Goal: Task Accomplishment & Management: Manage account settings

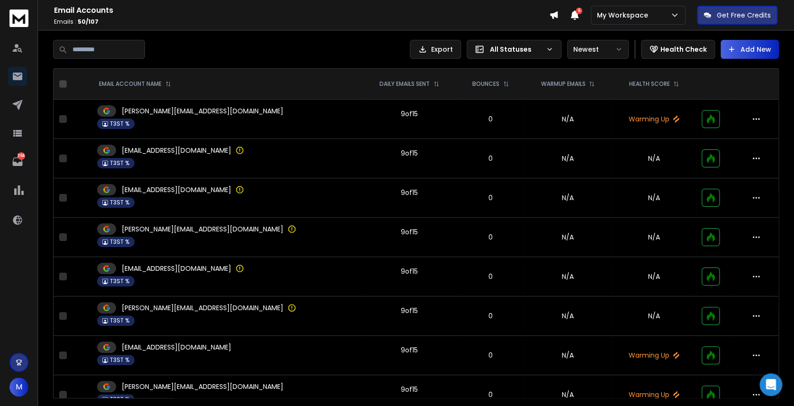
click at [365, 47] on div at bounding box center [228, 49] width 351 height 19
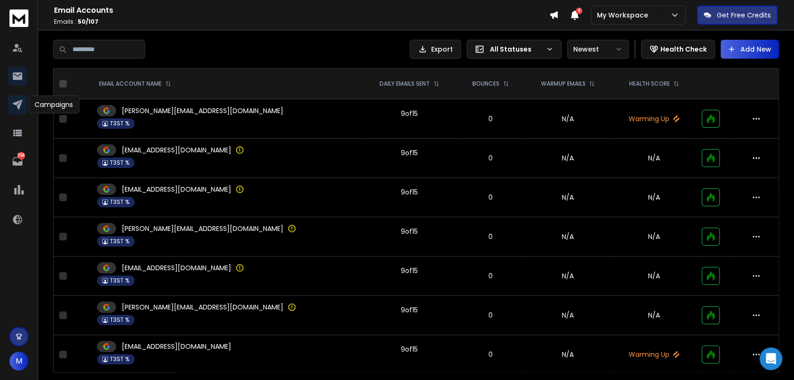
click at [23, 104] on link at bounding box center [17, 104] width 19 height 19
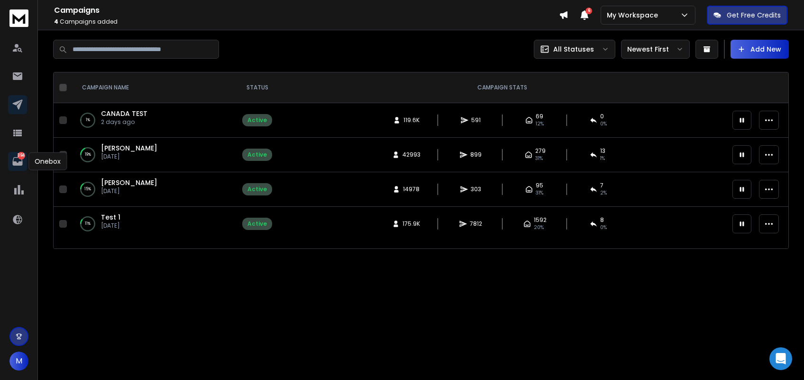
click at [20, 164] on icon at bounding box center [17, 161] width 10 height 9
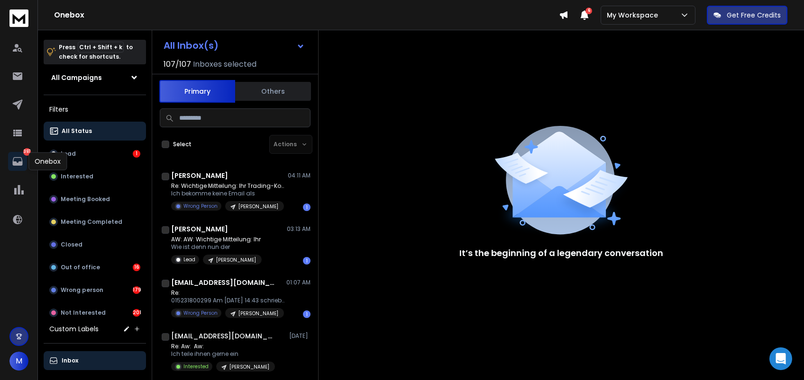
click at [267, 102] on div "Primary Others Select Actions Kevin Bernutat 04:11 AM Re: Wichtige Mitteilung: …" at bounding box center [235, 263] width 166 height 363
click at [265, 99] on button "Others" at bounding box center [273, 91] width 76 height 21
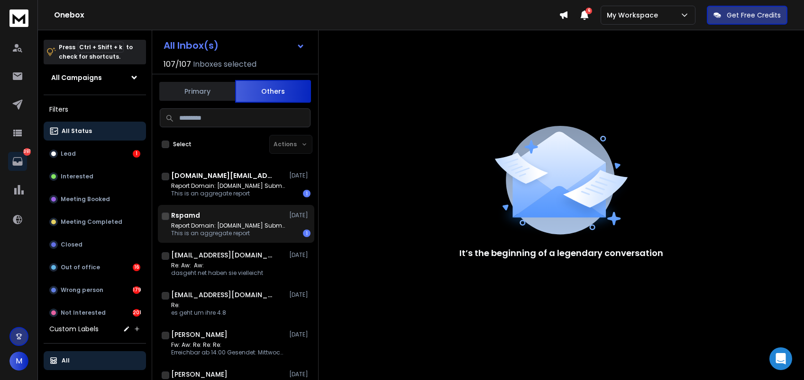
click at [240, 227] on p "Report Domain: aktivtradez.com Submitter: artfiles.de" at bounding box center [228, 226] width 114 height 8
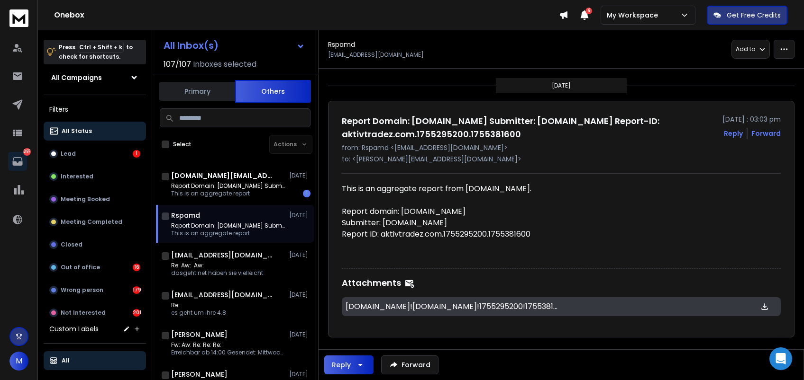
click at [263, 224] on p "Report Domain: aktivtradez.com Submitter: artfiles.de" at bounding box center [228, 226] width 114 height 8
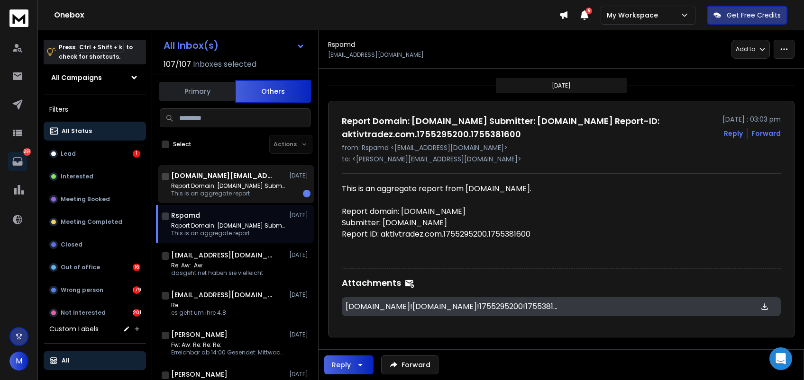
click at [256, 185] on p "Report Domain: actevetrade.com Submitter: interia.pl" at bounding box center [228, 186] width 114 height 8
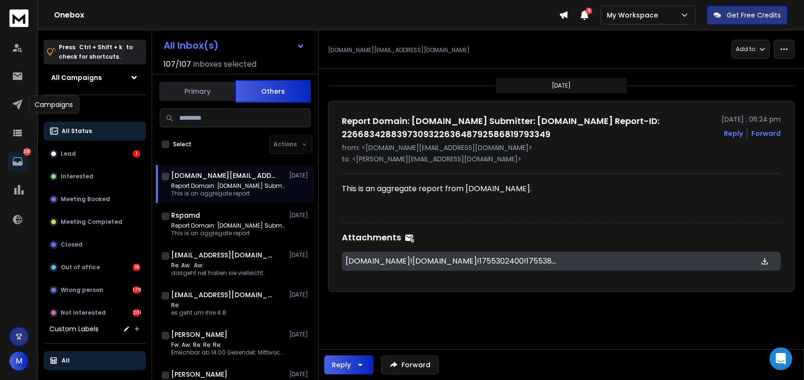
click at [17, 91] on div "397" at bounding box center [19, 135] width 22 height 195
click at [16, 99] on link at bounding box center [17, 104] width 19 height 19
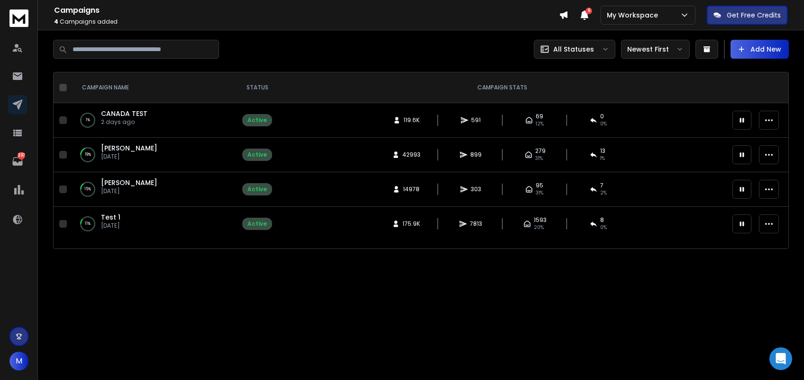
click at [136, 117] on span "CANADA TEST" at bounding box center [124, 113] width 46 height 9
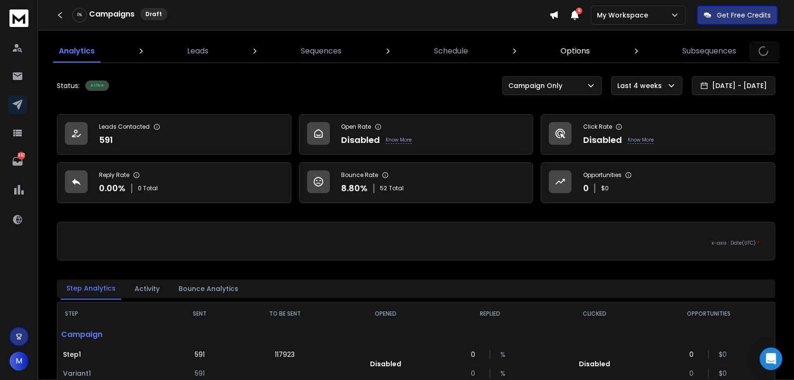
click at [571, 54] on p "Options" at bounding box center [574, 50] width 29 height 11
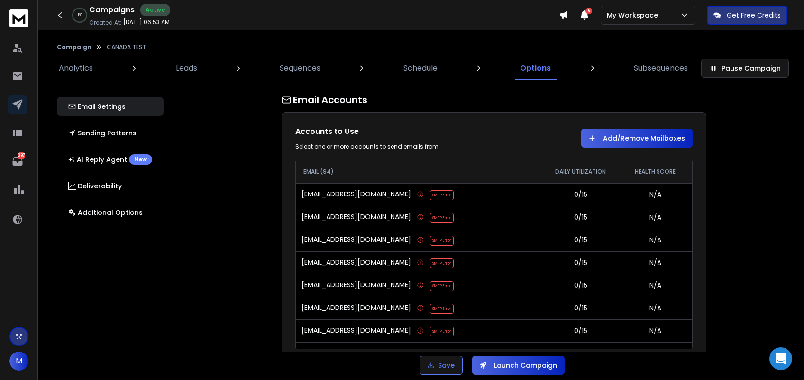
drag, startPoint x: 685, startPoint y: 171, endPoint x: 690, endPoint y: 233, distance: 61.8
click at [690, 233] on div "Accounts to Use Select one or more accounts to send emails from Add/Remove Mail…" at bounding box center [493, 247] width 425 height 270
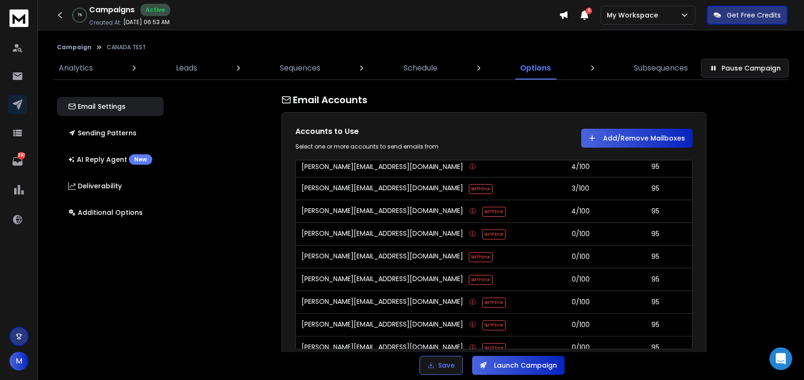
scroll to position [1904, 0]
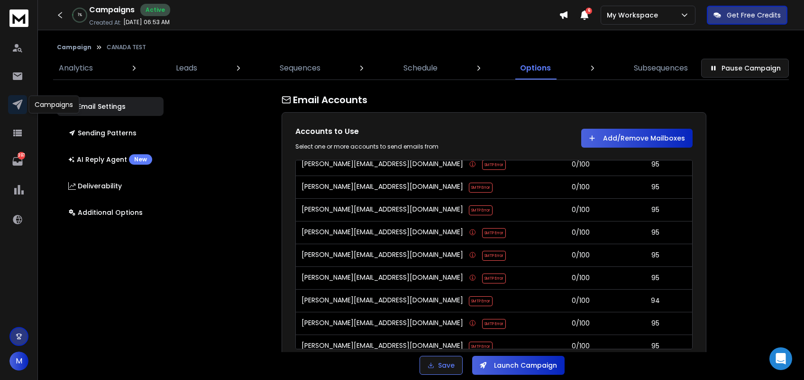
click at [26, 100] on link at bounding box center [17, 104] width 19 height 19
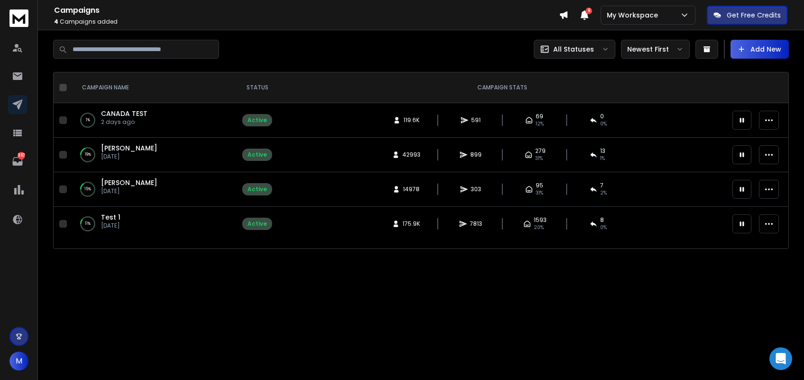
click at [586, 74] on th "CAMPAIGN STATS" at bounding box center [502, 87] width 449 height 31
click at [18, 158] on p "397" at bounding box center [22, 156] width 8 height 8
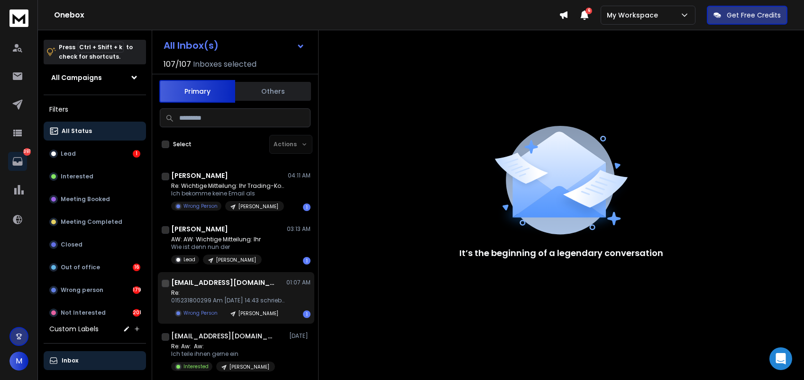
click at [214, 303] on p "015231800299 Am [DATE] 14:43 schrieb [PERSON_NAME]" at bounding box center [228, 301] width 114 height 8
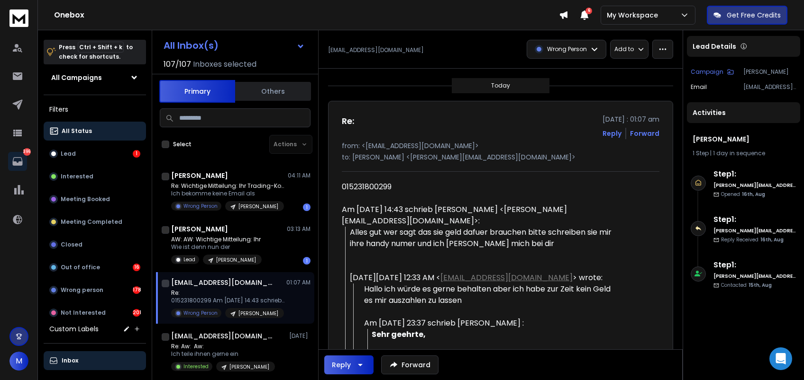
click at [361, 186] on div "015231800299" at bounding box center [480, 186] width 277 height 11
copy div "015231800299"
click at [367, 188] on div "015231800299" at bounding box center [480, 186] width 277 height 11
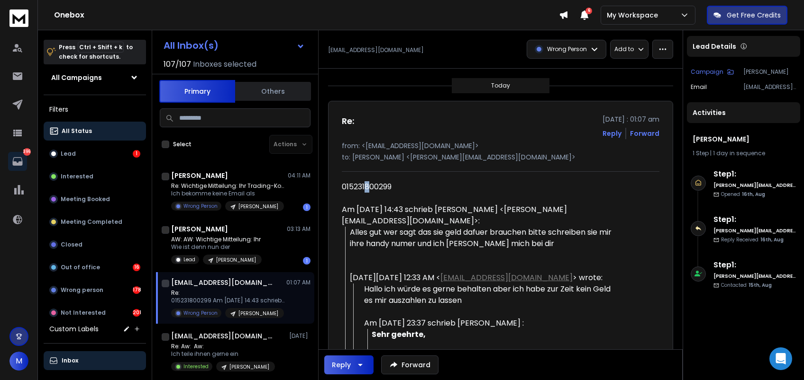
click at [367, 187] on div "015231800299" at bounding box center [480, 186] width 277 height 11
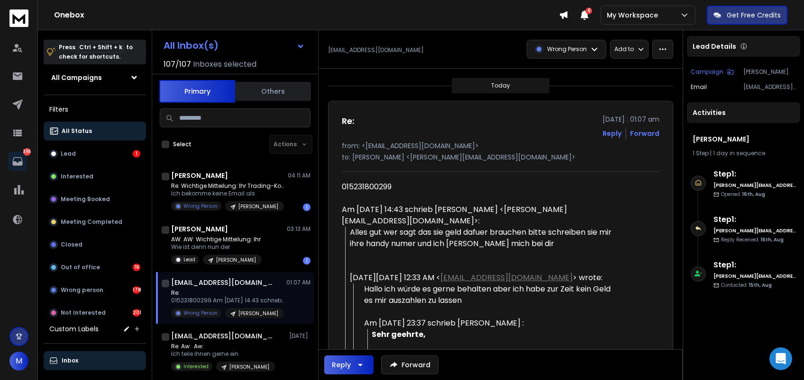
click at [360, 187] on div "015231800299" at bounding box center [480, 186] width 277 height 11
copy div "015231800299"
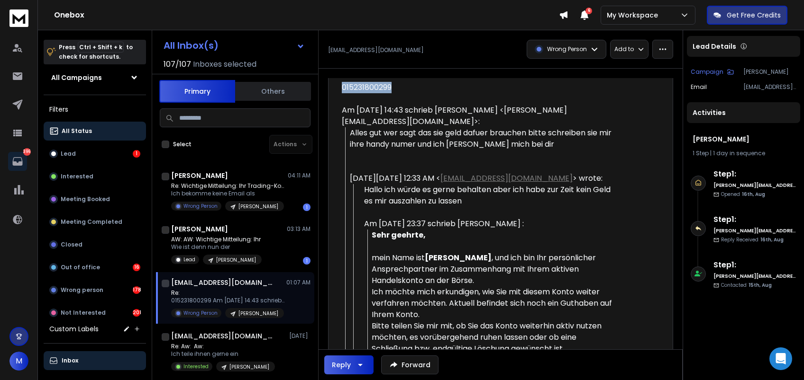
scroll to position [99, 0]
click at [572, 189] on div "Hallo ich würde es gerne behalten aber ich habe zur Zeit kein Geld es mir ausza…" at bounding box center [491, 196] width 254 height 23
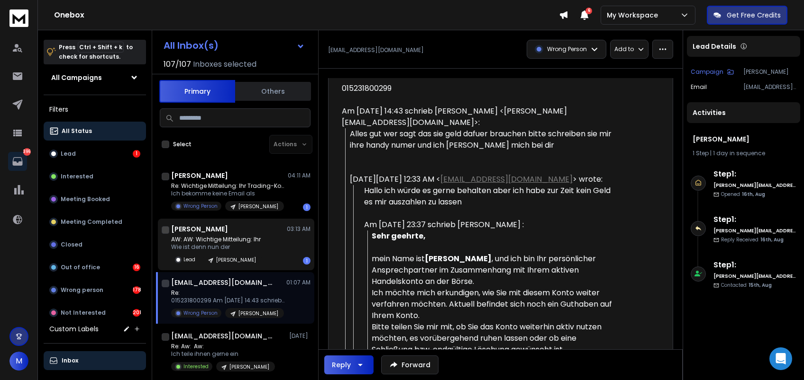
click at [221, 238] on p "AW: AW: Wichtige Mitteilung: Ihr" at bounding box center [216, 240] width 90 height 8
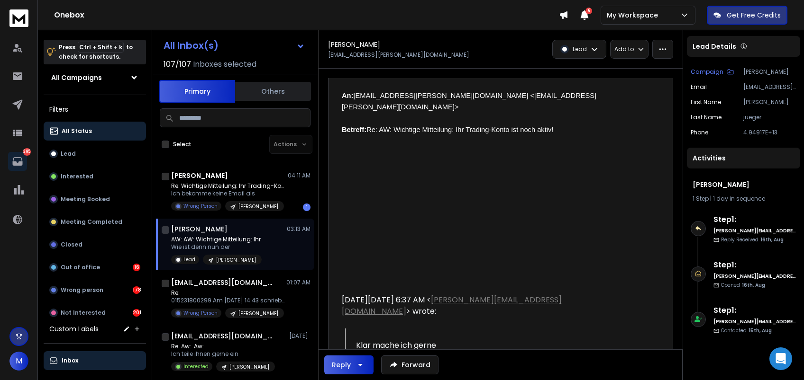
scroll to position [0, 0]
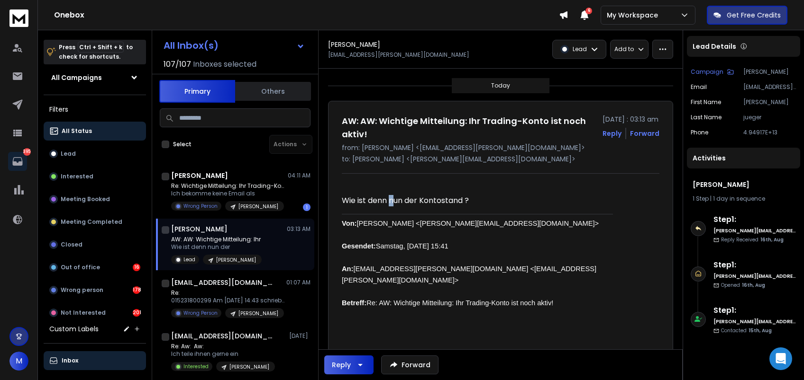
click at [342, 365] on div "Reply" at bounding box center [341, 365] width 19 height 9
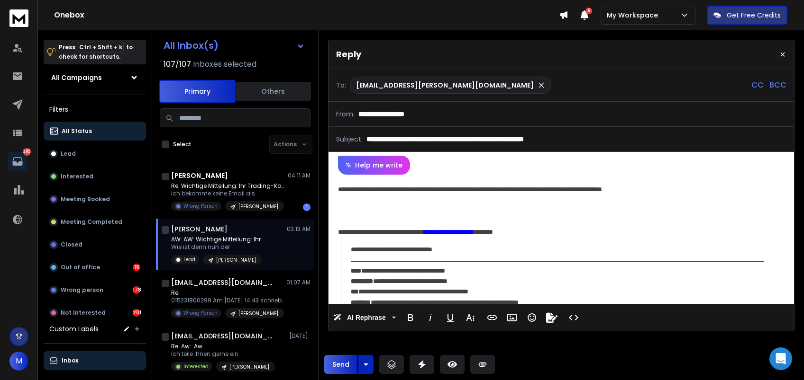
click at [339, 362] on button "Send" at bounding box center [340, 364] width 33 height 19
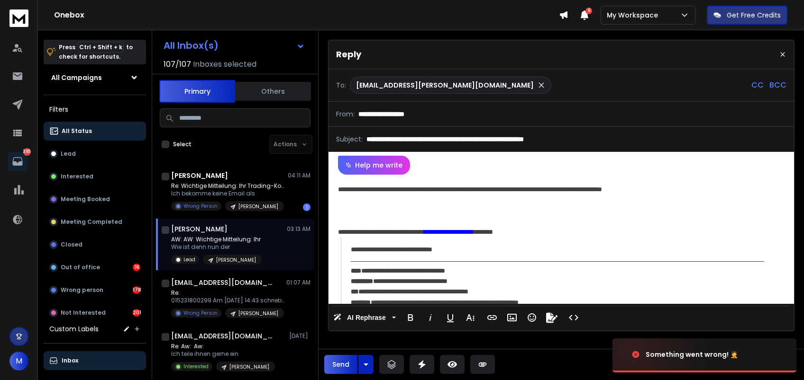
click at [339, 362] on button "Send" at bounding box center [340, 364] width 33 height 19
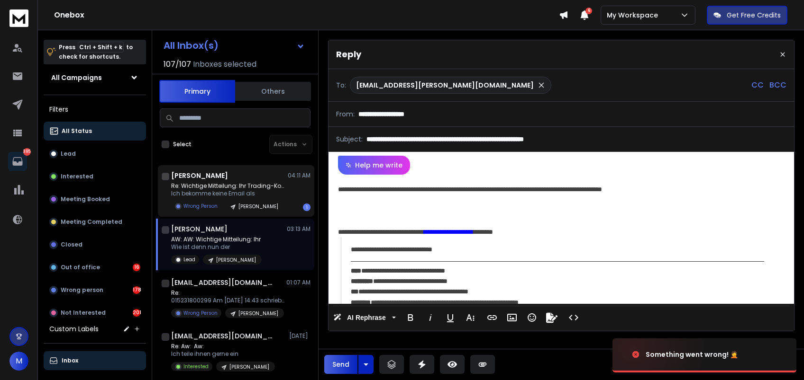
click at [258, 208] on div "Wrong Person anna" at bounding box center [228, 206] width 114 height 10
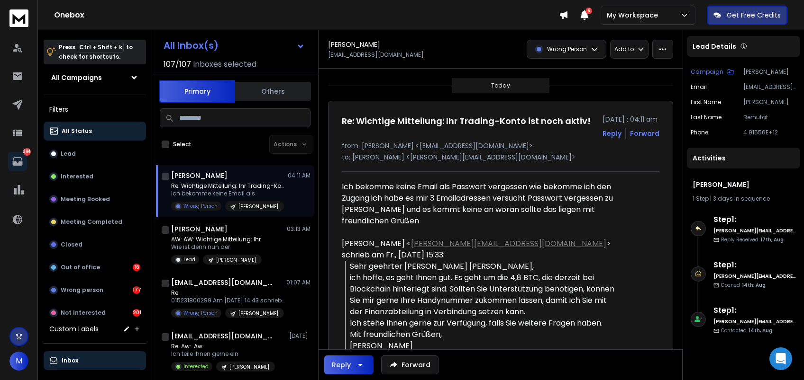
click at [341, 368] on div "Reply" at bounding box center [341, 365] width 19 height 9
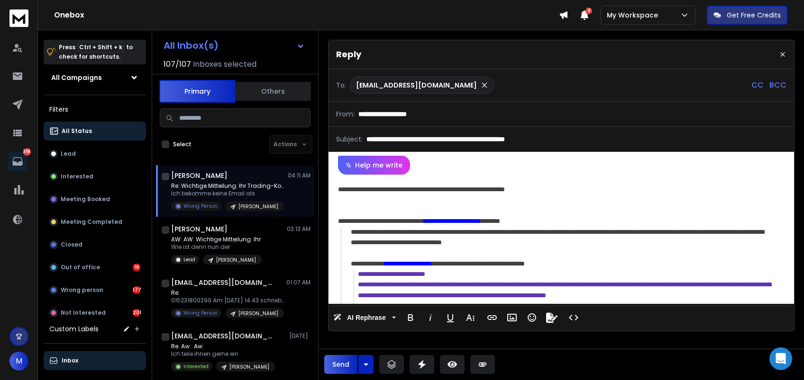
click at [338, 357] on button "Send" at bounding box center [340, 364] width 33 height 19
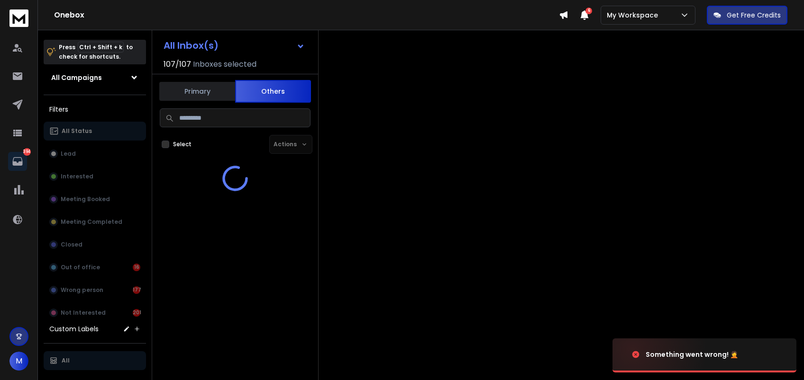
click at [271, 85] on button "Others" at bounding box center [273, 91] width 76 height 23
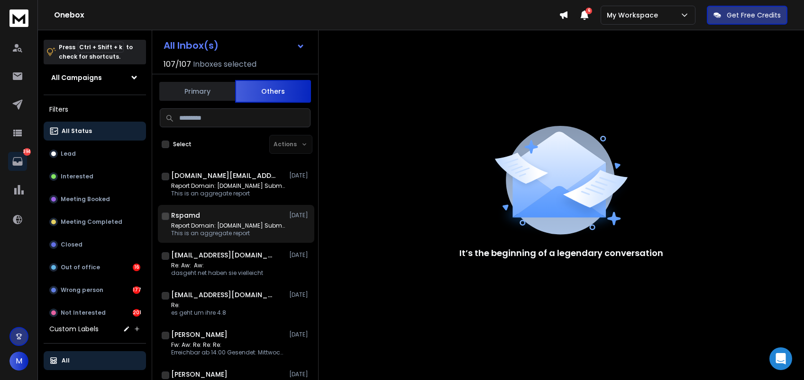
click at [165, 212] on div "Rspamd 16 Aug Report Domain: aktivtradez.com Submitter: artfiles.de This is an …" at bounding box center [236, 224] width 156 height 38
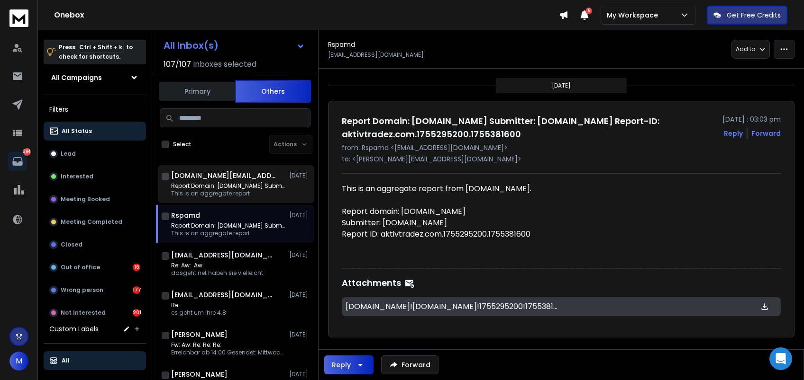
click at [166, 176] on button "button" at bounding box center [166, 177] width 8 height 8
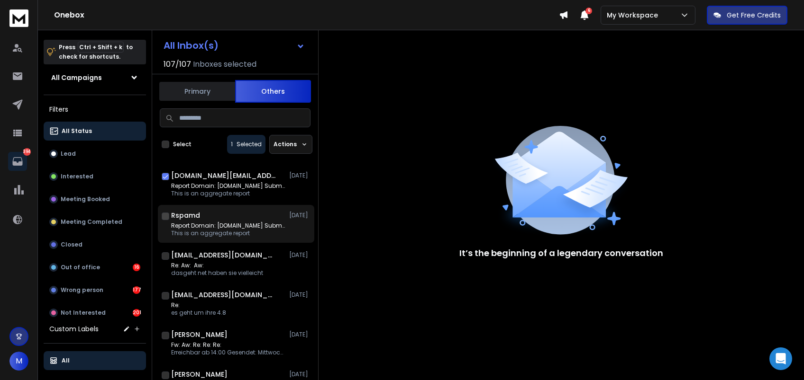
click at [167, 217] on button "button" at bounding box center [166, 217] width 8 height 8
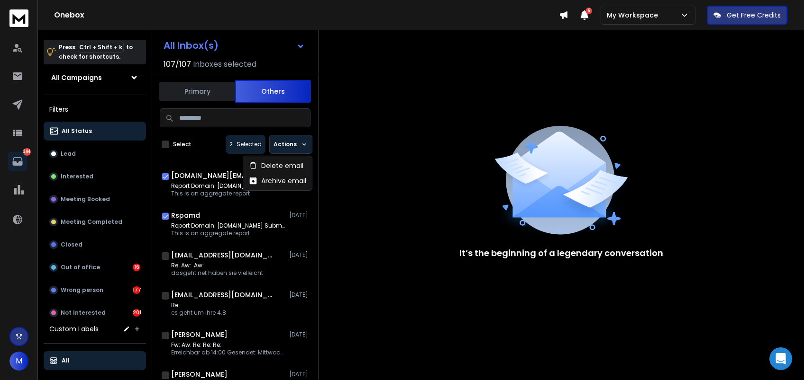
click at [286, 144] on p "Actions" at bounding box center [284, 145] width 23 height 8
click at [270, 158] on div "Delete email" at bounding box center [277, 165] width 65 height 15
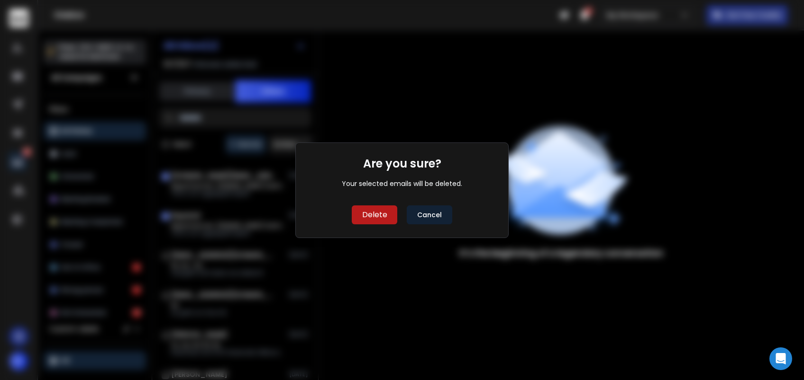
click at [365, 223] on button "Delete" at bounding box center [374, 215] width 45 height 19
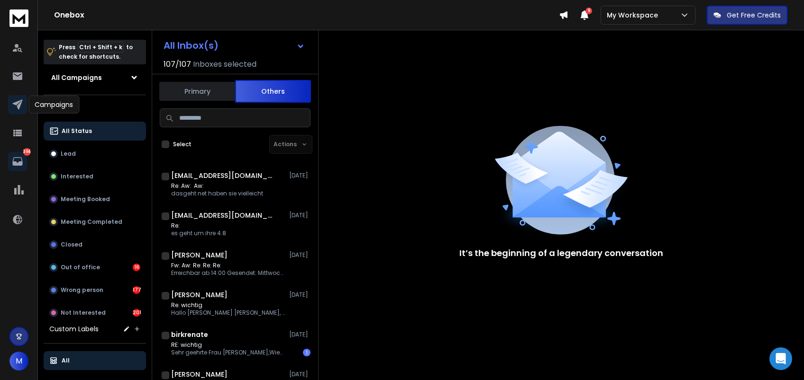
click at [18, 99] on icon at bounding box center [17, 104] width 11 height 11
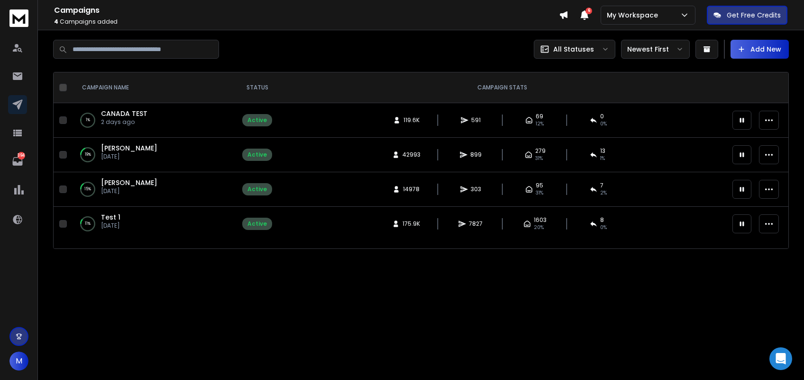
click at [141, 115] on span "CANADA TEST" at bounding box center [124, 113] width 46 height 9
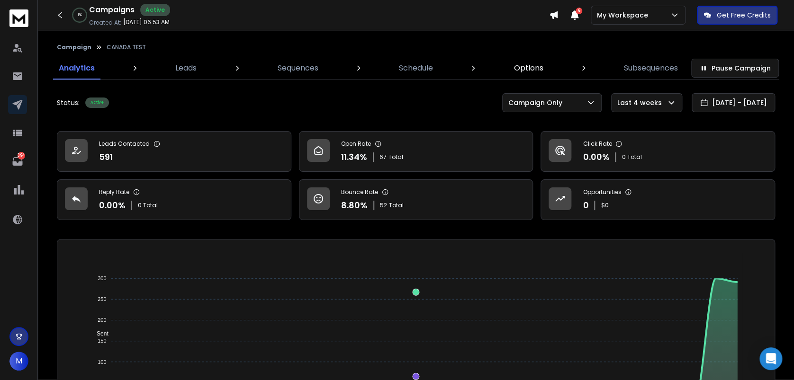
click at [523, 70] on p "Options" at bounding box center [528, 68] width 29 height 11
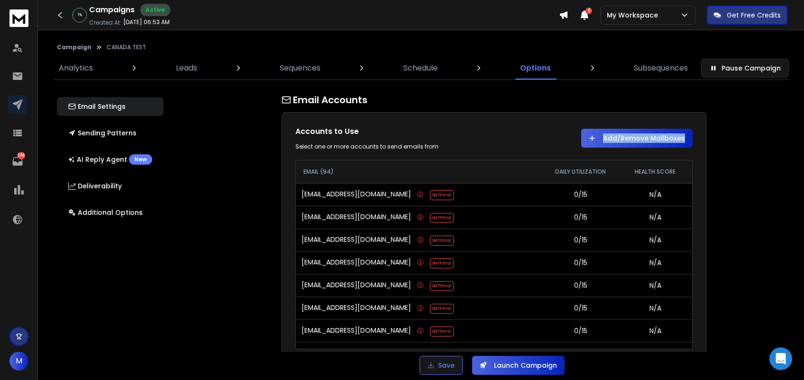
drag, startPoint x: 802, startPoint y: 122, endPoint x: 778, endPoint y: 253, distance: 132.8
click at [781, 249] on div "Email Accounts Accounts to Use Select one or more accounts to send emails from …" at bounding box center [500, 222] width 642 height 259
drag, startPoint x: 778, startPoint y: 253, endPoint x: 722, endPoint y: 265, distance: 58.1
click at [722, 265] on div "Email Accounts Accounts to Use Select one or more accounts to send emails from …" at bounding box center [500, 222] width 642 height 259
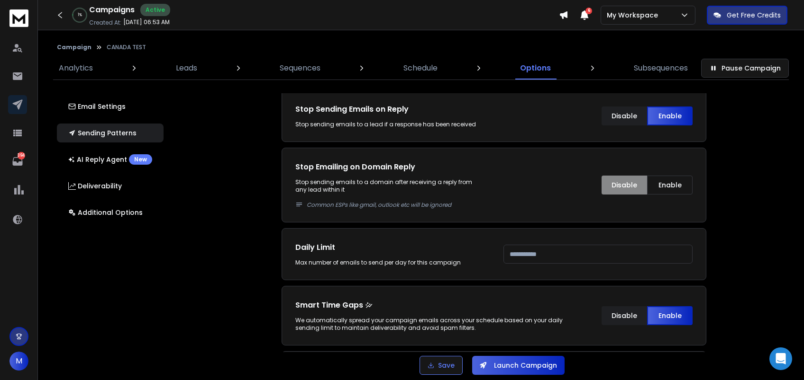
scroll to position [390, 0]
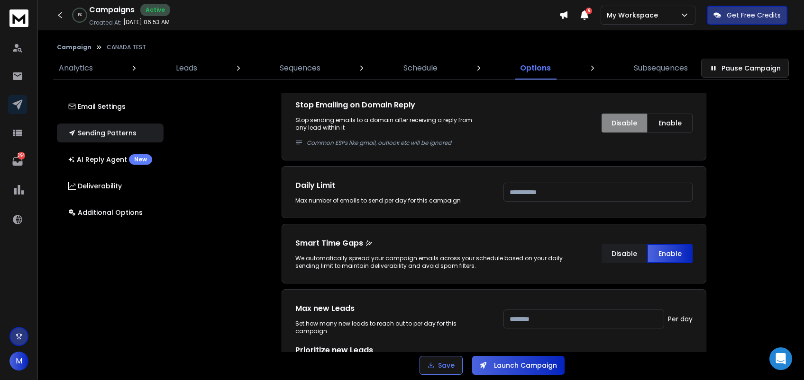
click at [595, 193] on input "***" at bounding box center [597, 192] width 189 height 19
type input "*"
type input "***"
click at [506, 315] on input "***" at bounding box center [583, 319] width 161 height 19
type input "***"
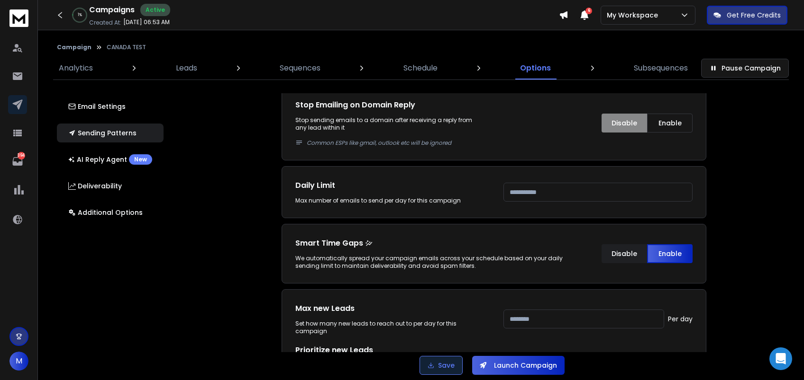
click at [441, 356] on button "Save" at bounding box center [440, 365] width 43 height 19
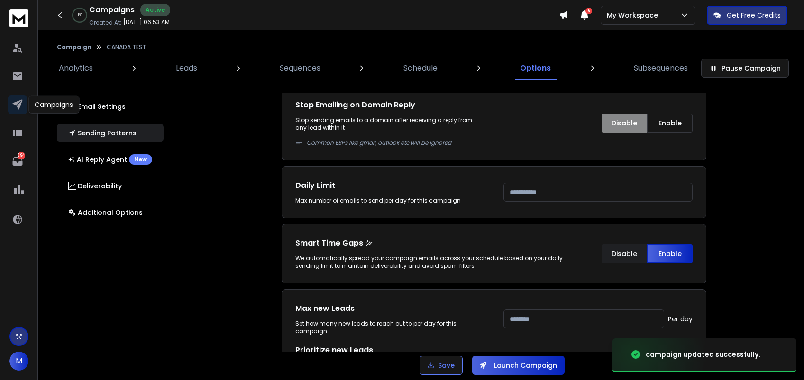
click at [10, 106] on link at bounding box center [17, 104] width 19 height 19
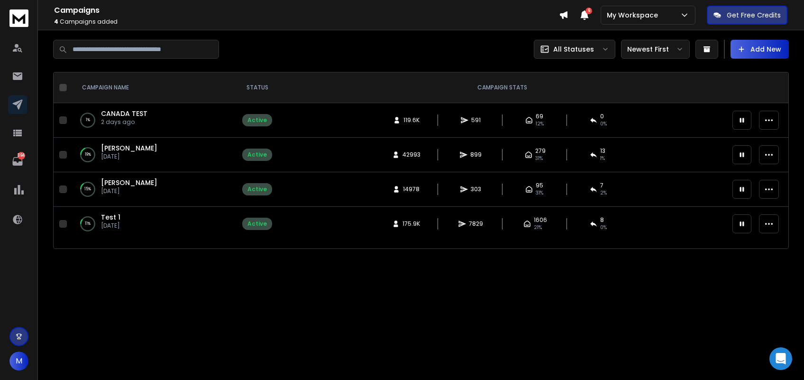
click at [109, 157] on p "5 days ago" at bounding box center [129, 157] width 56 height 8
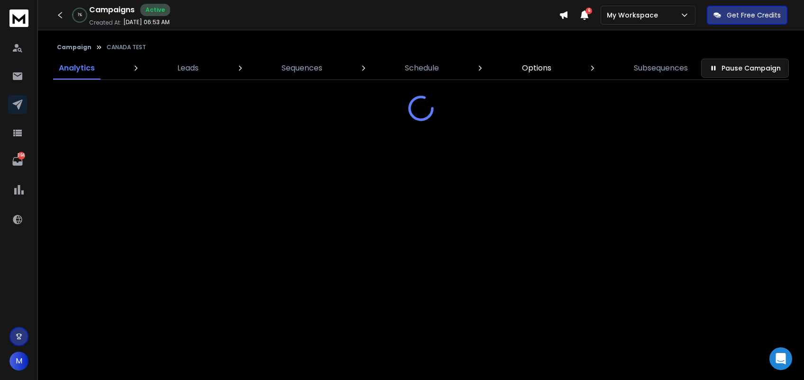
click at [522, 70] on p "Options" at bounding box center [536, 68] width 29 height 11
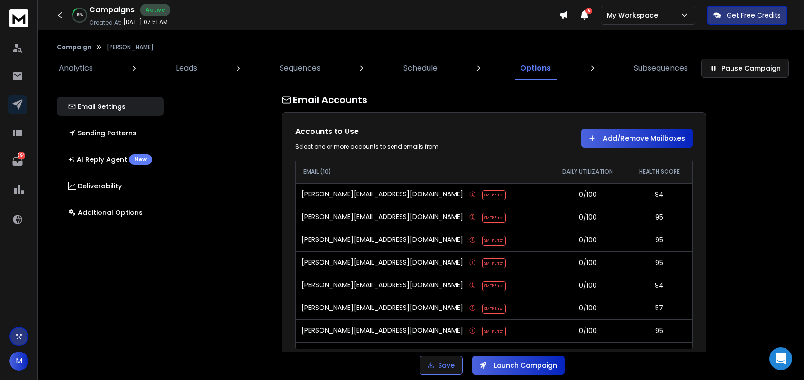
click at [756, 143] on div "Email Accounts Accounts to Use Select one or more accounts to send emails from …" at bounding box center [500, 222] width 642 height 259
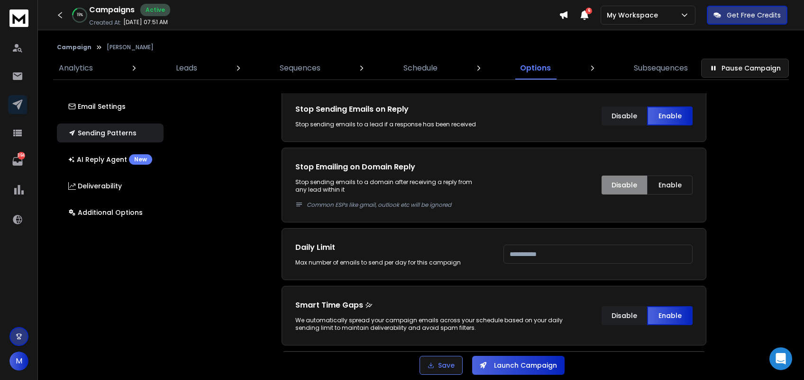
scroll to position [379, 0]
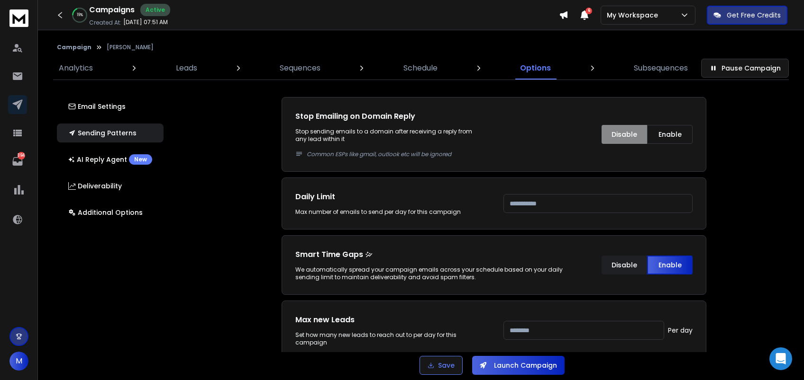
click at [522, 199] on input "***" at bounding box center [597, 203] width 189 height 19
type input "***"
click at [520, 326] on input "***" at bounding box center [583, 330] width 161 height 19
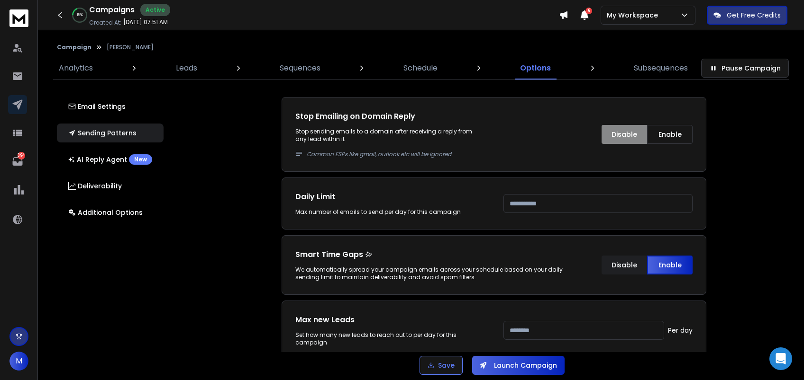
click at [520, 326] on input "***" at bounding box center [583, 330] width 161 height 19
type input "***"
click at [424, 369] on button "Save" at bounding box center [440, 365] width 43 height 19
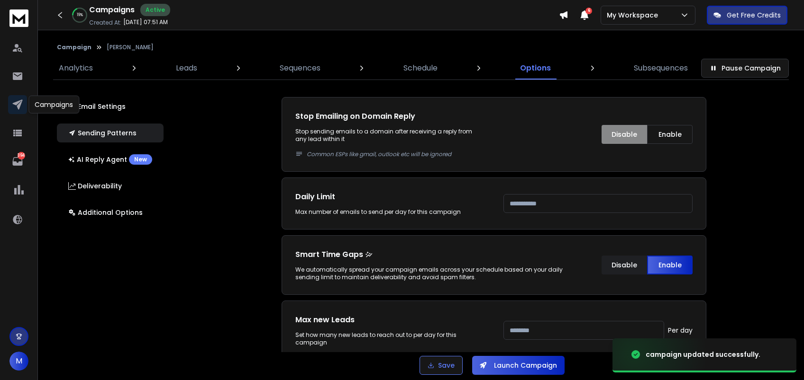
click at [21, 104] on icon at bounding box center [17, 104] width 11 height 11
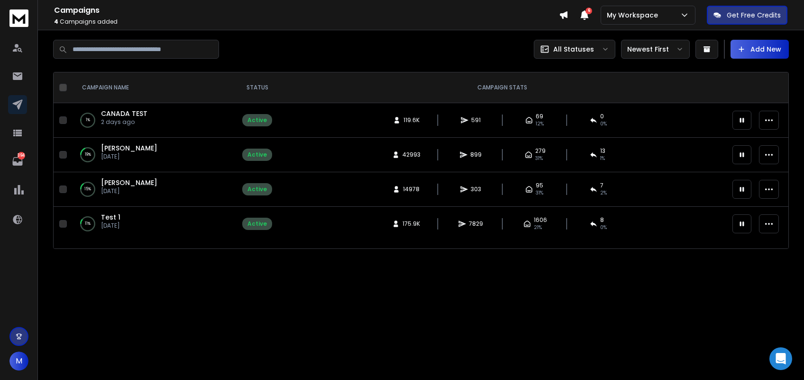
click at [120, 229] on div "Test 1 19 days ago" at bounding box center [110, 224] width 19 height 23
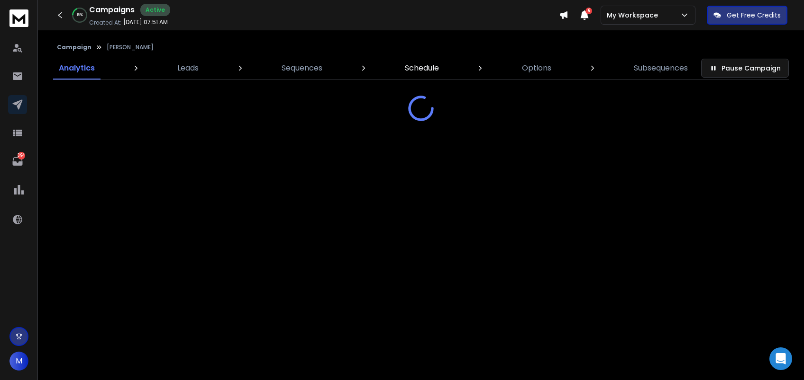
click at [421, 62] on link "Schedule" at bounding box center [421, 68] width 45 height 23
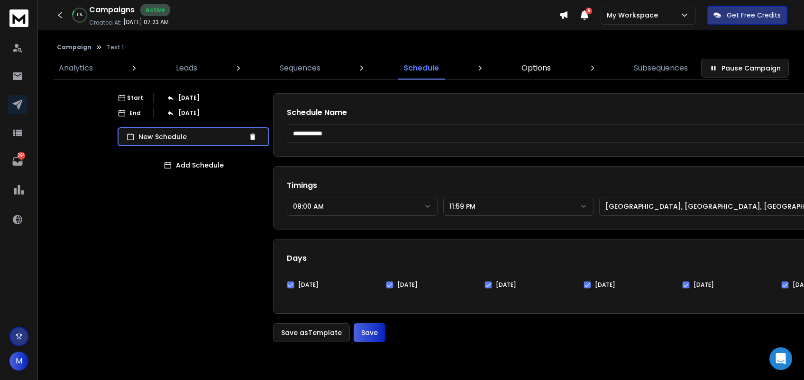
click at [546, 64] on p "Options" at bounding box center [535, 68] width 29 height 11
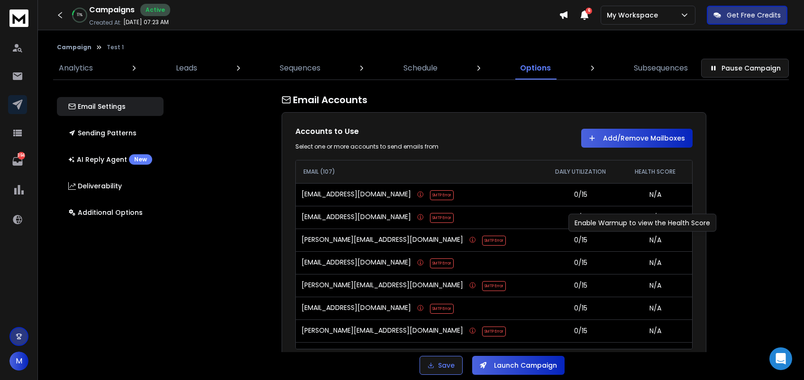
click at [792, 214] on div "Email Accounts Accounts to Use Select one or more accounts to send emails from …" at bounding box center [500, 222] width 642 height 259
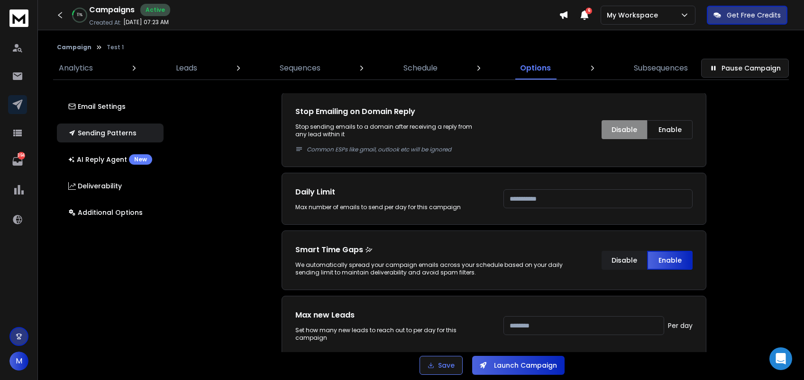
scroll to position [429, 0]
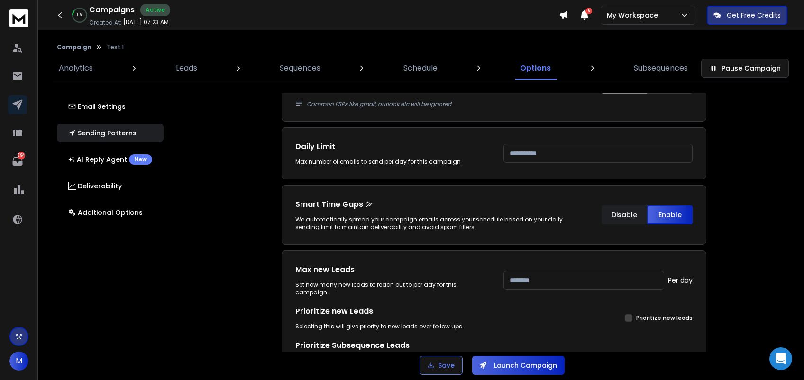
click at [518, 154] on input "****" at bounding box center [597, 153] width 189 height 19
type input "*"
type input "****"
click at [508, 276] on input "****" at bounding box center [583, 280] width 161 height 19
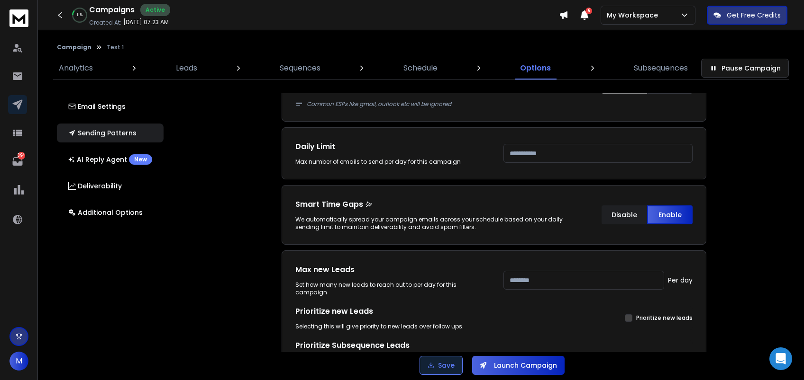
type input "****"
click at [432, 367] on icon "submit" at bounding box center [430, 365] width 7 height 7
click at [17, 112] on link at bounding box center [17, 104] width 19 height 19
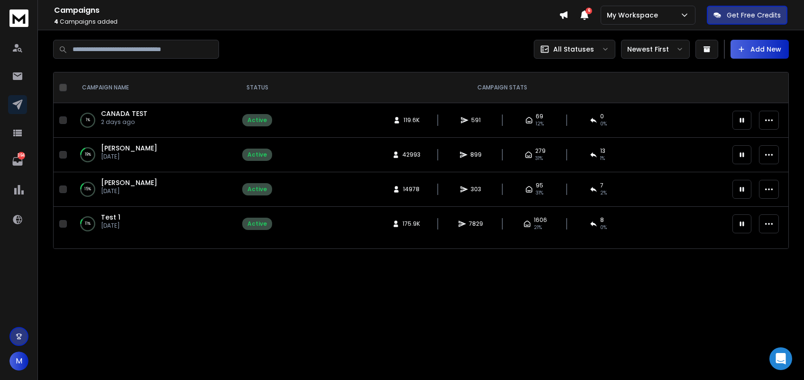
click at [140, 182] on div "15 % anna 5 days ago" at bounding box center [153, 189] width 147 height 23
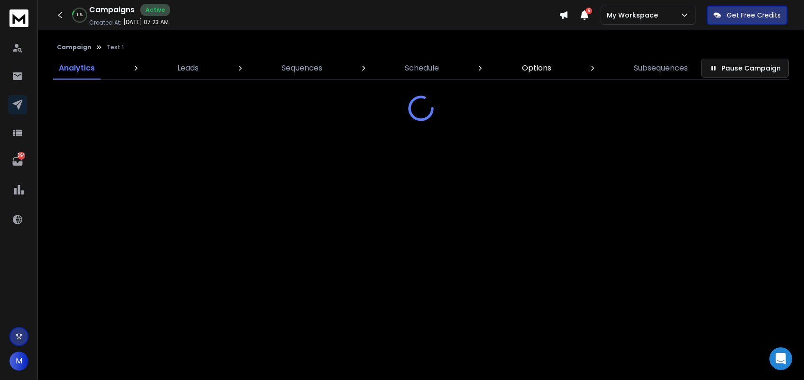
click at [532, 68] on p "Options" at bounding box center [536, 68] width 29 height 11
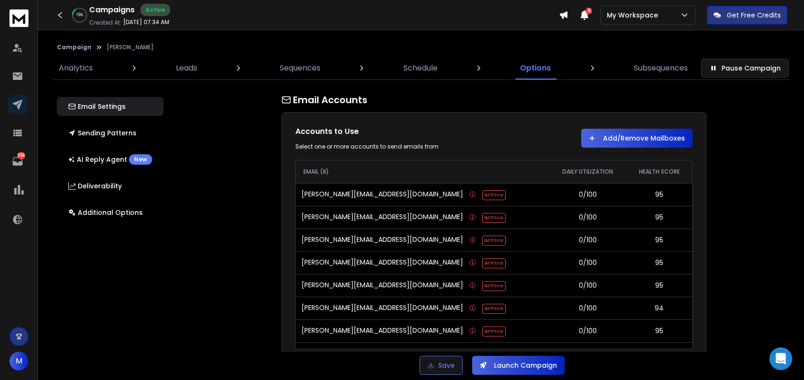
click at [626, 165] on th "HEALTH SCORE" at bounding box center [659, 172] width 66 height 23
click at [743, 191] on div "Email Accounts Accounts to Use Select one or more accounts to send emails from …" at bounding box center [500, 222] width 642 height 259
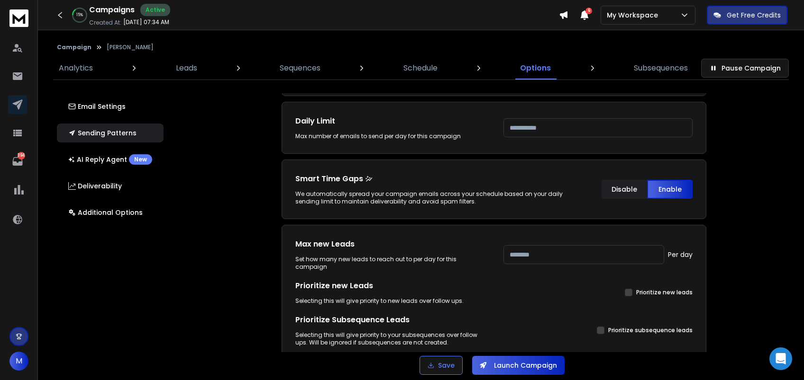
scroll to position [480, 0]
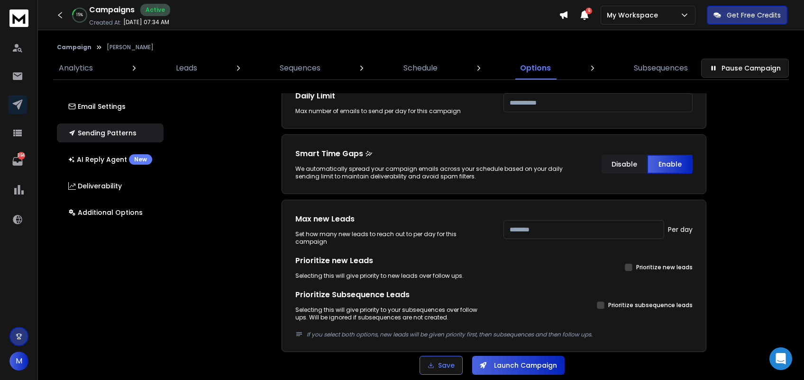
click at [93, 129] on p "Sending Patterns" at bounding box center [102, 132] width 68 height 9
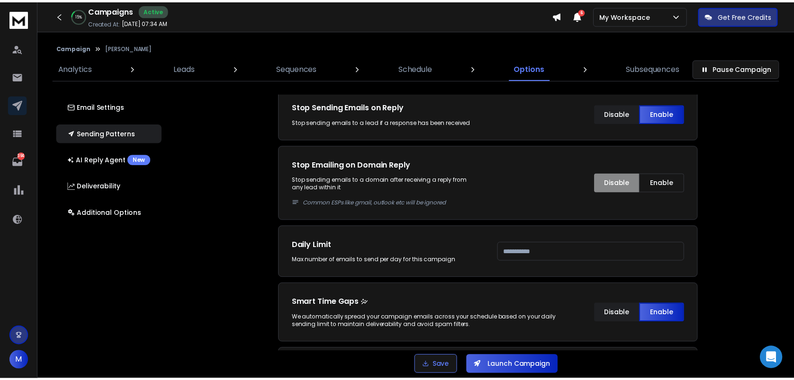
scroll to position [306, 0]
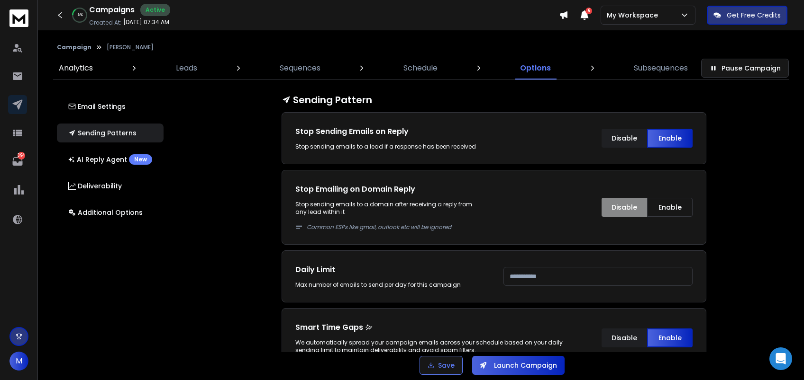
click at [54, 78] on link "Analytics" at bounding box center [75, 68] width 45 height 23
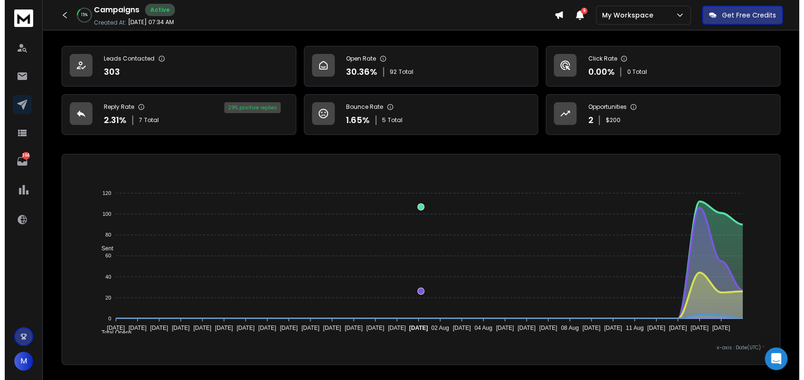
scroll to position [86, 0]
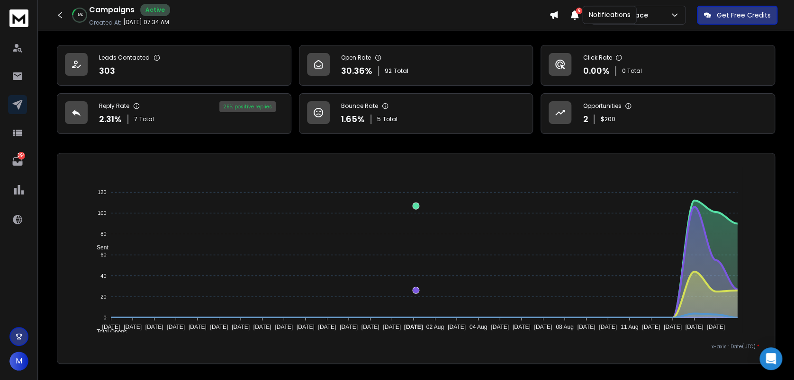
click at [572, 15] on icon at bounding box center [574, 14] width 9 height 9
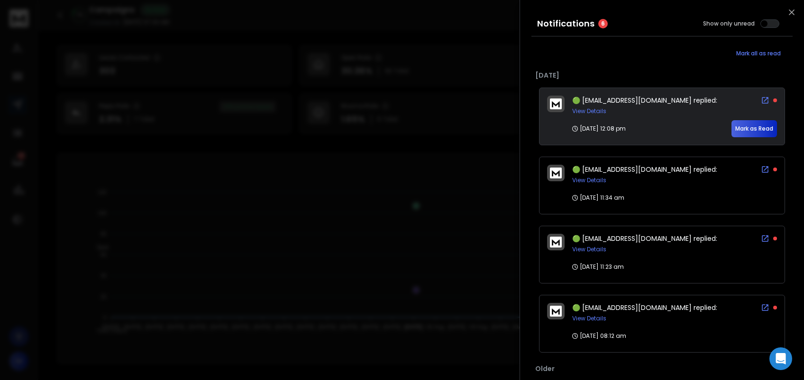
click at [681, 130] on div "16 Aug 2025, 12:08 pm Mark as Read Mark as Read" at bounding box center [674, 128] width 205 height 17
click at [599, 113] on div "View Details" at bounding box center [589, 112] width 34 height 8
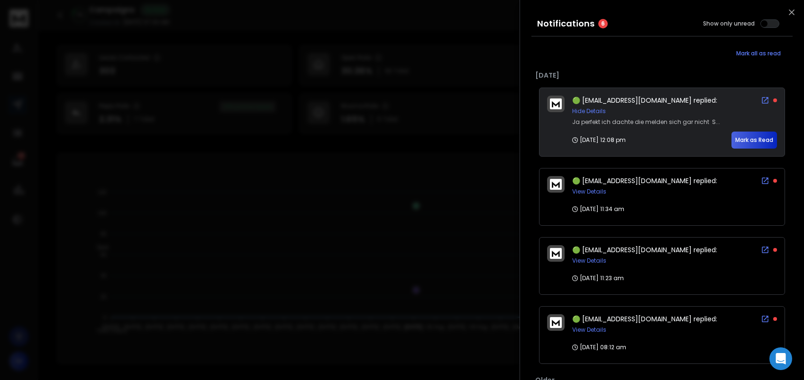
click at [599, 113] on div "Hide Details" at bounding box center [589, 112] width 34 height 8
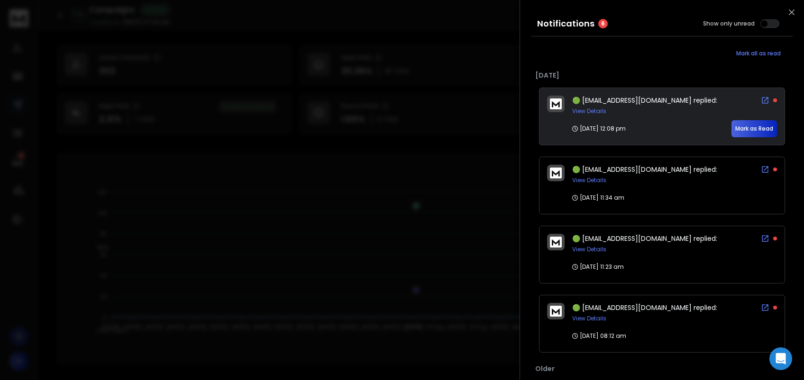
click at [599, 113] on div "View Details" at bounding box center [589, 112] width 34 height 8
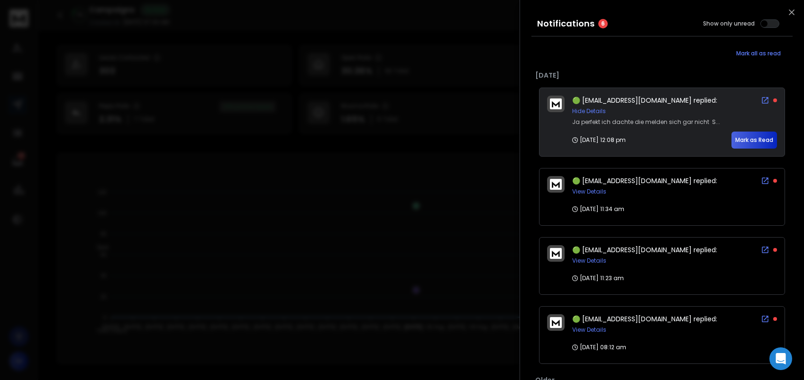
click at [762, 96] on icon at bounding box center [764, 100] width 9 height 9
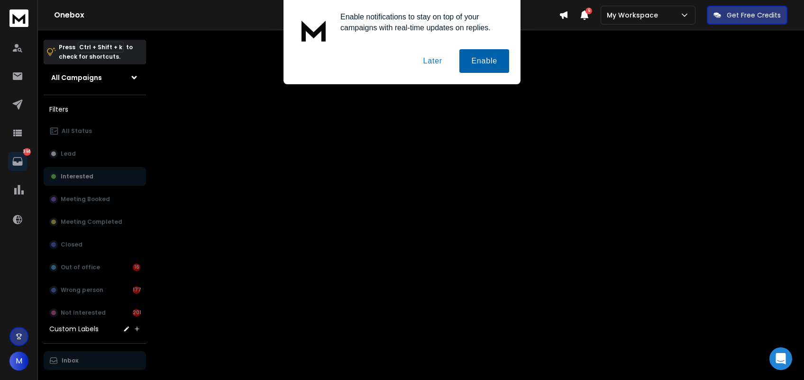
click at [481, 52] on button "Enable" at bounding box center [484, 61] width 50 height 24
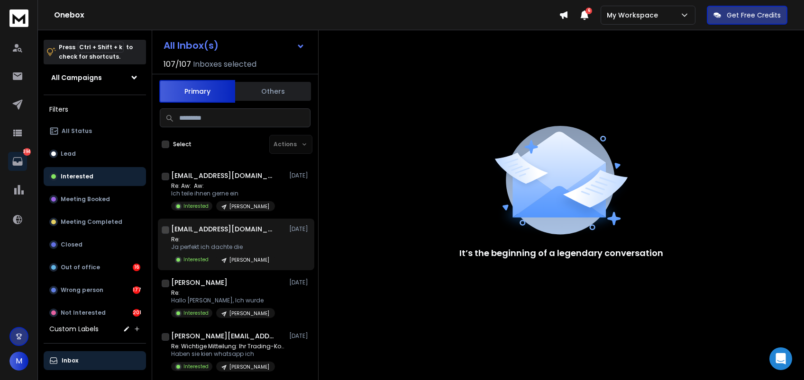
click at [237, 232] on h1 "[EMAIL_ADDRESS][DOMAIN_NAME]" at bounding box center [223, 229] width 104 height 9
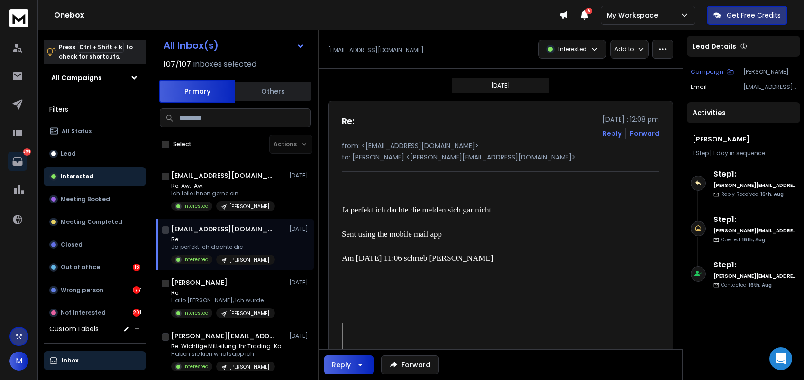
click at [420, 214] on div "Ja perfekt ich dachte die melden sich gar nicht Sent using the mobile mail app …" at bounding box center [480, 252] width 277 height 97
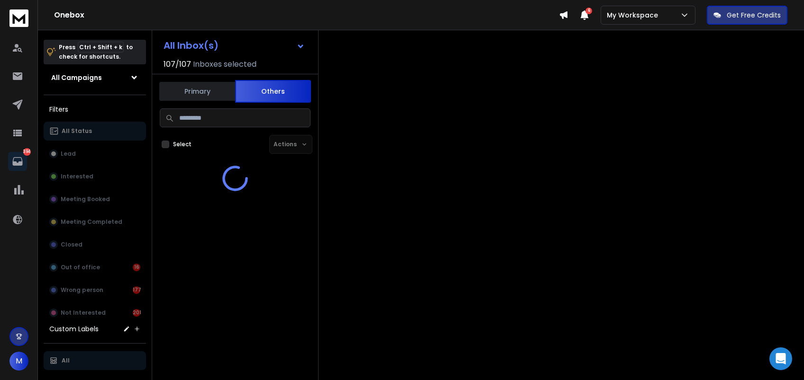
click at [258, 85] on button "Others" at bounding box center [273, 91] width 76 height 23
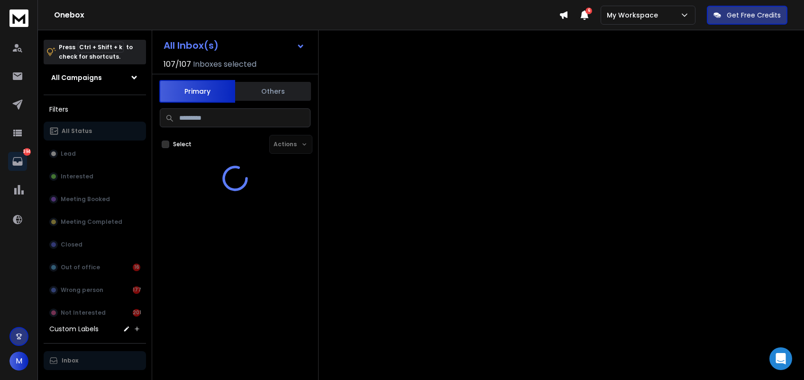
click at [201, 97] on button "Primary" at bounding box center [197, 91] width 76 height 23
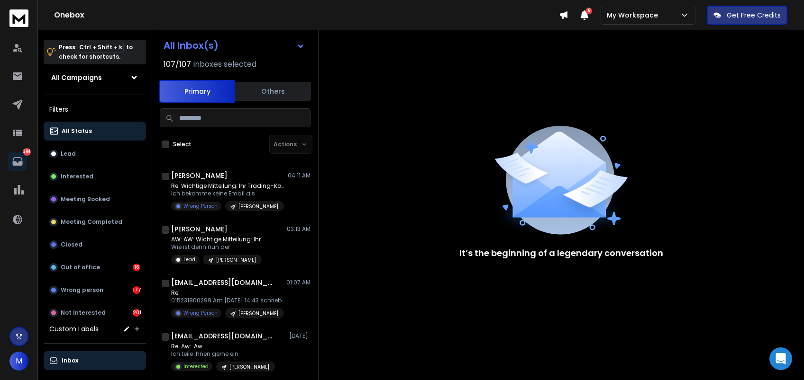
click at [260, 100] on button "Others" at bounding box center [273, 91] width 76 height 21
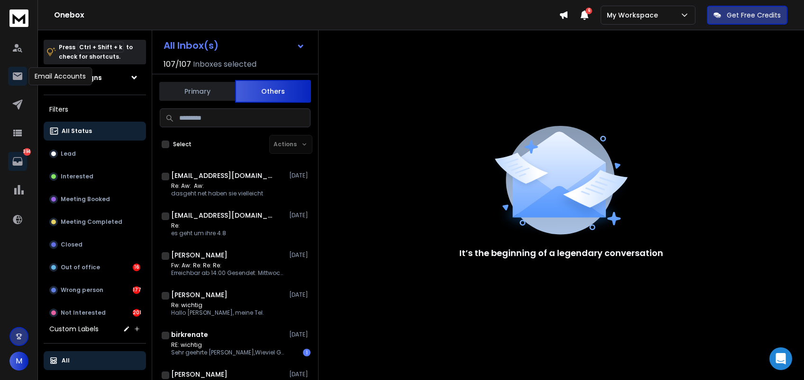
click at [15, 74] on icon at bounding box center [17, 76] width 9 height 8
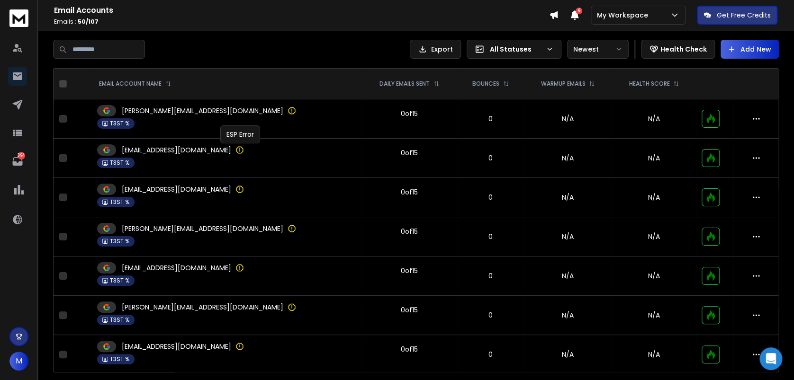
click at [239, 149] on icon at bounding box center [239, 149] width 9 height 9
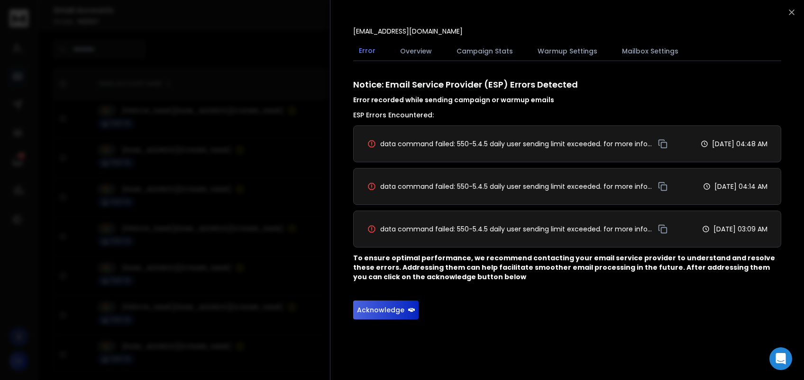
click at [386, 308] on button "Acknowledge" at bounding box center [385, 310] width 65 height 19
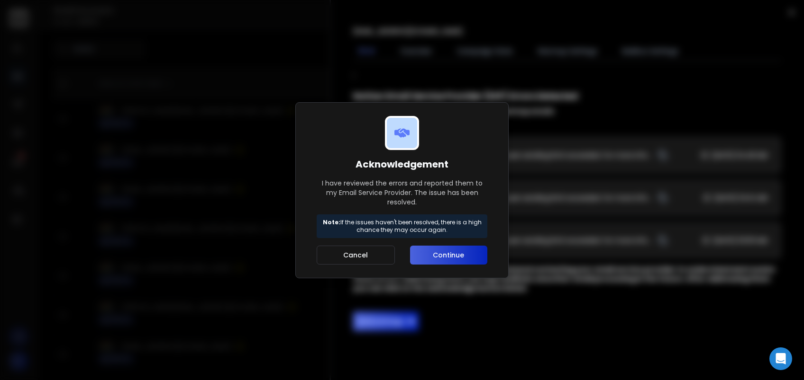
click at [436, 250] on button "Continue" at bounding box center [448, 255] width 77 height 19
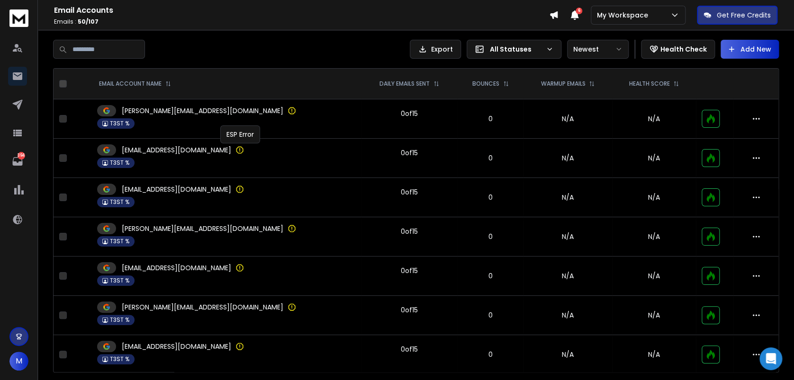
click at [242, 149] on icon at bounding box center [239, 149] width 9 height 9
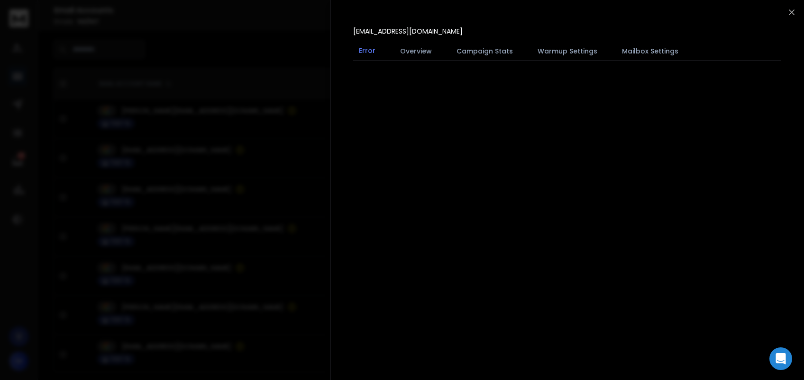
click at [242, 149] on div at bounding box center [402, 190] width 804 height 380
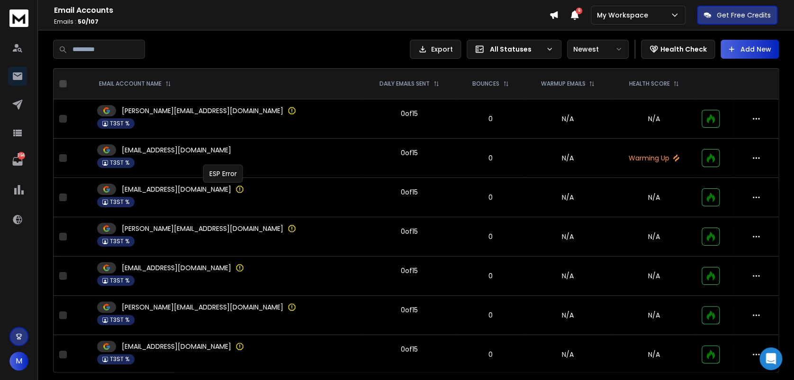
click at [235, 187] on icon at bounding box center [239, 189] width 9 height 9
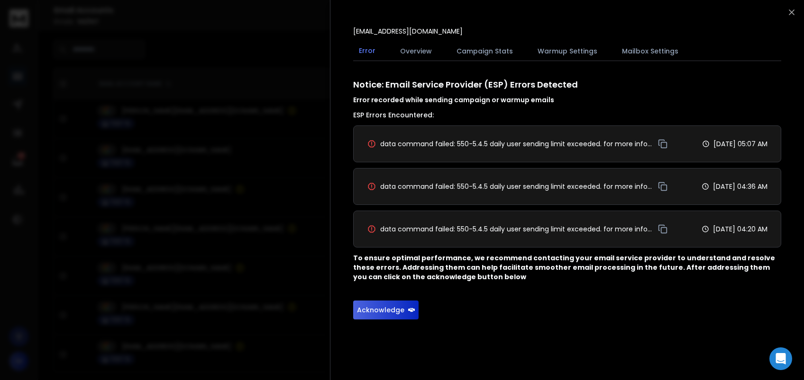
click at [383, 302] on button "Acknowledge" at bounding box center [385, 310] width 65 height 19
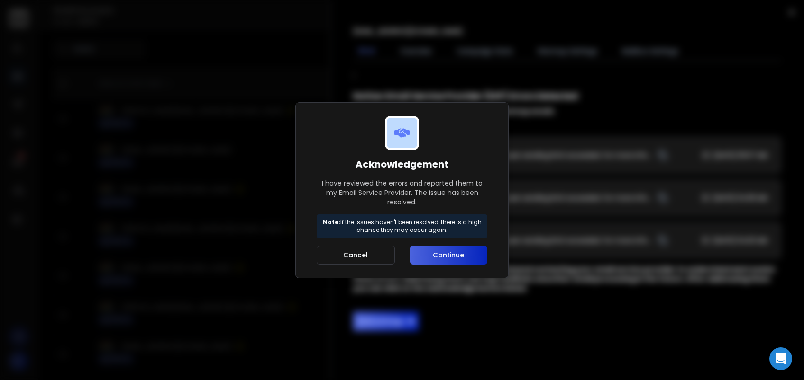
click at [461, 255] on button "Continue" at bounding box center [448, 255] width 77 height 19
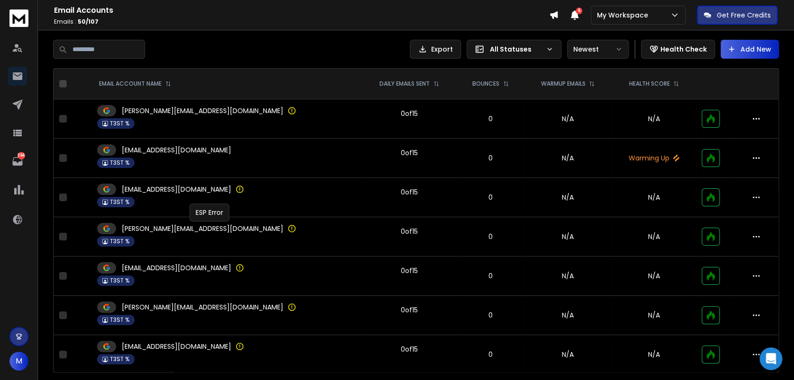
click at [287, 229] on icon at bounding box center [291, 228] width 9 height 9
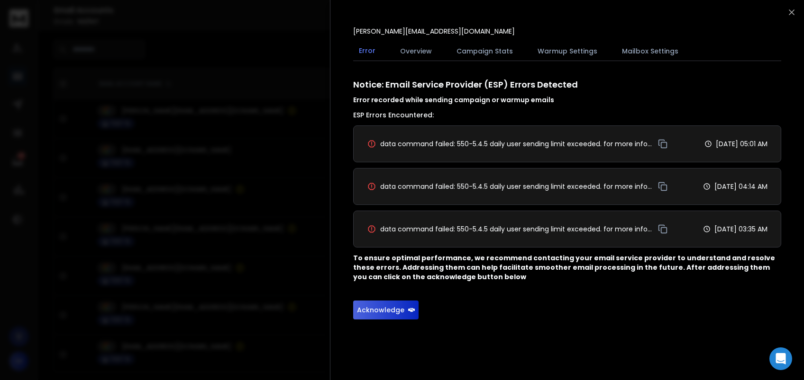
click at [380, 315] on button "Acknowledge" at bounding box center [385, 310] width 65 height 19
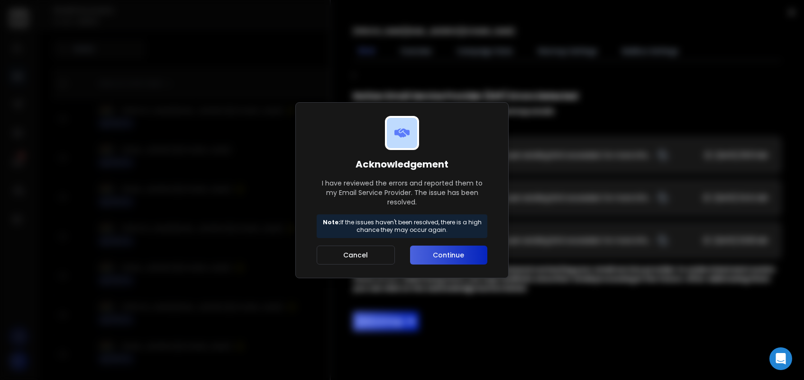
click at [425, 264] on div "Acknowledgement I have reviewed the errors and reported them to my Email Servic…" at bounding box center [401, 190] width 213 height 176
click at [424, 257] on button "Continue" at bounding box center [448, 255] width 77 height 19
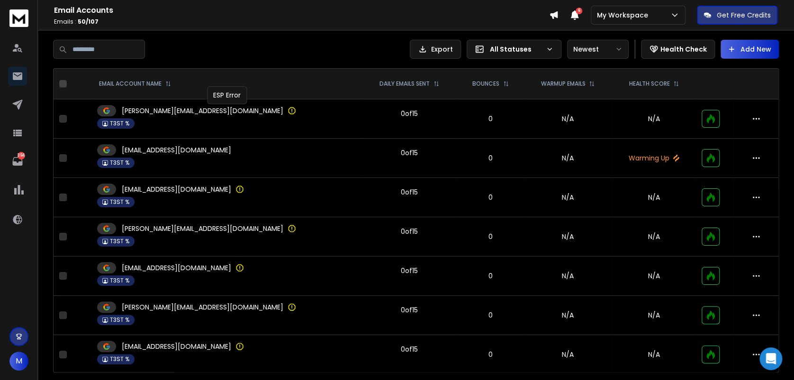
click at [287, 109] on icon at bounding box center [291, 110] width 9 height 9
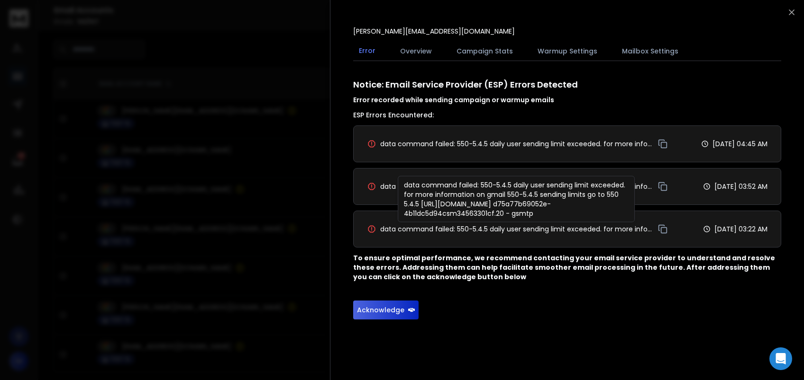
click at [400, 303] on button "Acknowledge" at bounding box center [385, 310] width 65 height 19
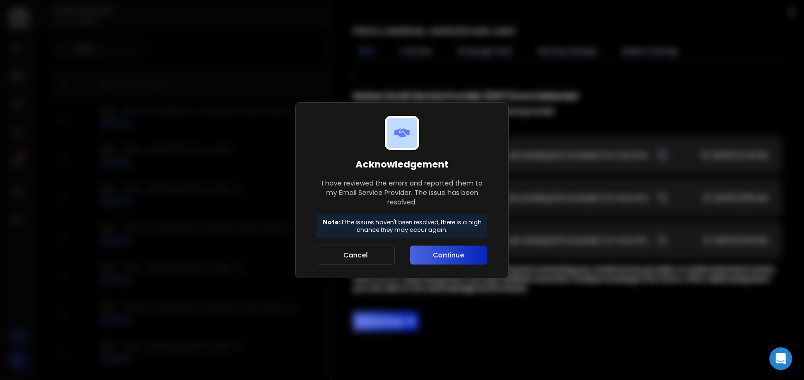
click at [423, 251] on button "Continue" at bounding box center [448, 255] width 77 height 19
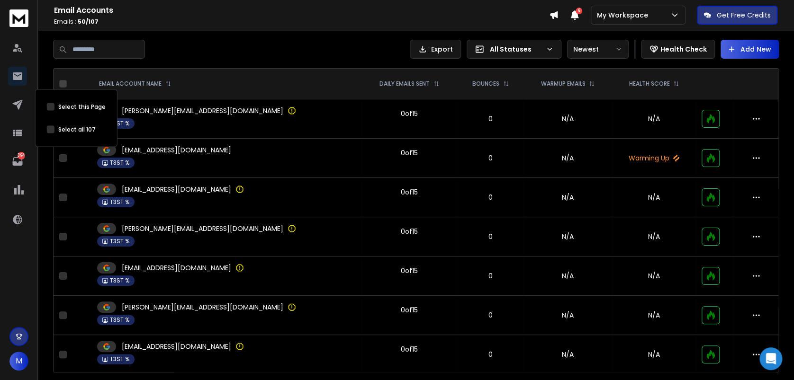
click at [60, 81] on button "Select this Page" at bounding box center [63, 84] width 8 height 8
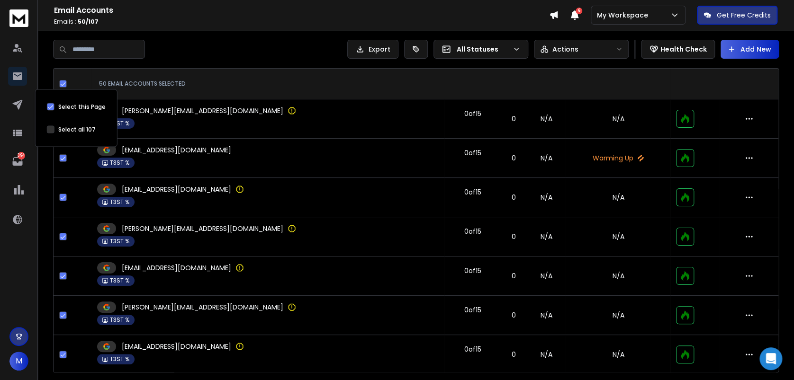
click at [49, 128] on button "Select this Page" at bounding box center [51, 130] width 8 height 8
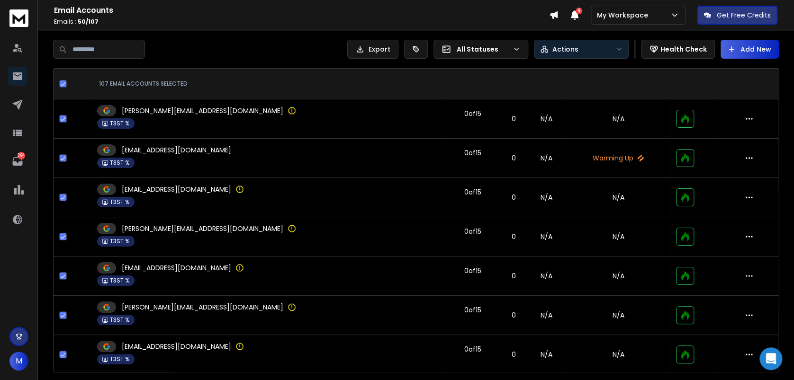
click at [537, 55] on button "Actions" at bounding box center [581, 49] width 95 height 19
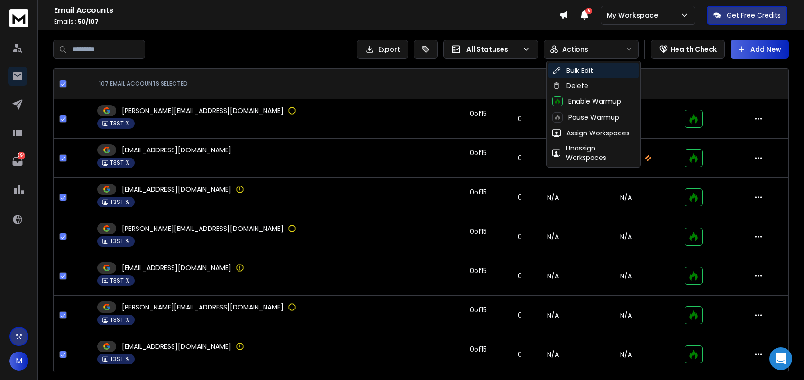
click at [612, 66] on div "Bulk Edit" at bounding box center [593, 70] width 90 height 15
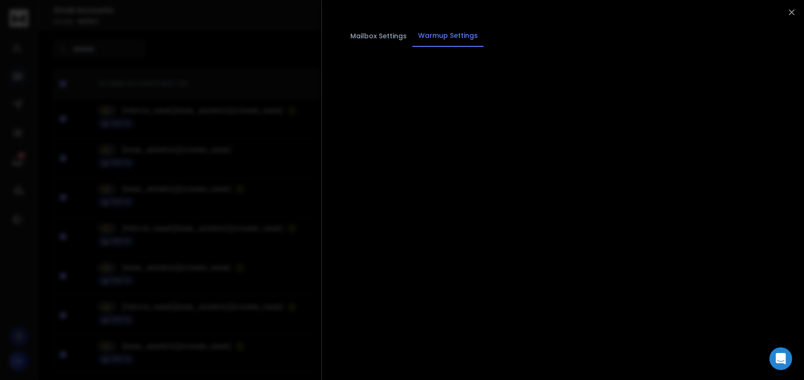
click at [436, 34] on button "Warmup Settings" at bounding box center [447, 36] width 71 height 22
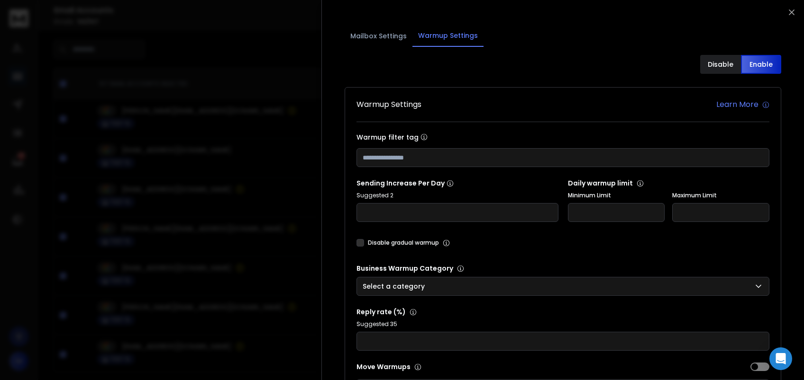
click at [258, 130] on div at bounding box center [402, 190] width 804 height 380
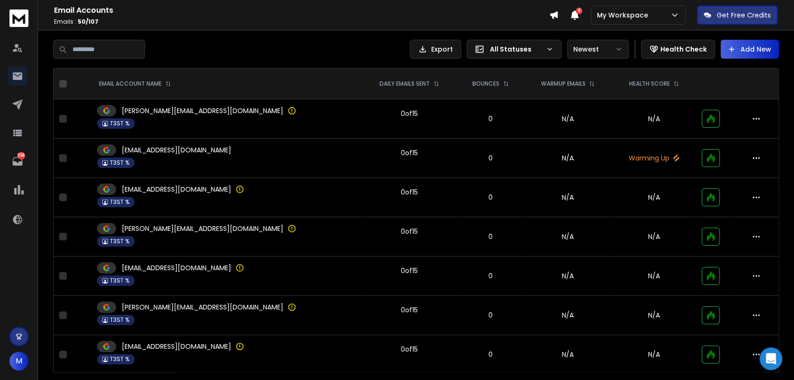
click at [457, 207] on td "0" at bounding box center [490, 197] width 66 height 39
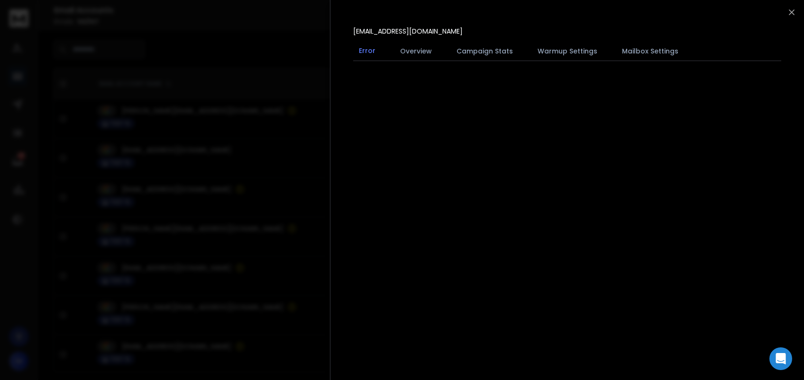
click at [290, 87] on div at bounding box center [402, 190] width 804 height 380
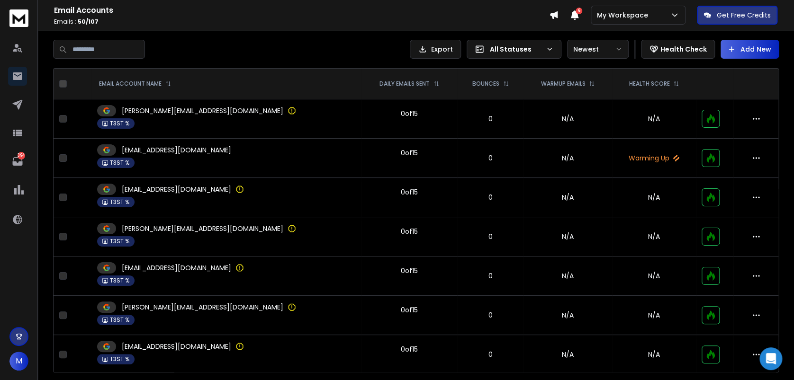
click at [13, 147] on div "394" at bounding box center [19, 135] width 22 height 195
click at [14, 164] on icon at bounding box center [17, 161] width 10 height 9
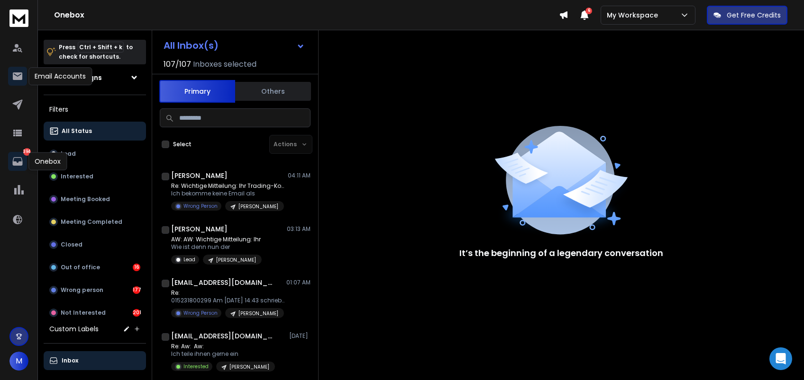
click at [17, 83] on link at bounding box center [17, 76] width 19 height 19
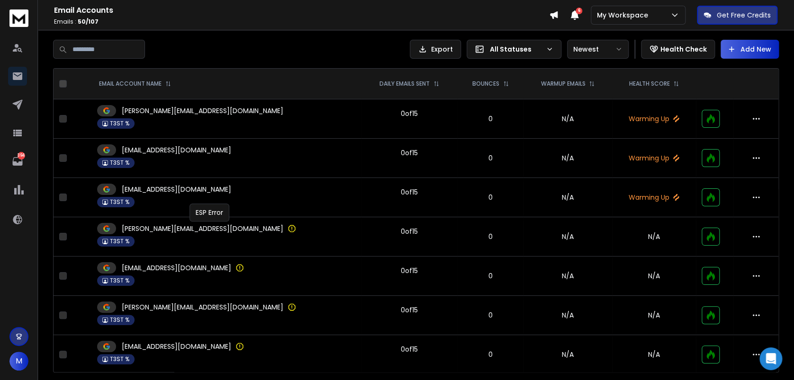
click at [287, 228] on icon at bounding box center [291, 228] width 9 height 9
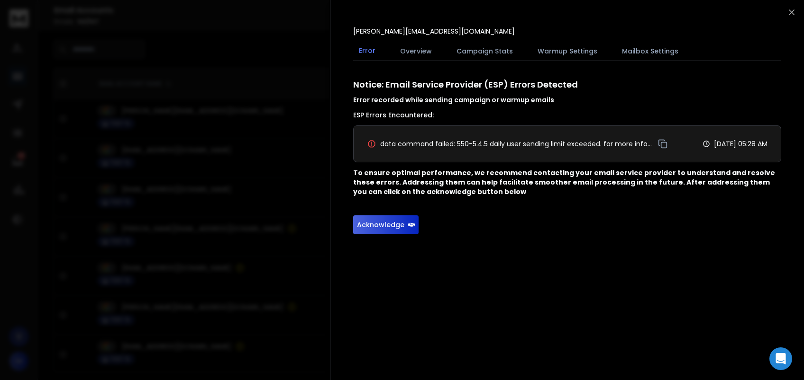
click at [404, 221] on button "Acknowledge" at bounding box center [385, 225] width 65 height 19
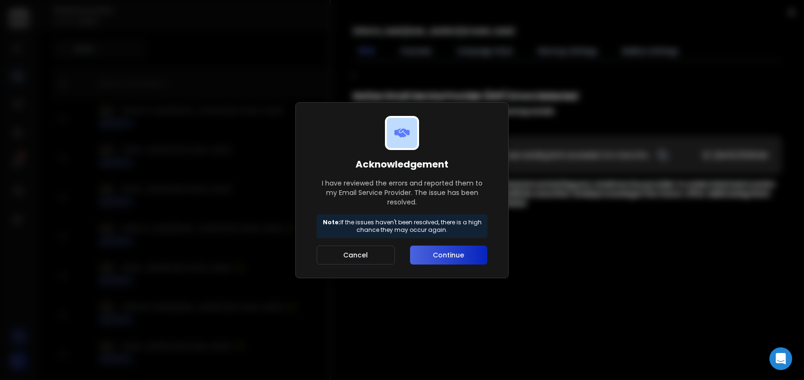
click at [438, 262] on button "Continue" at bounding box center [448, 255] width 77 height 19
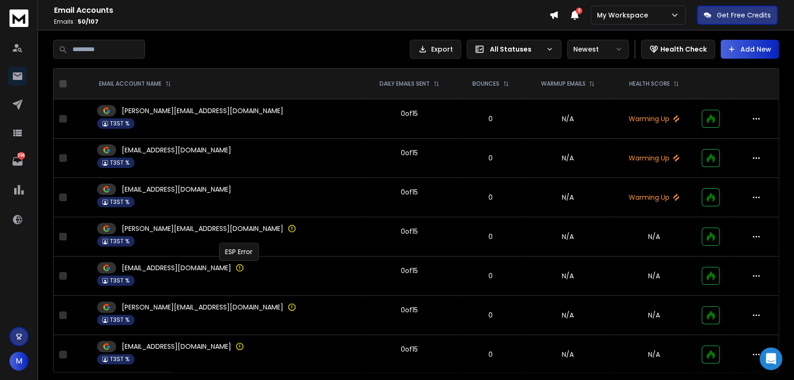
click at [239, 268] on icon at bounding box center [239, 267] width 1 height 3
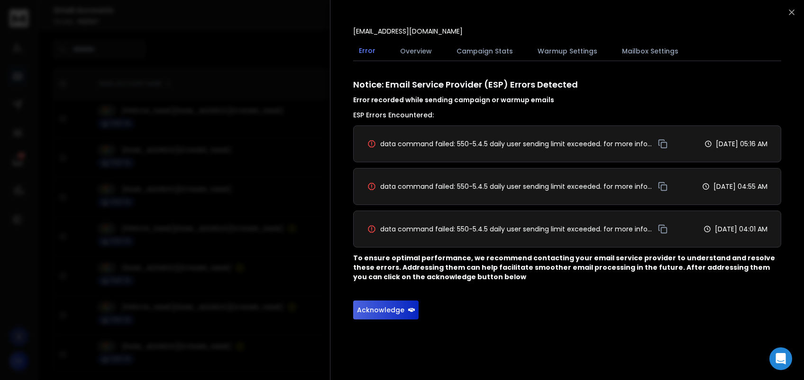
click at [379, 316] on button "Acknowledge" at bounding box center [385, 310] width 65 height 19
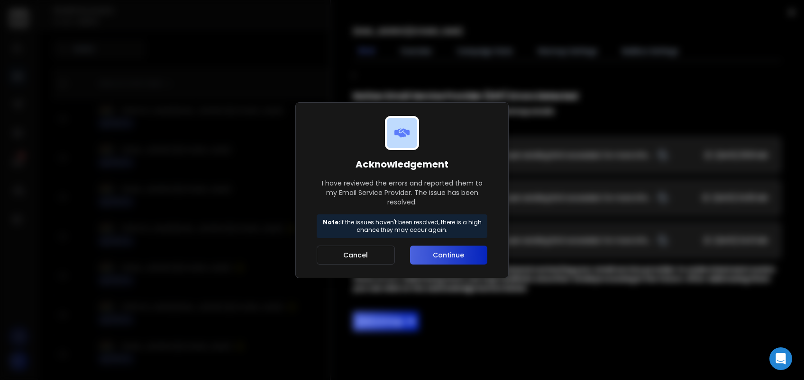
click at [379, 316] on div "Acknowledgement I have reviewed the errors and reported them to my Email Servic…" at bounding box center [402, 190] width 804 height 380
click at [433, 246] on button "Continue" at bounding box center [448, 255] width 77 height 19
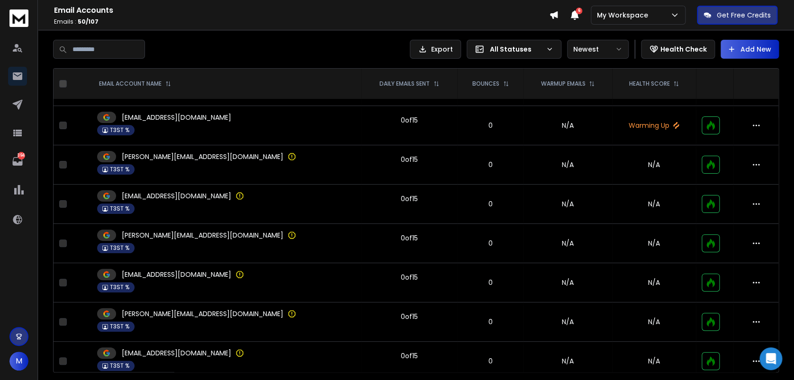
scroll to position [93, 0]
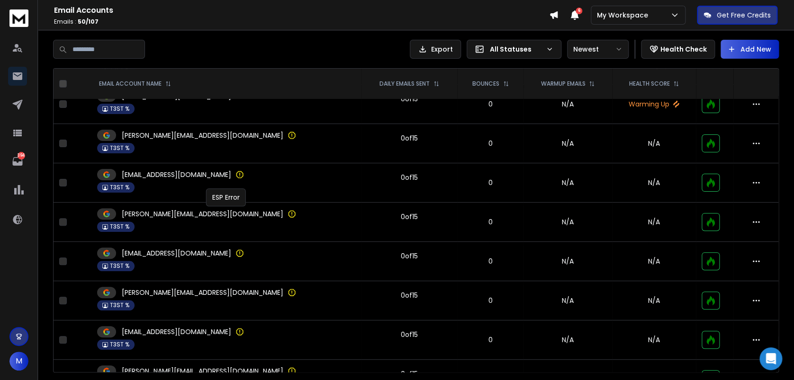
click at [287, 211] on icon at bounding box center [291, 213] width 9 height 9
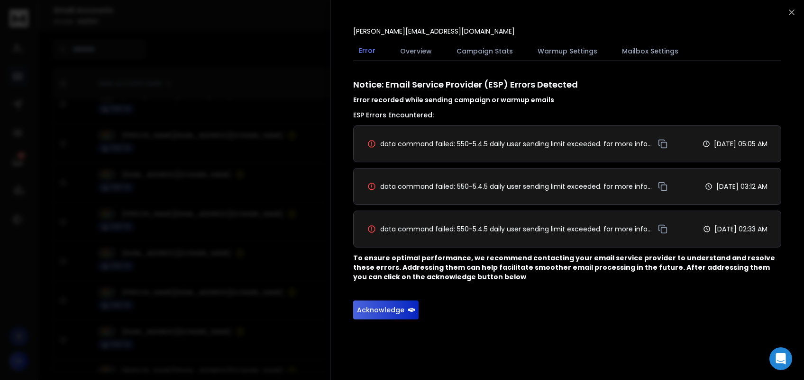
click at [384, 309] on button "Acknowledge" at bounding box center [385, 310] width 65 height 19
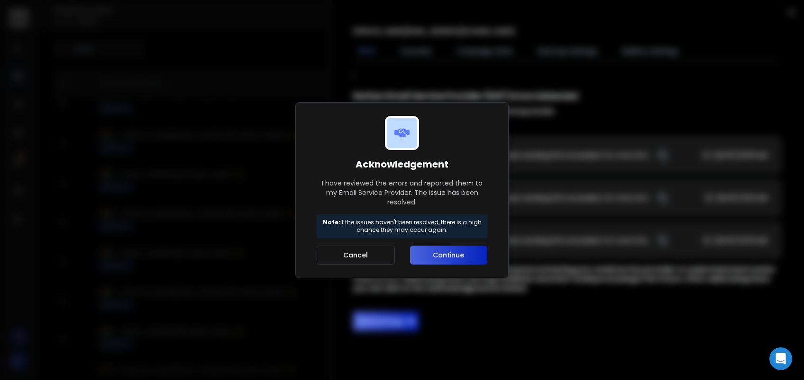
click at [423, 256] on button "Continue" at bounding box center [448, 255] width 77 height 19
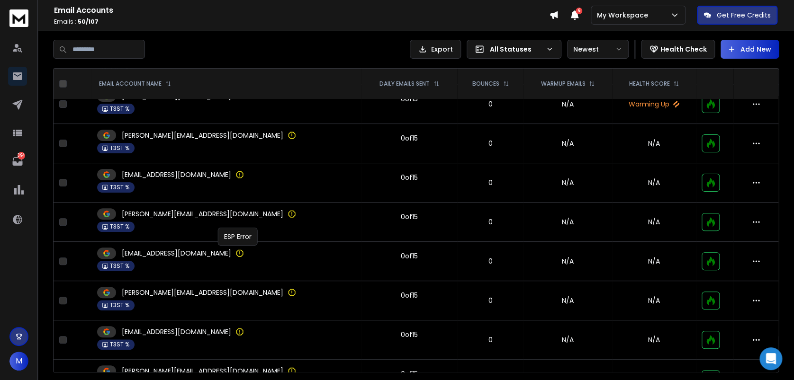
click at [239, 253] on icon at bounding box center [239, 253] width 1 height 3
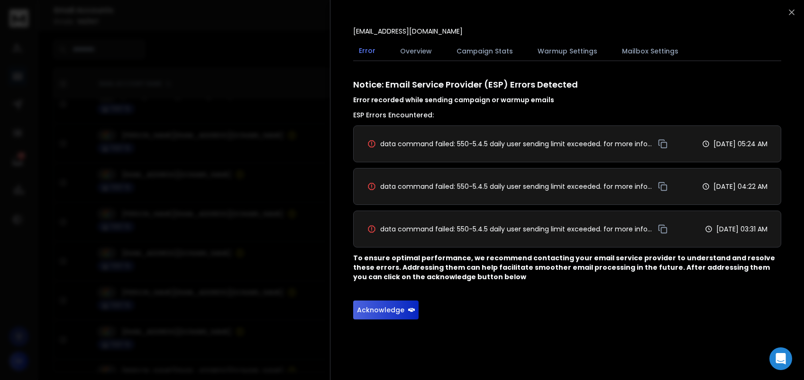
click at [377, 303] on button "Acknowledge" at bounding box center [385, 310] width 65 height 19
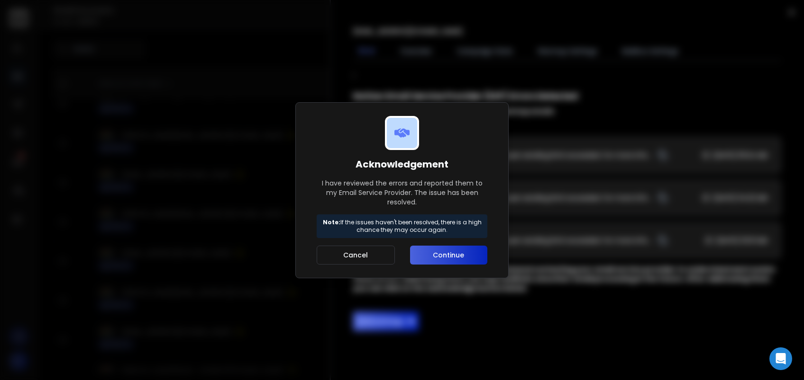
click at [432, 252] on button "Continue" at bounding box center [448, 255] width 77 height 19
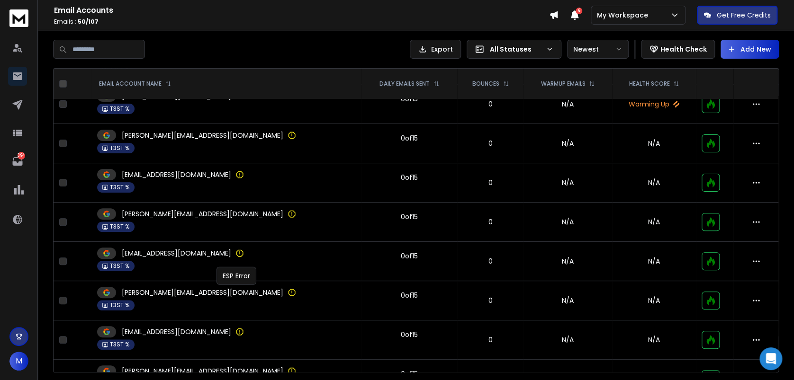
click at [287, 292] on icon at bounding box center [291, 292] width 9 height 9
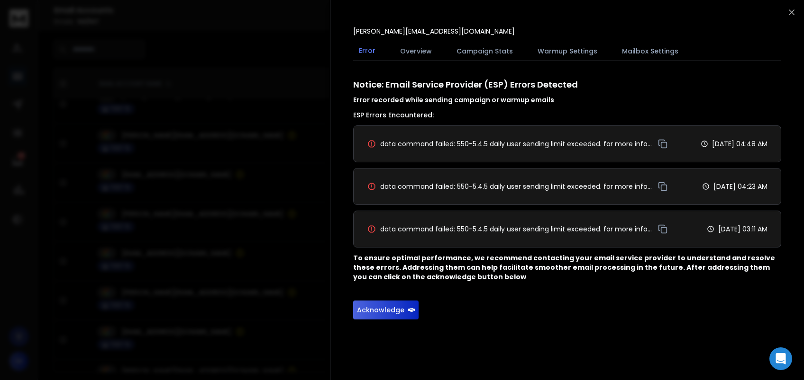
click at [377, 315] on button "Acknowledge" at bounding box center [385, 310] width 65 height 19
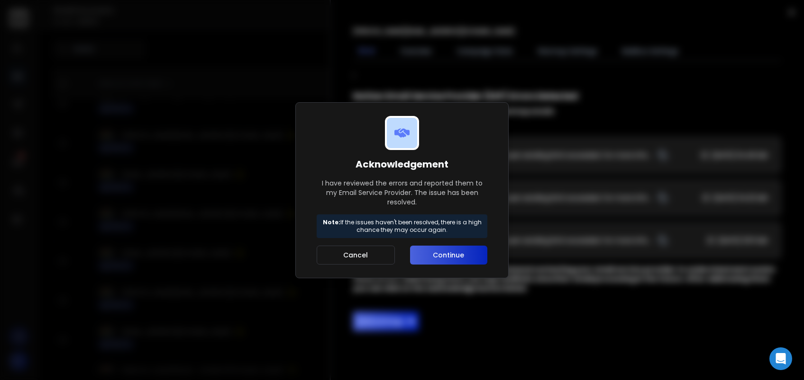
click at [436, 252] on button "Continue" at bounding box center [448, 255] width 77 height 19
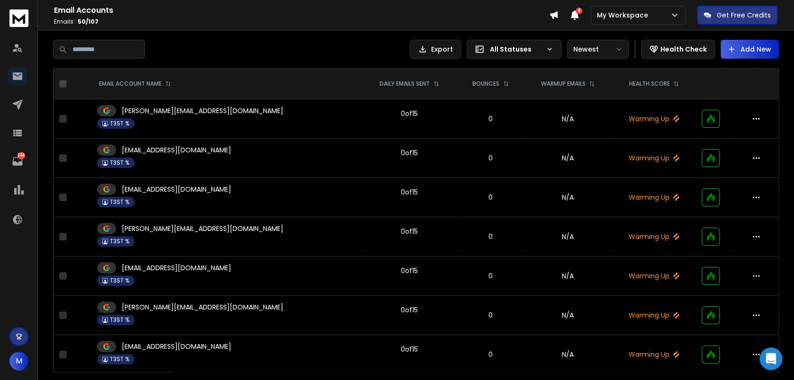
click at [88, 19] on span "50 / 107" at bounding box center [88, 22] width 21 height 8
click at [331, 46] on div at bounding box center [228, 49] width 351 height 19
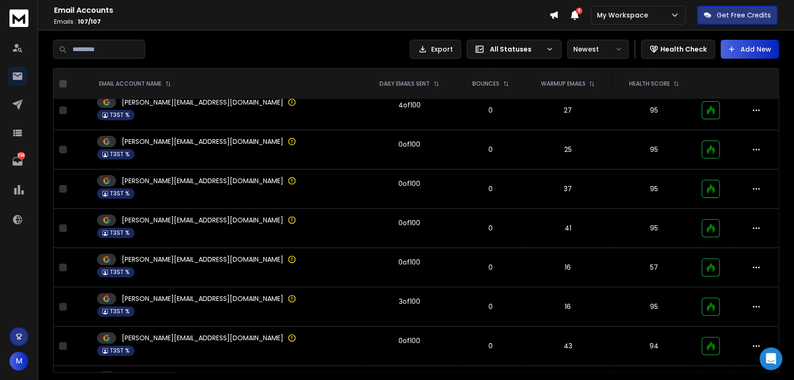
scroll to position [3925, 0]
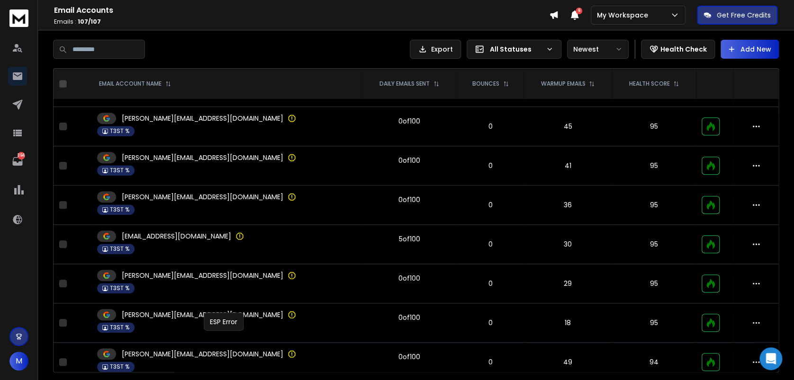
click at [291, 352] on icon at bounding box center [291, 353] width 1 height 3
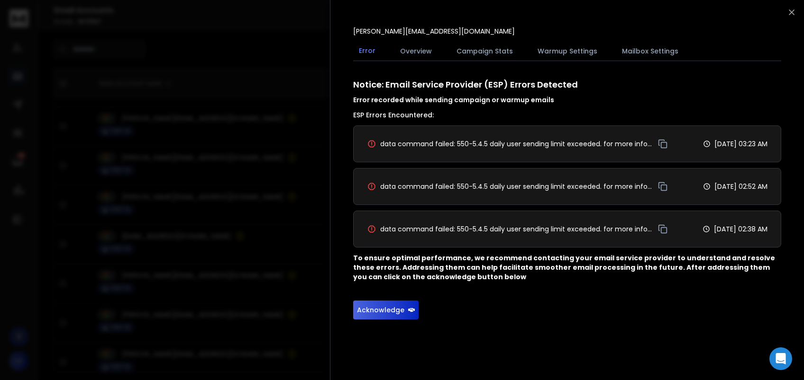
click at [384, 315] on button "Acknowledge" at bounding box center [385, 310] width 65 height 19
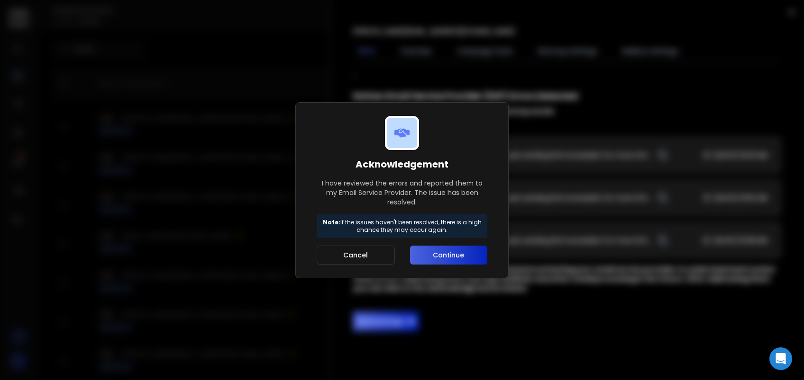
drag, startPoint x: 443, startPoint y: 261, endPoint x: 437, endPoint y: 250, distance: 12.8
click at [437, 250] on button "Continue" at bounding box center [448, 255] width 77 height 19
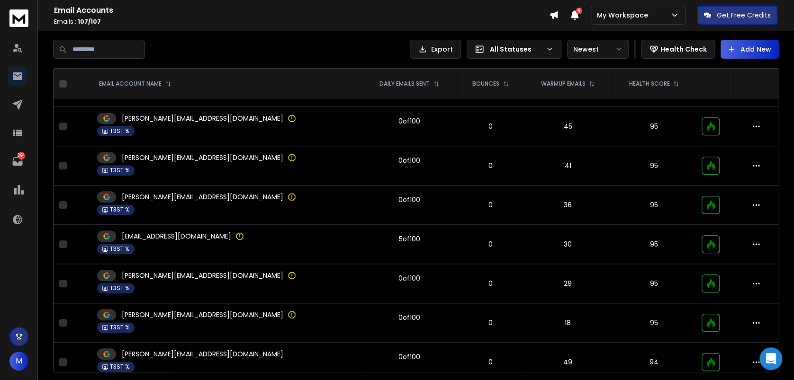
click at [235, 231] on div "[EMAIL_ADDRESS][DOMAIN_NAME]" at bounding box center [226, 236] width 259 height 11
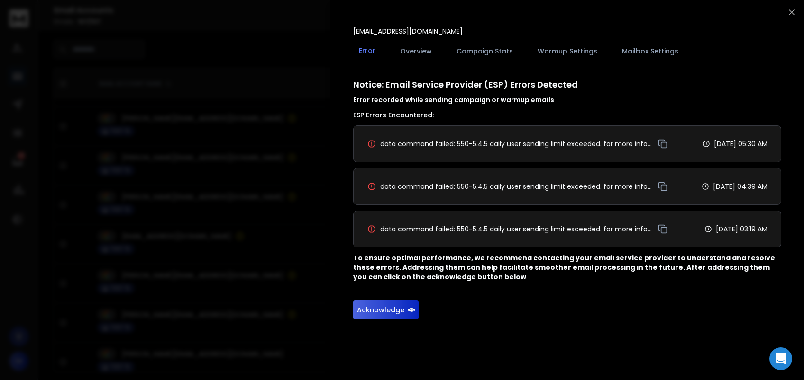
click at [384, 305] on button "Acknowledge" at bounding box center [385, 310] width 65 height 19
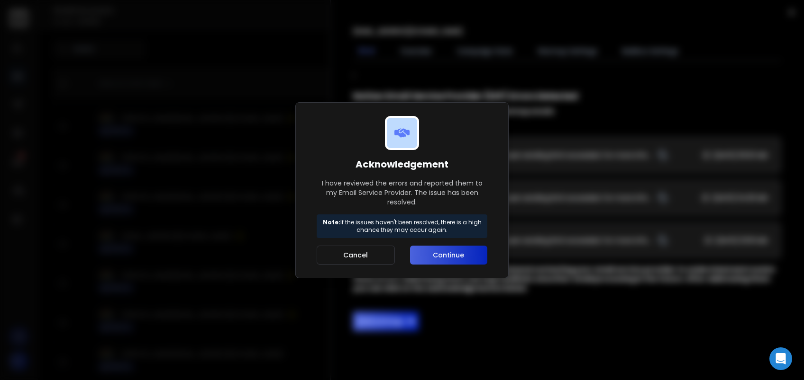
click at [460, 254] on button "Continue" at bounding box center [448, 255] width 77 height 19
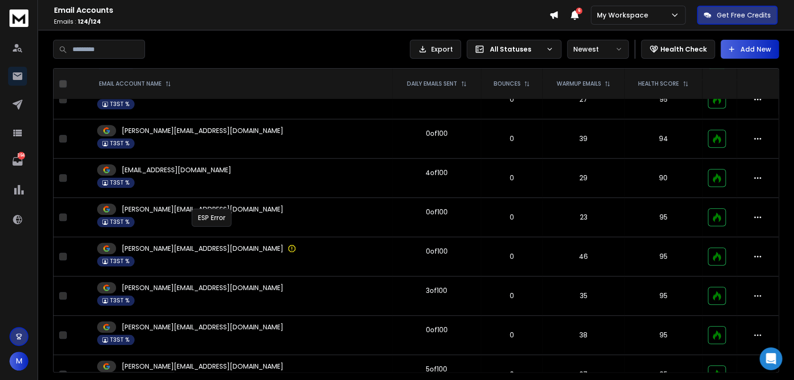
click at [287, 244] on icon at bounding box center [291, 248] width 9 height 9
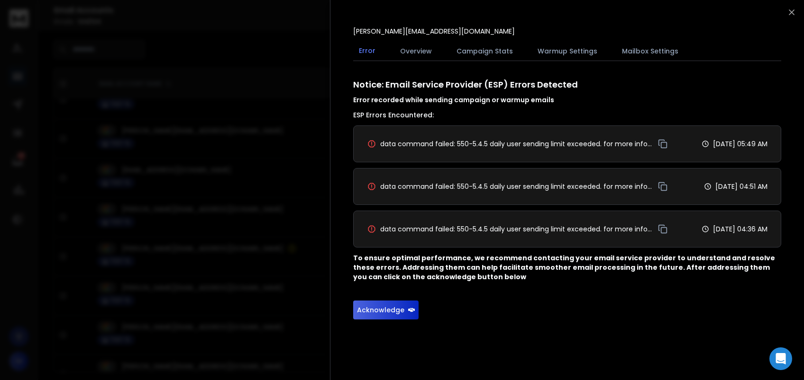
click at [392, 307] on button "Acknowledge" at bounding box center [385, 310] width 65 height 19
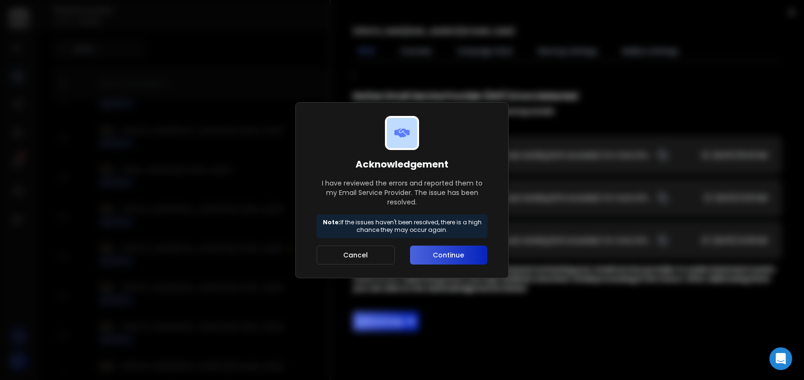
click at [422, 259] on button "Continue" at bounding box center [448, 255] width 77 height 19
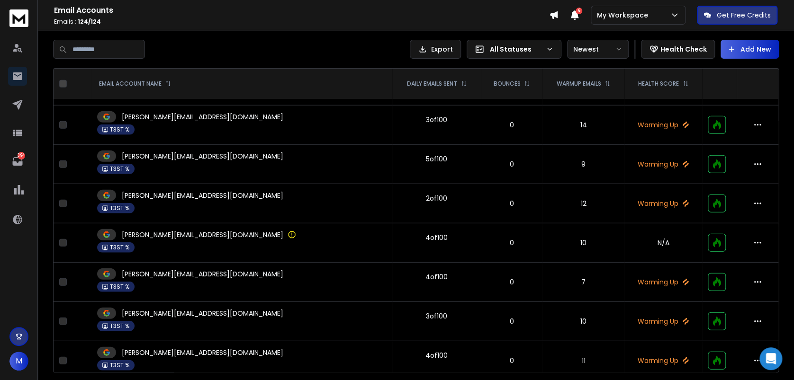
scroll to position [2948, 0]
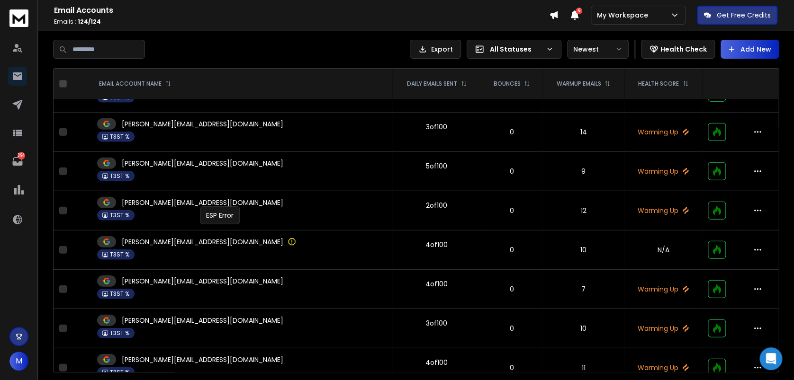
click at [287, 237] on icon at bounding box center [291, 241] width 9 height 9
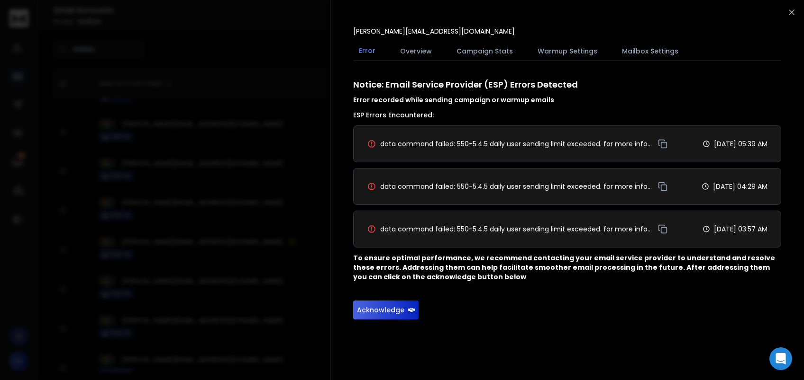
click at [365, 309] on button "Acknowledge" at bounding box center [385, 310] width 65 height 19
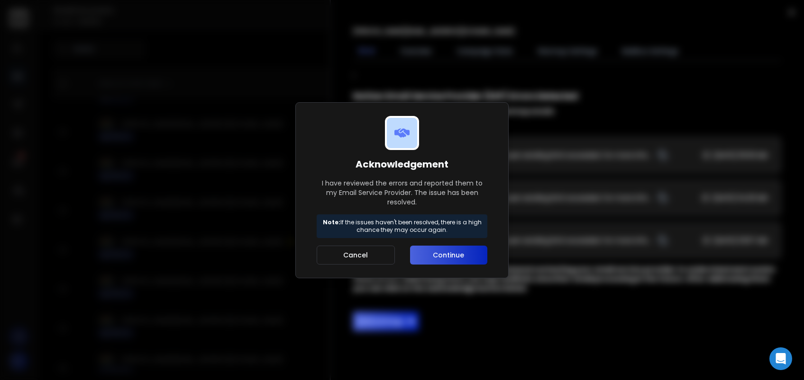
click at [439, 254] on button "Continue" at bounding box center [448, 255] width 77 height 19
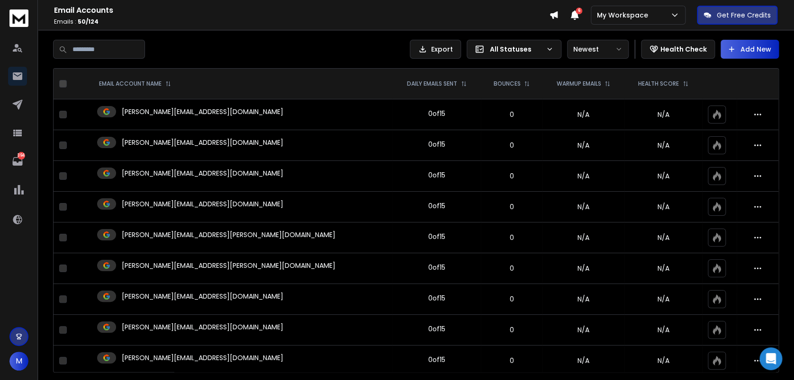
click at [78, 25] on span "50 / 124" at bounding box center [88, 22] width 21 height 8
click at [76, 25] on p "Emails : 50 / 124" at bounding box center [301, 22] width 495 height 8
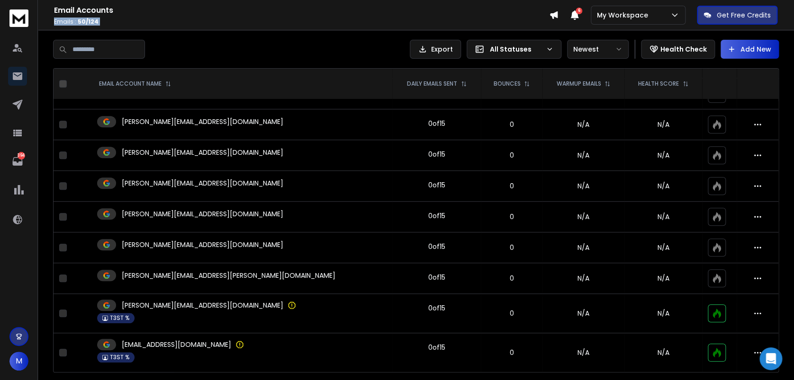
scroll to position [342, 0]
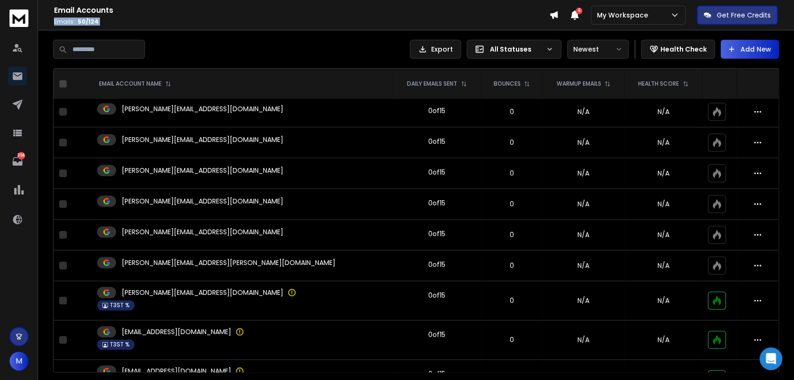
click at [64, 263] on button "button" at bounding box center [63, 266] width 8 height 8
click at [63, 242] on td at bounding box center [73, 235] width 38 height 31
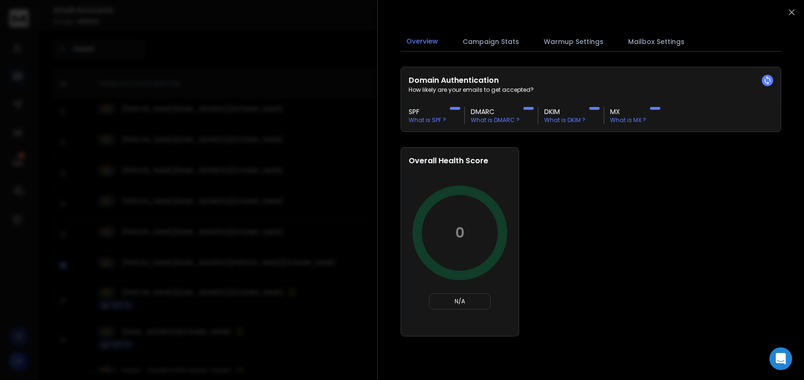
click at [64, 236] on div at bounding box center [402, 190] width 804 height 380
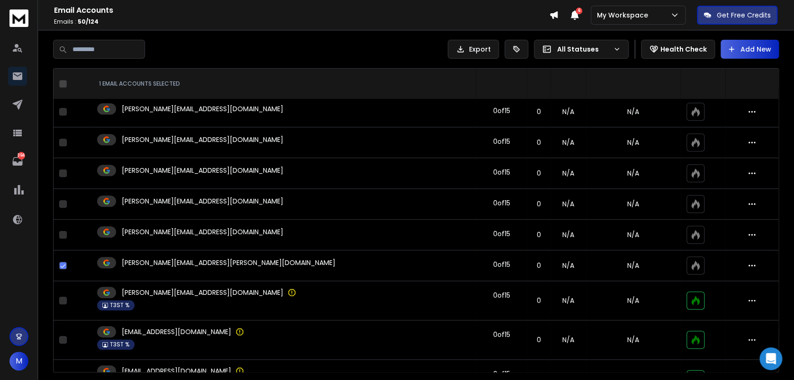
click at [61, 234] on button "button" at bounding box center [63, 235] width 8 height 8
click at [62, 201] on button "button" at bounding box center [63, 204] width 8 height 8
click at [63, 173] on button "button" at bounding box center [63, 174] width 8 height 8
click at [63, 141] on button "button" at bounding box center [63, 143] width 8 height 8
click at [63, 112] on button "button" at bounding box center [63, 112] width 8 height 8
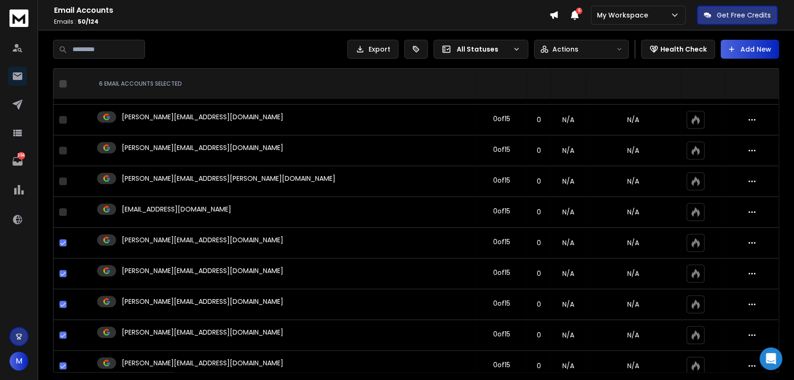
scroll to position [209, 0]
click at [62, 198] on td at bounding box center [73, 213] width 38 height 31
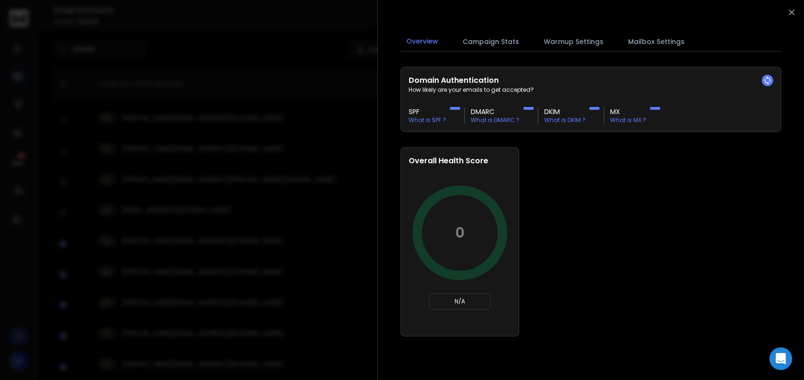
click at [140, 239] on div at bounding box center [402, 190] width 804 height 380
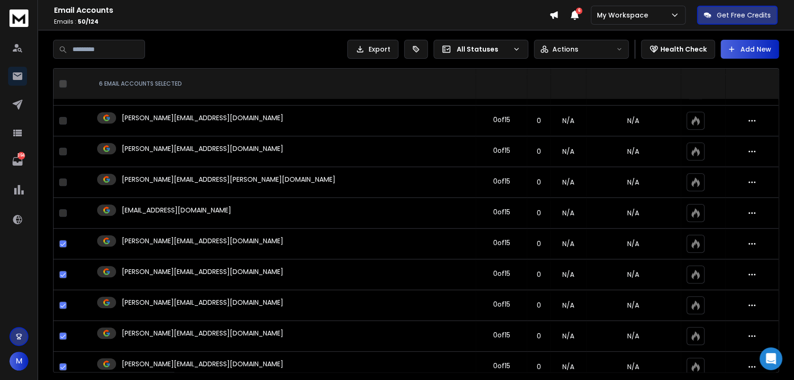
click at [64, 212] on button "button" at bounding box center [63, 213] width 8 height 8
click at [65, 179] on button "button" at bounding box center [63, 183] width 8 height 8
click at [63, 148] on button "button" at bounding box center [63, 152] width 8 height 8
click at [63, 120] on button "button" at bounding box center [63, 121] width 8 height 8
click at [64, 83] on button "button" at bounding box center [63, 84] width 8 height 8
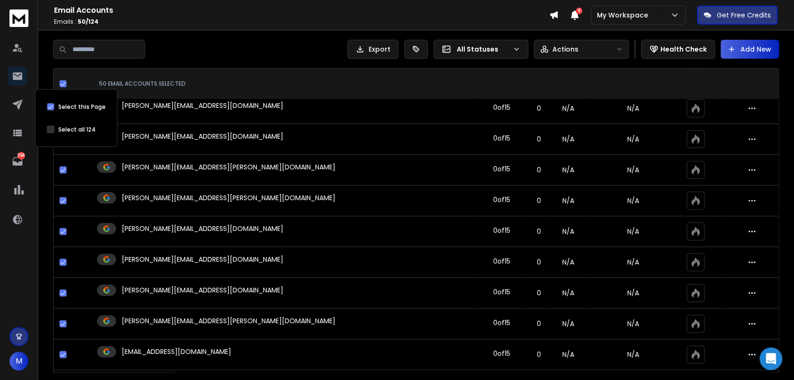
scroll to position [0, 0]
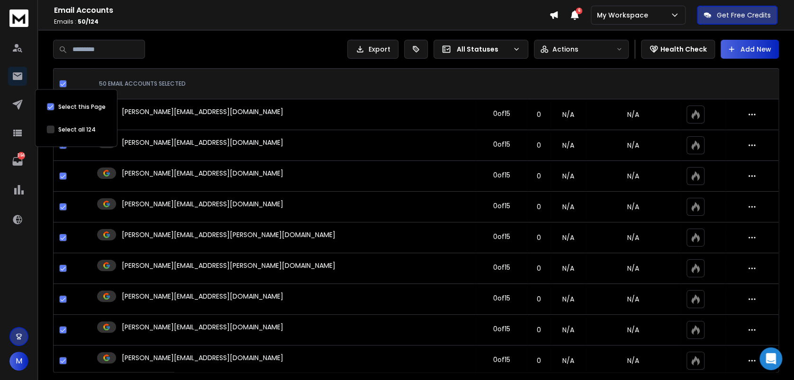
click at [53, 106] on button "Select this Page" at bounding box center [51, 107] width 8 height 8
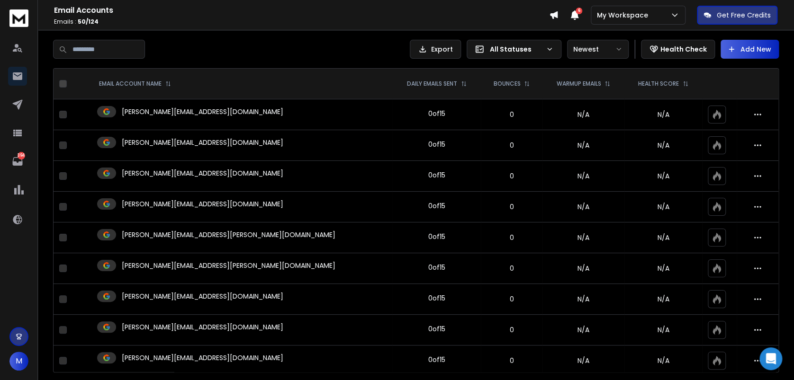
click at [64, 114] on button "button" at bounding box center [63, 115] width 8 height 8
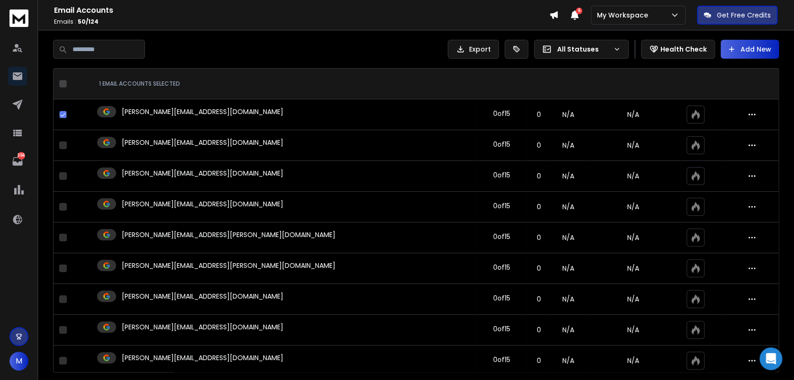
click at [65, 146] on button "button" at bounding box center [63, 146] width 8 height 8
click at [64, 176] on button "button" at bounding box center [63, 176] width 8 height 8
click at [61, 207] on button "button" at bounding box center [63, 207] width 8 height 8
click at [62, 239] on button "button" at bounding box center [63, 238] width 8 height 8
click at [63, 266] on button "button" at bounding box center [63, 269] width 8 height 8
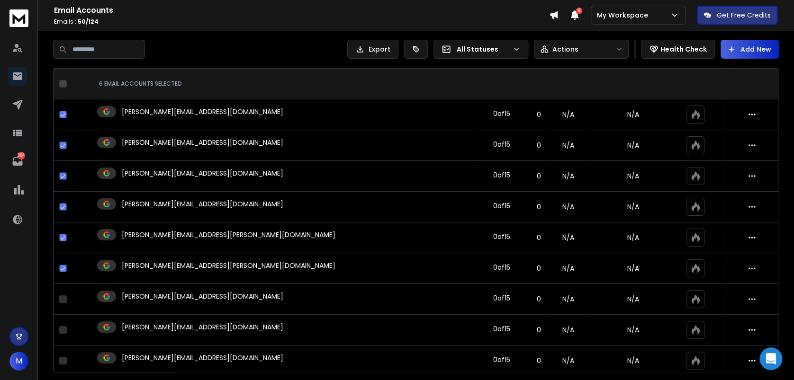
click at [63, 296] on button "button" at bounding box center [63, 300] width 8 height 8
click at [64, 330] on button "button" at bounding box center [63, 330] width 8 height 8
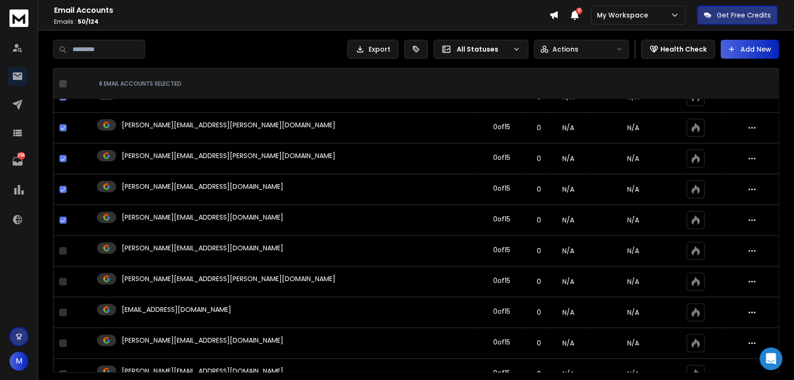
scroll to position [111, 0]
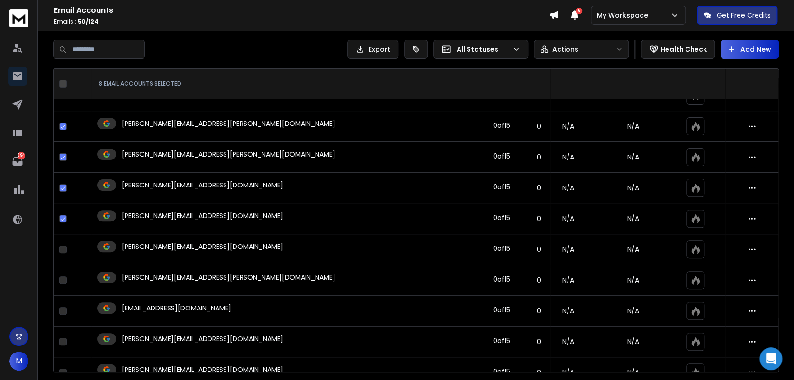
click at [64, 249] on button "button" at bounding box center [63, 250] width 8 height 8
click at [62, 280] on button "button" at bounding box center [63, 281] width 8 height 8
click at [63, 371] on button "button" at bounding box center [63, 373] width 8 height 8
click at [64, 338] on button "button" at bounding box center [63, 342] width 8 height 8
click at [64, 309] on button "button" at bounding box center [63, 311] width 8 height 8
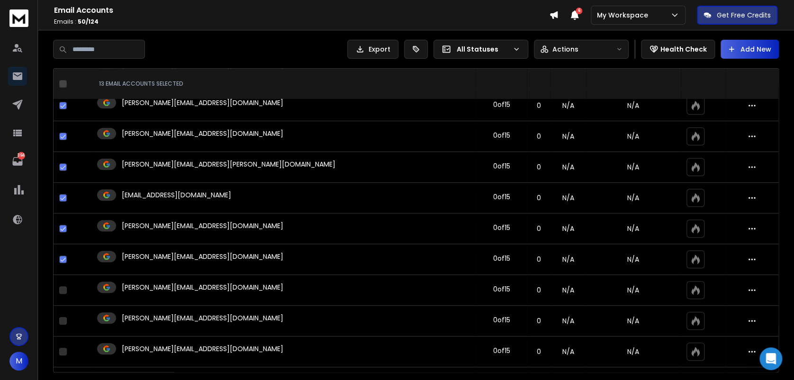
scroll to position [230, 0]
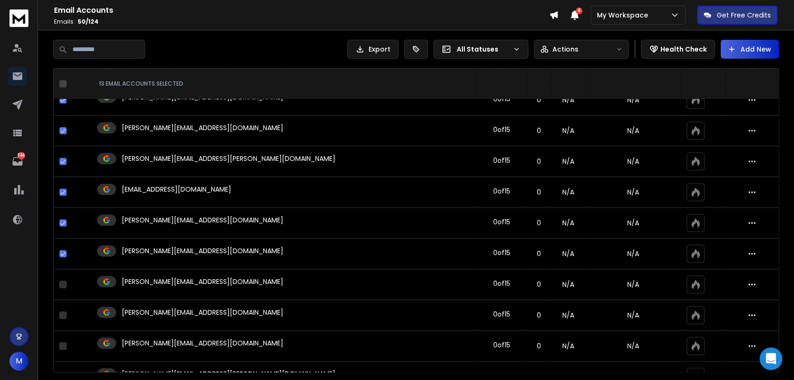
click at [63, 346] on button "button" at bounding box center [63, 347] width 8 height 8
click at [64, 317] on button "button" at bounding box center [63, 316] width 8 height 8
click at [63, 284] on button "button" at bounding box center [63, 285] width 8 height 8
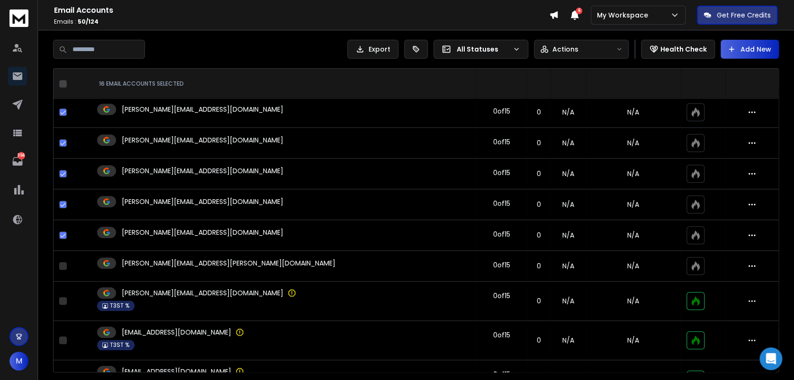
scroll to position [342, 0]
click at [61, 264] on button "button" at bounding box center [63, 266] width 8 height 8
click at [578, 51] on p "Actions" at bounding box center [565, 49] width 26 height 9
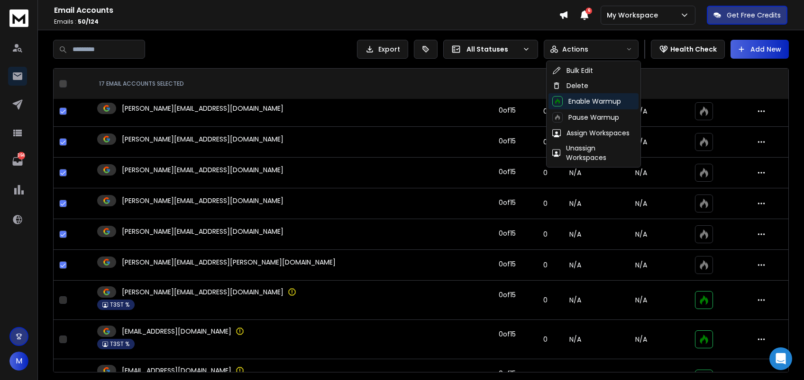
click at [567, 99] on div "Enable Warmup" at bounding box center [586, 101] width 69 height 10
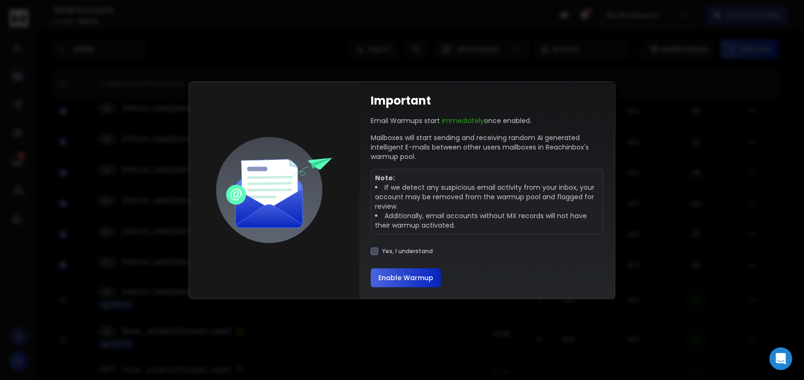
click at [374, 251] on button "Yes, I understand" at bounding box center [375, 252] width 8 height 8
click at [399, 277] on button "Enable Warmup" at bounding box center [406, 278] width 70 height 19
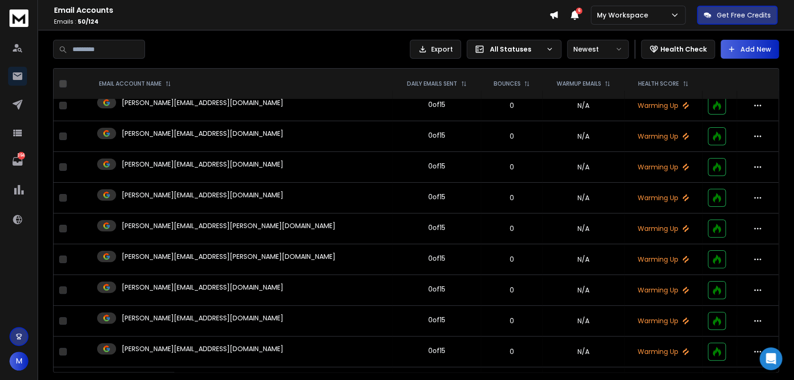
scroll to position [0, 0]
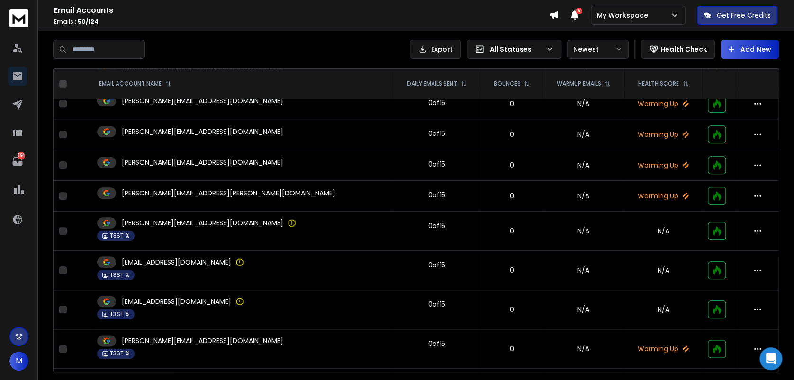
scroll to position [480, 0]
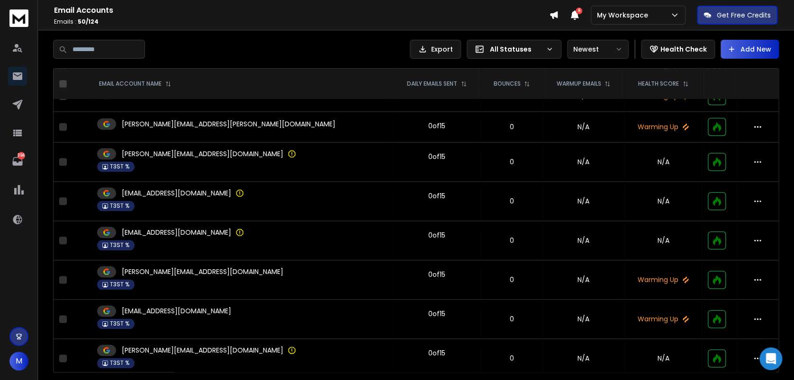
drag, startPoint x: 133, startPoint y: 96, endPoint x: 226, endPoint y: 151, distance: 108.7
click at [287, 151] on icon at bounding box center [291, 153] width 9 height 9
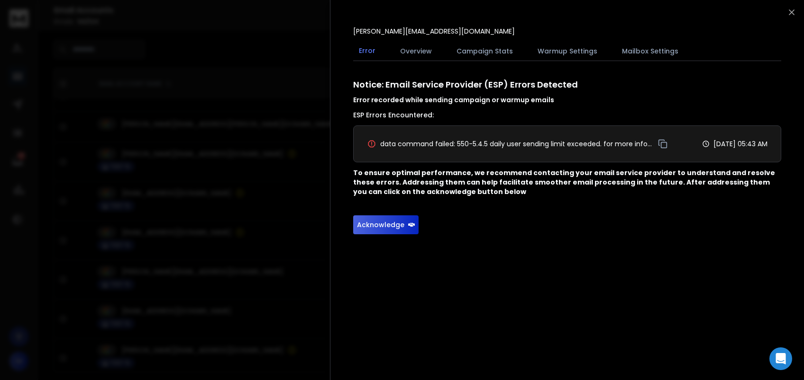
click at [372, 231] on button "Acknowledge" at bounding box center [385, 225] width 65 height 19
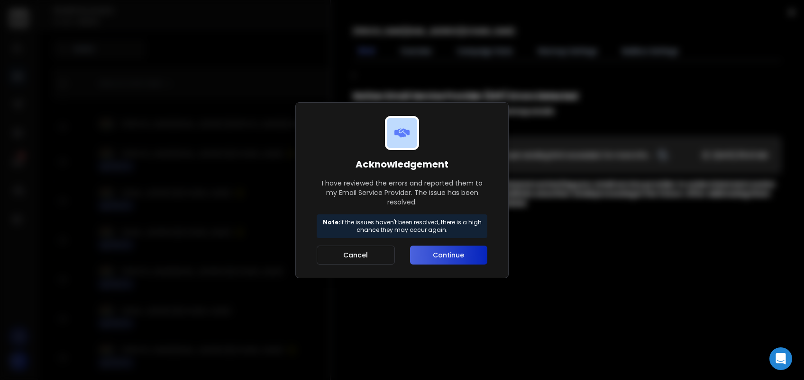
click at [435, 253] on button "Continue" at bounding box center [448, 255] width 77 height 19
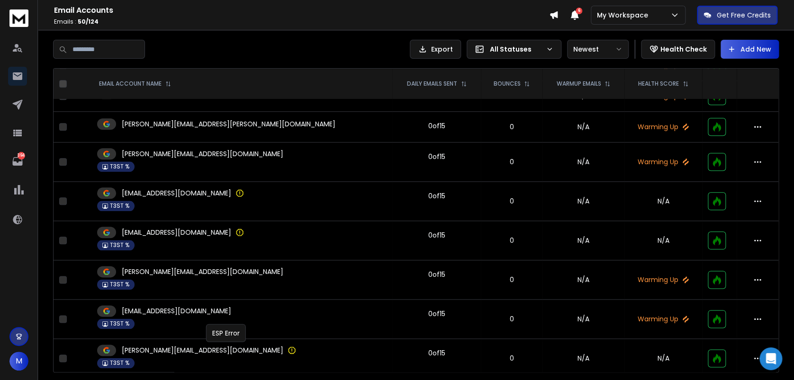
click at [287, 350] on icon at bounding box center [291, 350] width 9 height 9
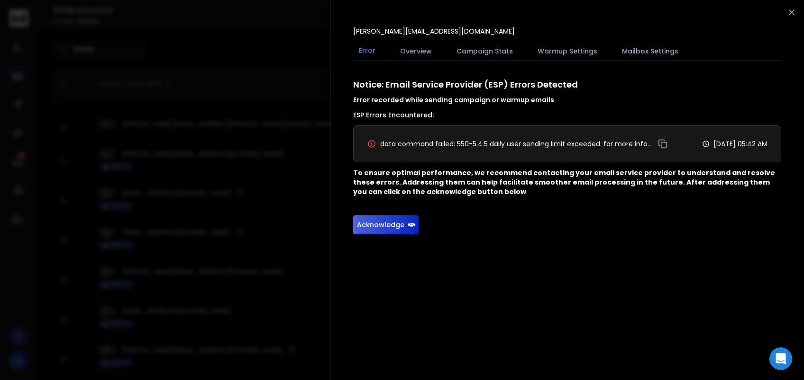
click at [376, 228] on button "Acknowledge" at bounding box center [385, 225] width 65 height 19
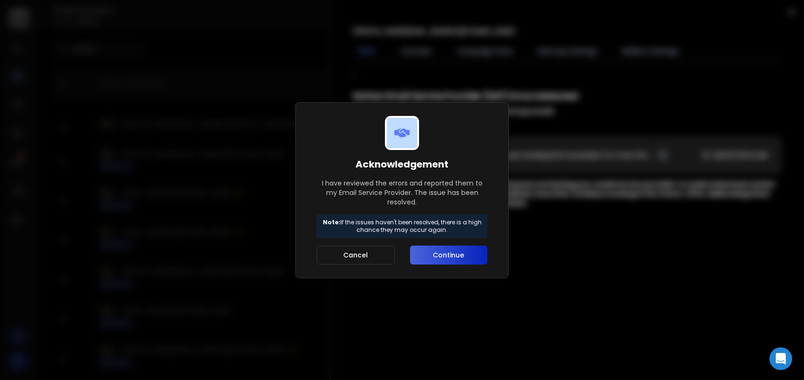
click at [376, 228] on p "Note: If the issues haven't been resolved, there is a high chance they may occu…" at bounding box center [402, 226] width 162 height 15
click at [455, 260] on button "Continue" at bounding box center [448, 255] width 77 height 19
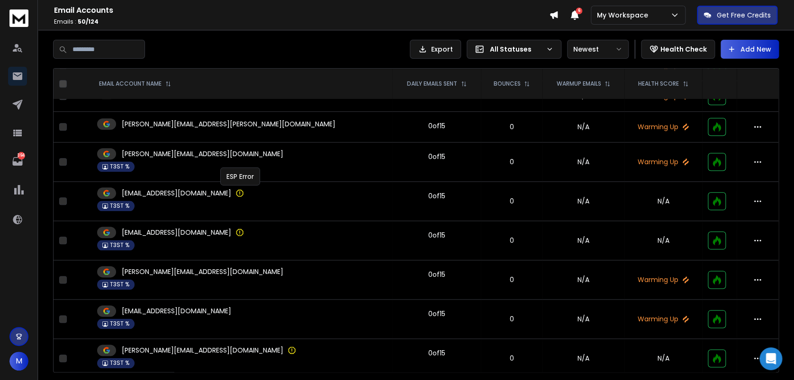
click at [240, 191] on icon at bounding box center [239, 193] width 9 height 9
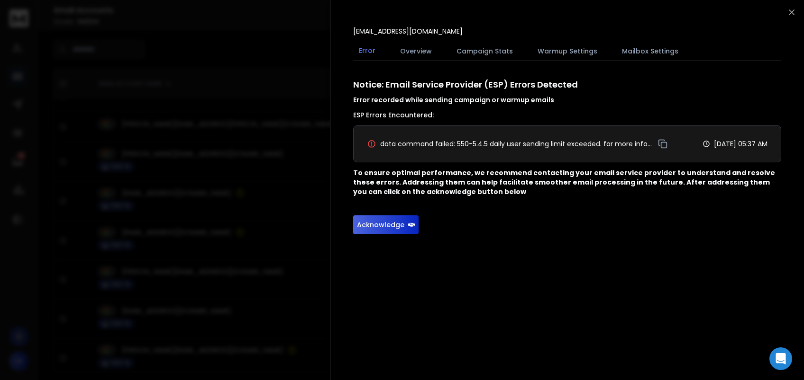
click at [379, 225] on button "Acknowledge" at bounding box center [385, 225] width 65 height 19
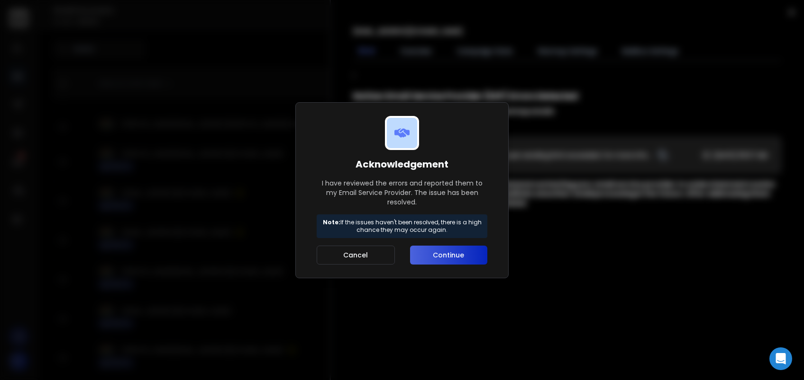
click at [471, 251] on button "Continue" at bounding box center [448, 255] width 77 height 19
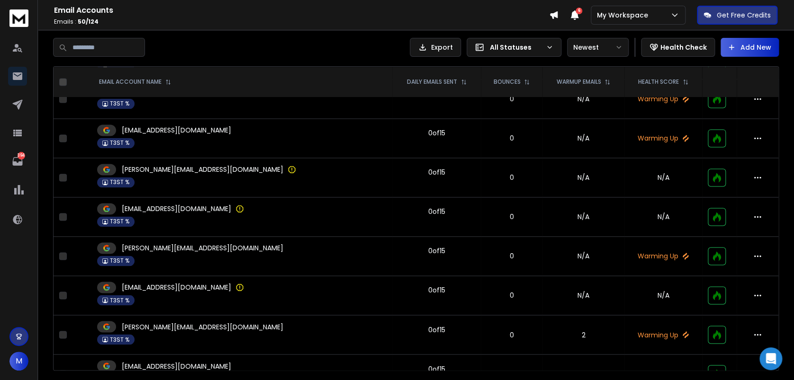
scroll to position [662, 0]
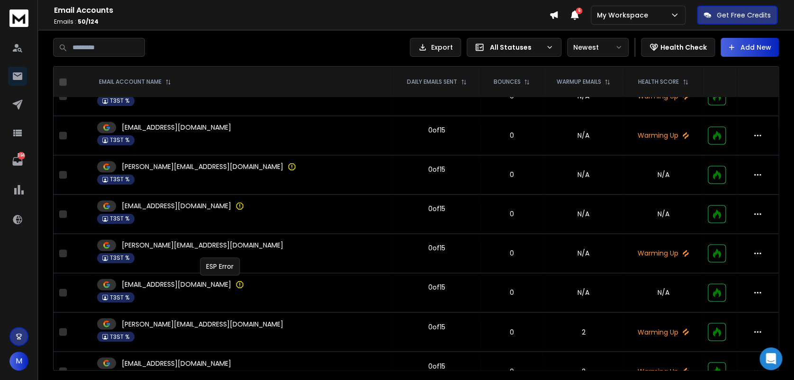
click at [235, 281] on icon at bounding box center [239, 284] width 9 height 9
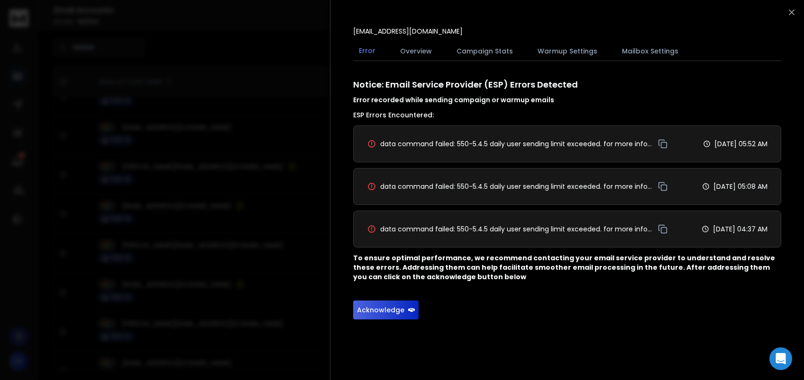
click at [384, 315] on button "Acknowledge" at bounding box center [385, 310] width 65 height 19
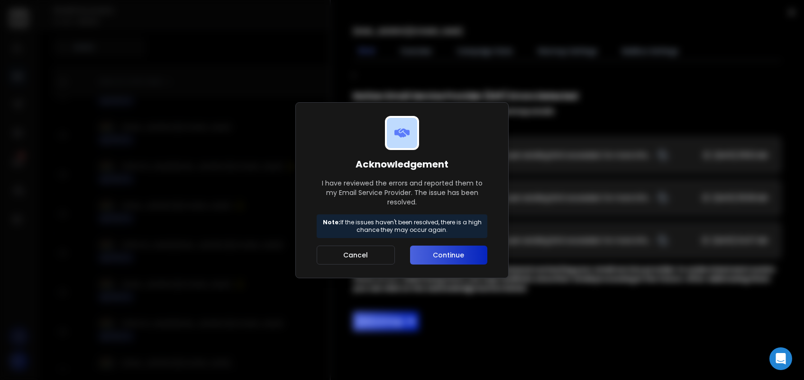
click at [455, 256] on button "Continue" at bounding box center [448, 255] width 77 height 19
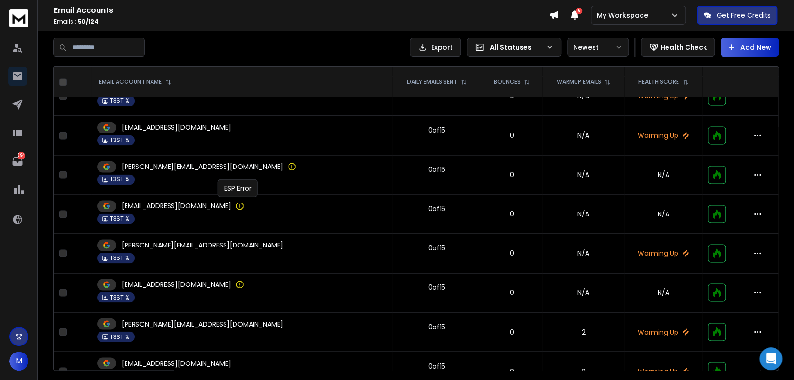
click at [236, 202] on icon at bounding box center [239, 205] width 9 height 9
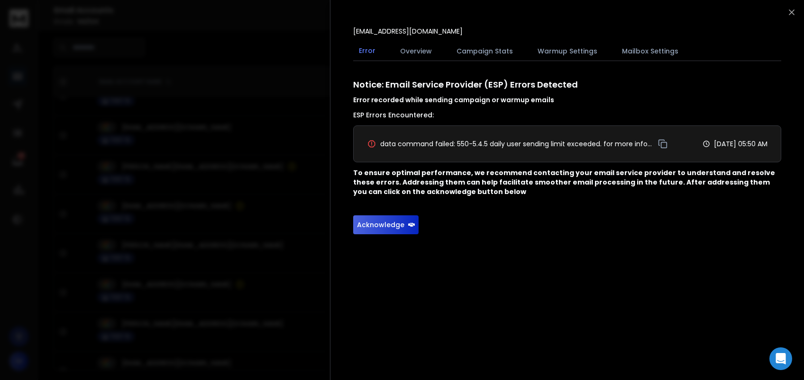
click at [382, 229] on button "Acknowledge" at bounding box center [385, 225] width 65 height 19
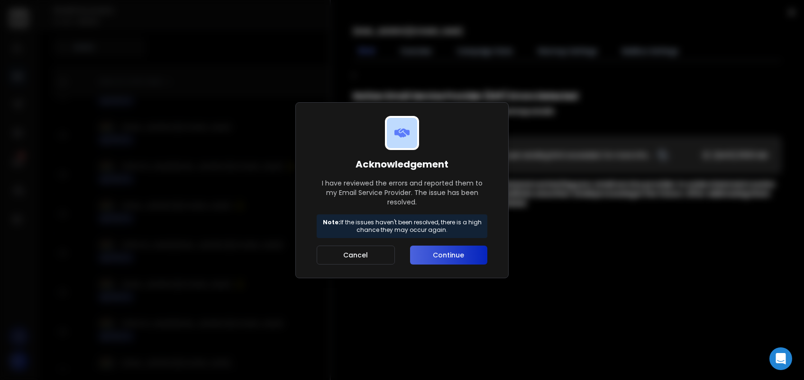
click at [423, 253] on button "Continue" at bounding box center [448, 255] width 77 height 19
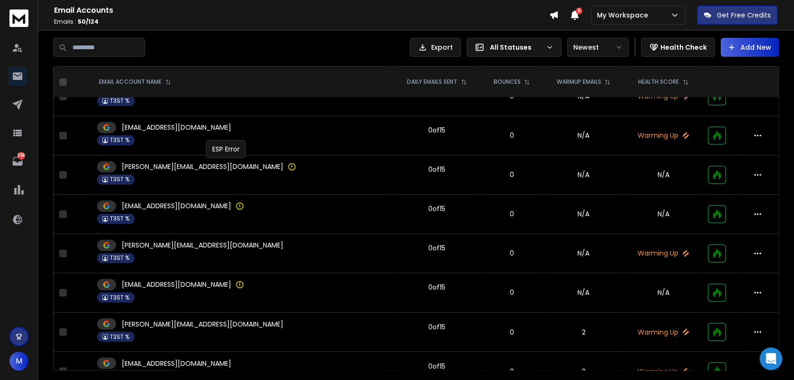
click at [287, 163] on icon at bounding box center [291, 166] width 9 height 9
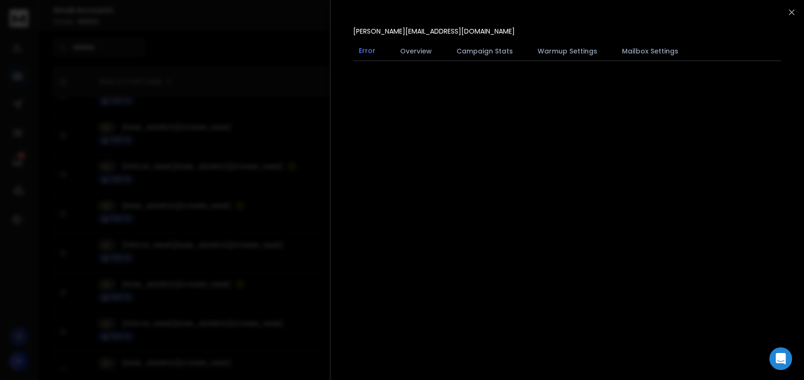
click at [170, 142] on div at bounding box center [402, 190] width 804 height 380
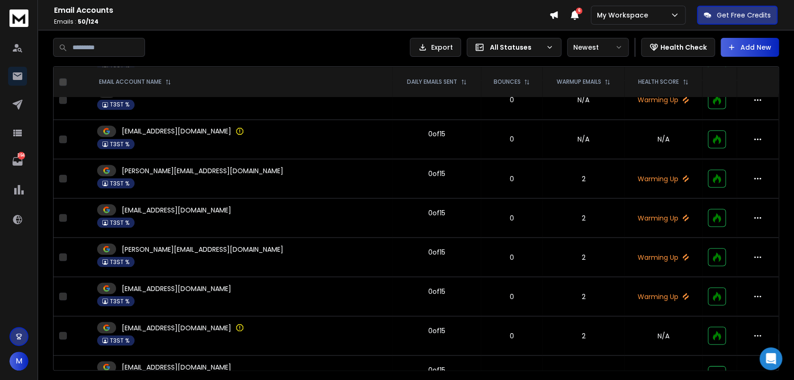
scroll to position [822, 0]
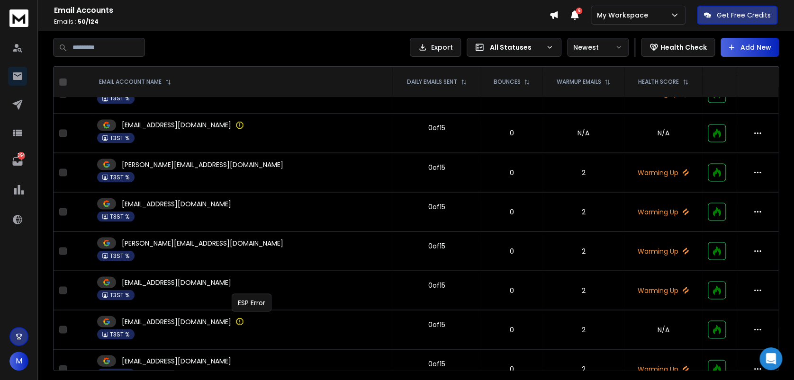
click at [240, 320] on icon at bounding box center [239, 321] width 1 height 3
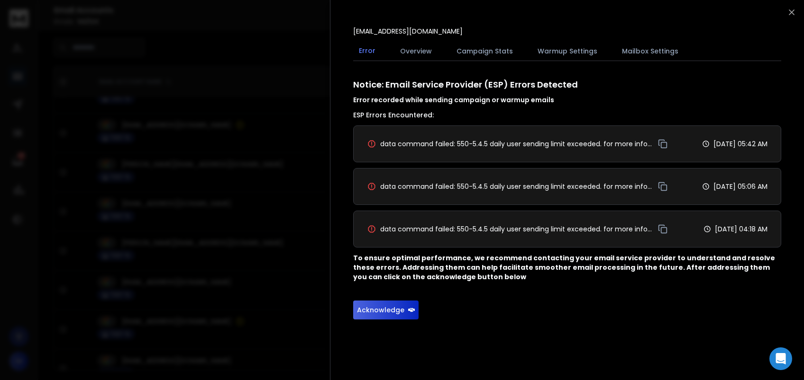
click at [383, 312] on button "Acknowledge" at bounding box center [385, 310] width 65 height 19
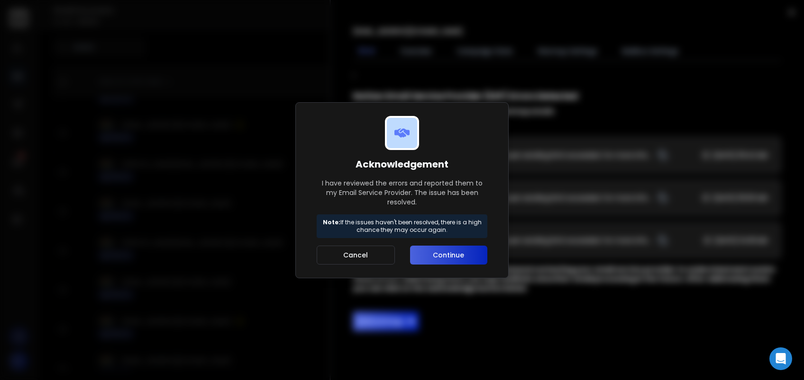
click at [422, 261] on button "Continue" at bounding box center [448, 255] width 77 height 19
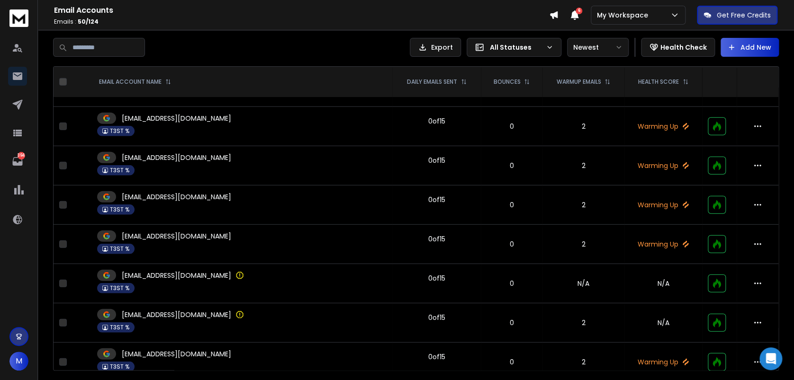
scroll to position [1217, 0]
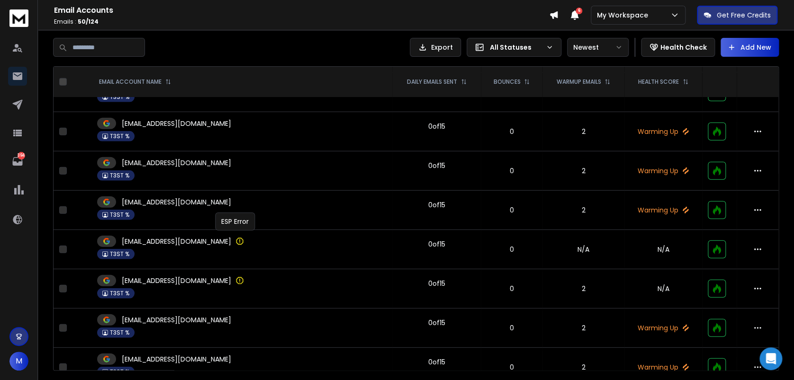
click at [236, 239] on icon at bounding box center [239, 241] width 9 height 9
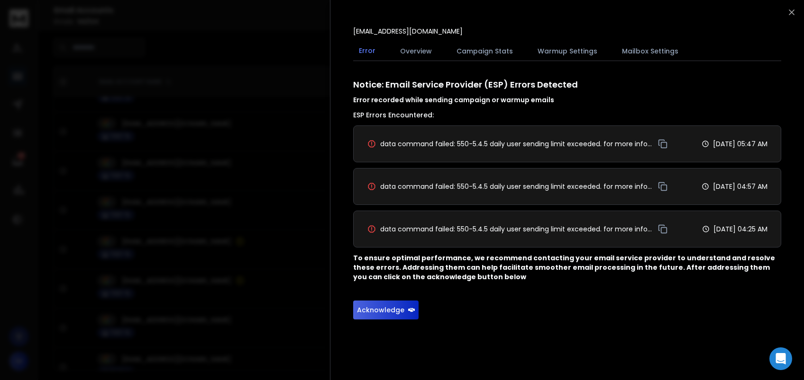
click at [400, 306] on button "Acknowledge" at bounding box center [385, 310] width 65 height 19
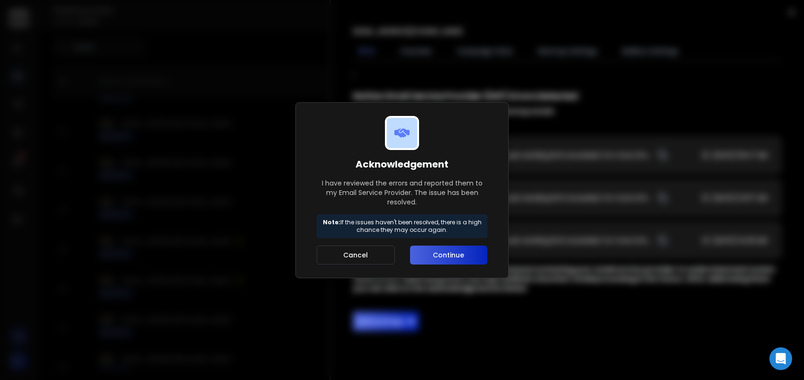
click at [455, 255] on button "Continue" at bounding box center [448, 255] width 77 height 19
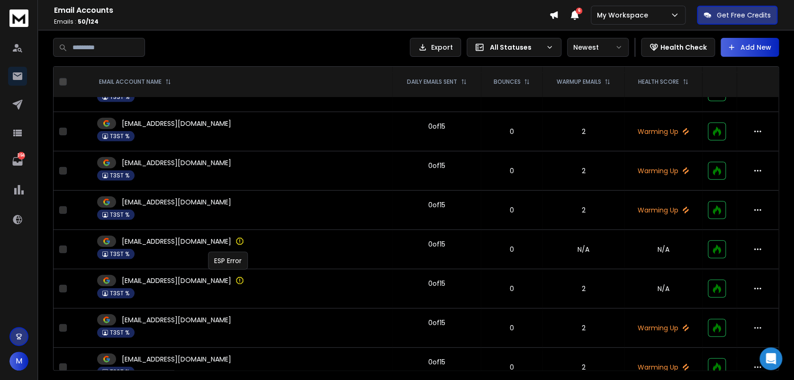
click at [239, 279] on icon at bounding box center [239, 280] width 1 height 3
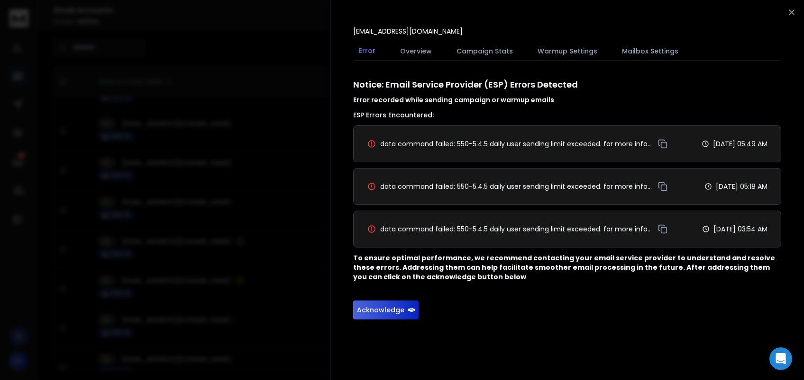
click at [409, 307] on icon at bounding box center [411, 310] width 7 height 7
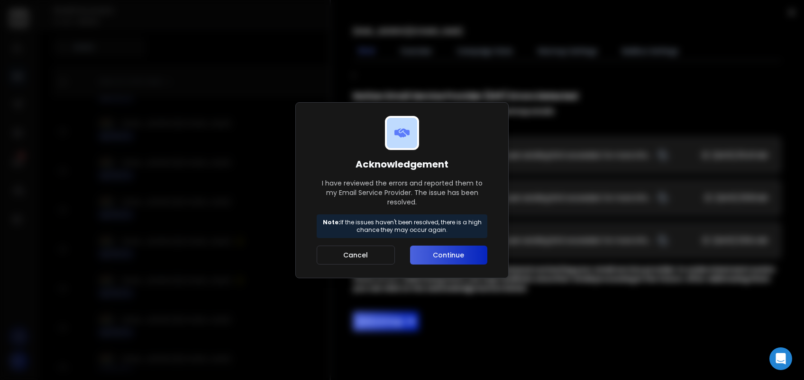
click at [428, 249] on button "Continue" at bounding box center [448, 255] width 77 height 19
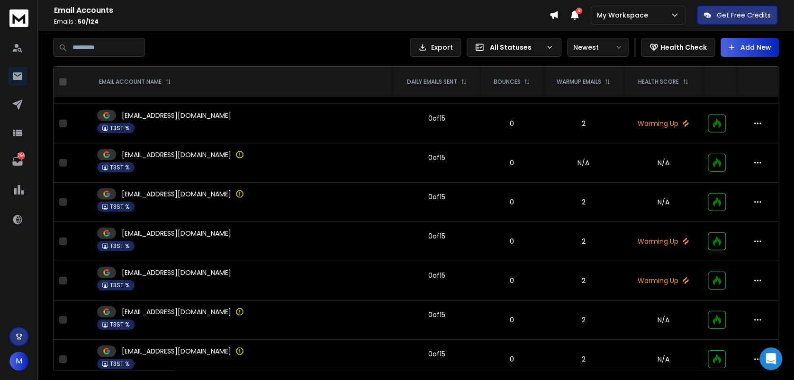
scroll to position [1334, 0]
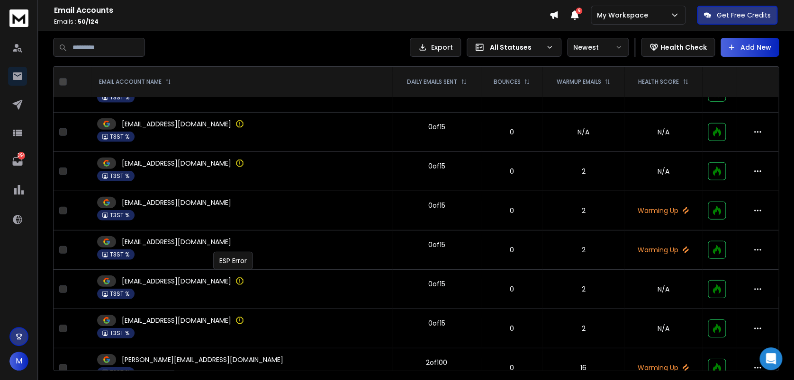
click at [235, 277] on icon at bounding box center [239, 281] width 9 height 9
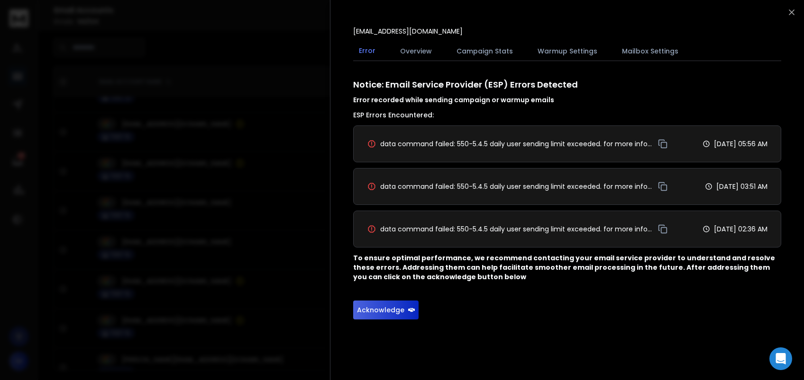
click at [377, 304] on button "Acknowledge" at bounding box center [385, 310] width 65 height 19
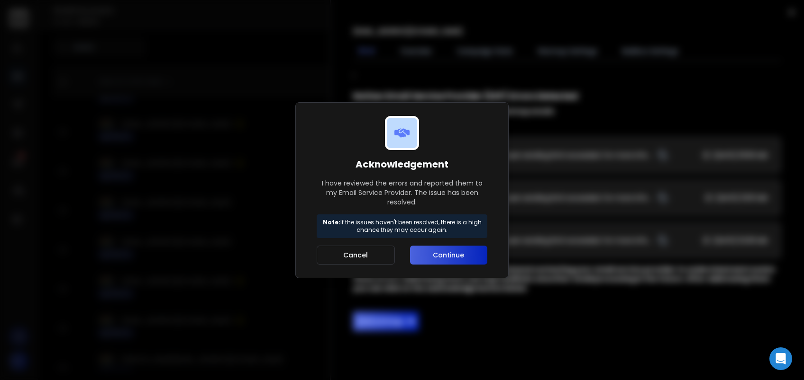
click at [417, 246] on button "Continue" at bounding box center [448, 255] width 77 height 19
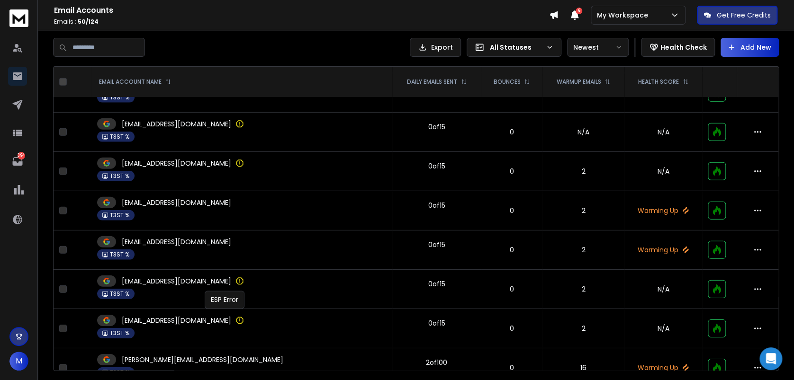
click at [235, 316] on icon at bounding box center [239, 320] width 9 height 9
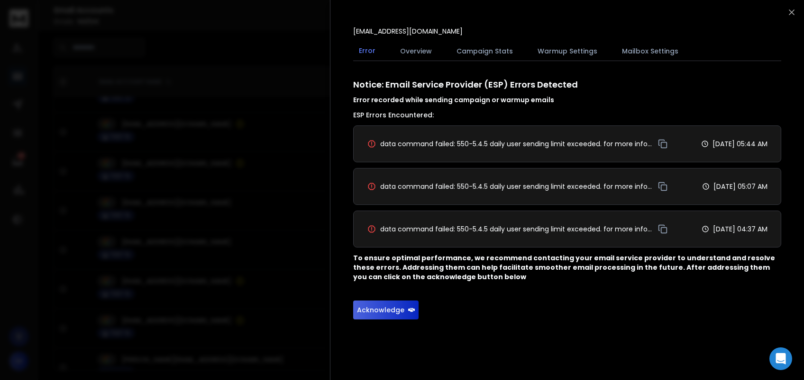
click at [397, 302] on button "Acknowledge" at bounding box center [385, 310] width 65 height 19
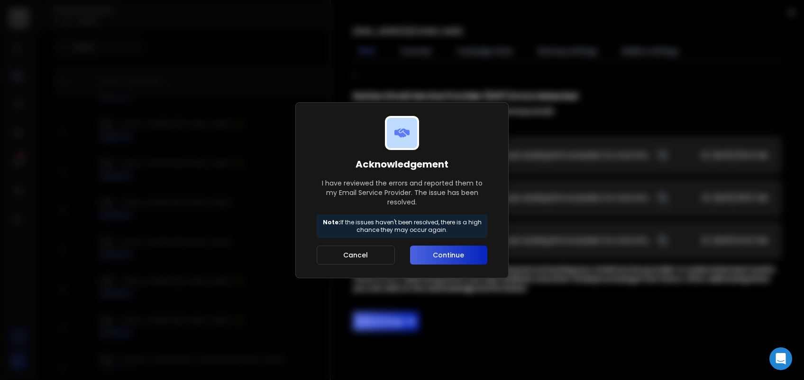
click at [446, 256] on button "Continue" at bounding box center [448, 255] width 77 height 19
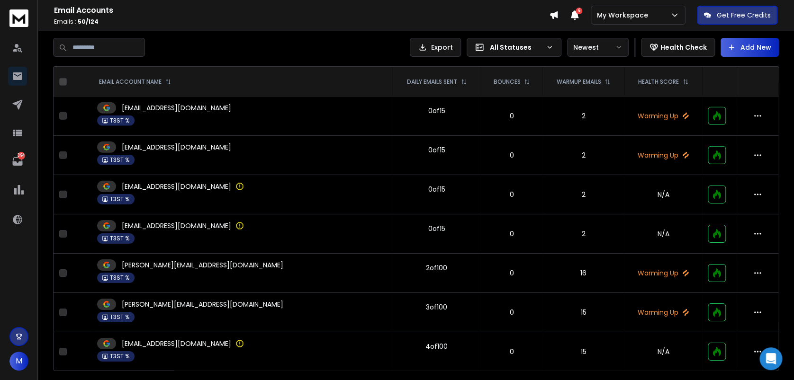
scroll to position [1564, 0]
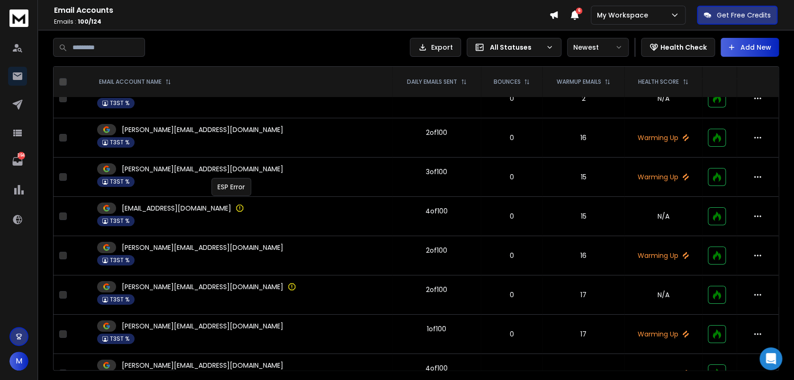
click at [235, 204] on icon at bounding box center [239, 208] width 9 height 9
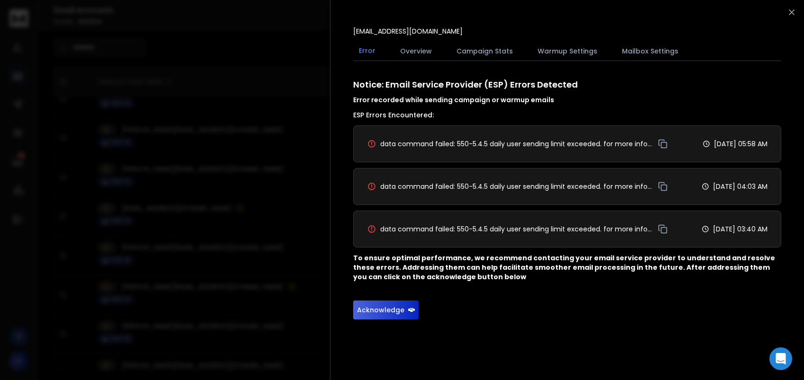
click at [398, 314] on button "Acknowledge" at bounding box center [385, 310] width 65 height 19
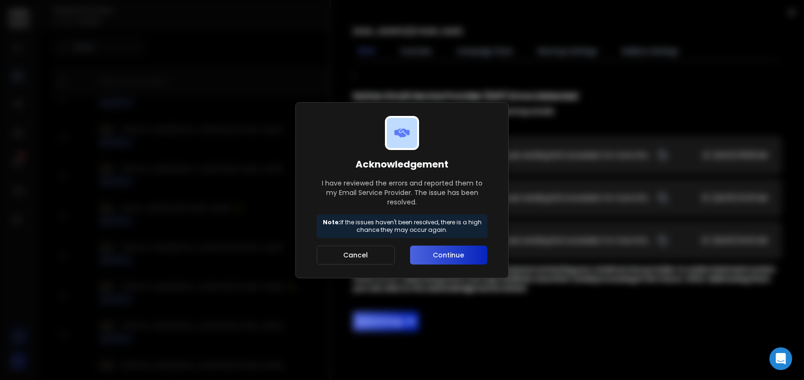
click at [478, 256] on button "Continue" at bounding box center [448, 255] width 77 height 19
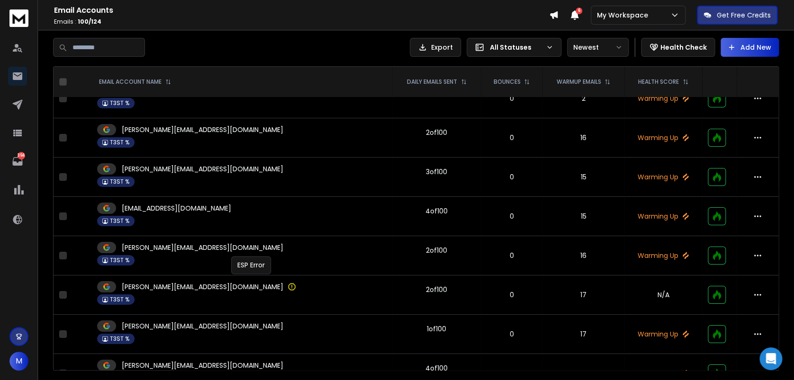
click at [287, 282] on icon at bounding box center [291, 286] width 9 height 9
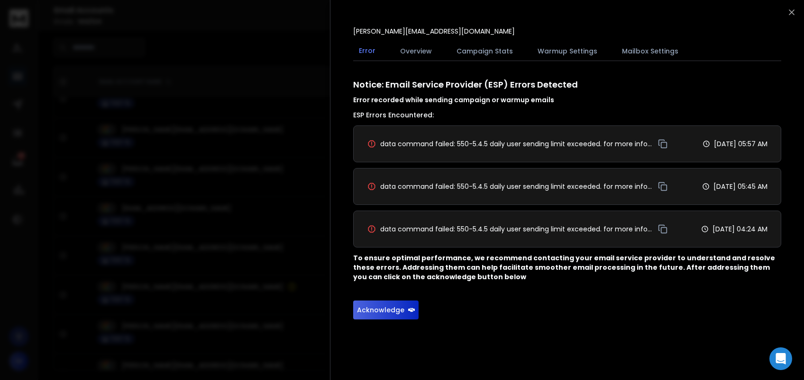
click at [252, 281] on div at bounding box center [402, 190] width 804 height 380
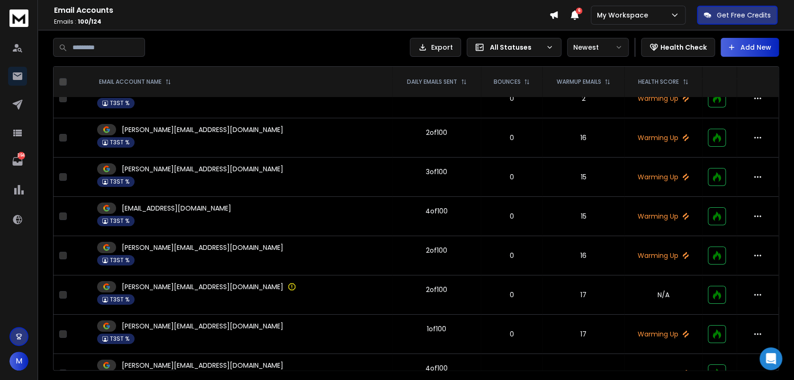
click at [275, 281] on div "antoniahamilton@activeretreet.com" at bounding box center [241, 286] width 289 height 11
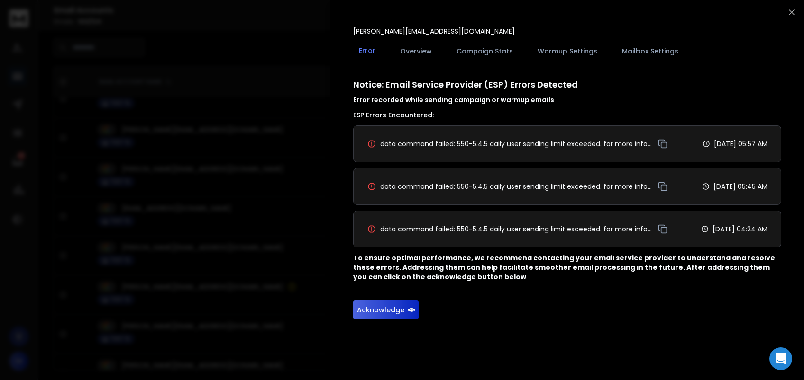
click at [387, 310] on button "Acknowledge" at bounding box center [385, 310] width 65 height 19
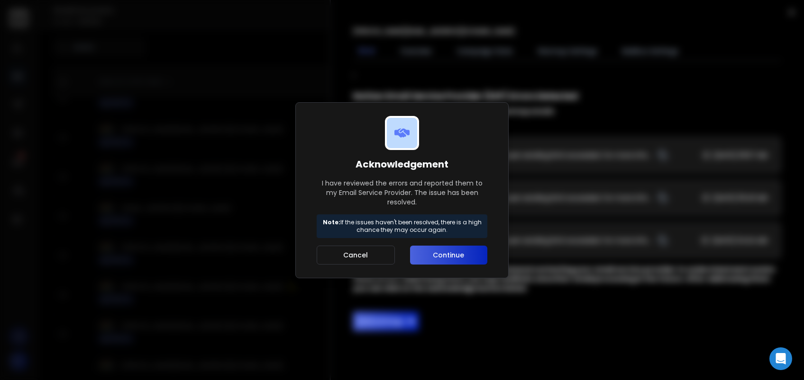
click at [439, 258] on button "Continue" at bounding box center [448, 255] width 77 height 19
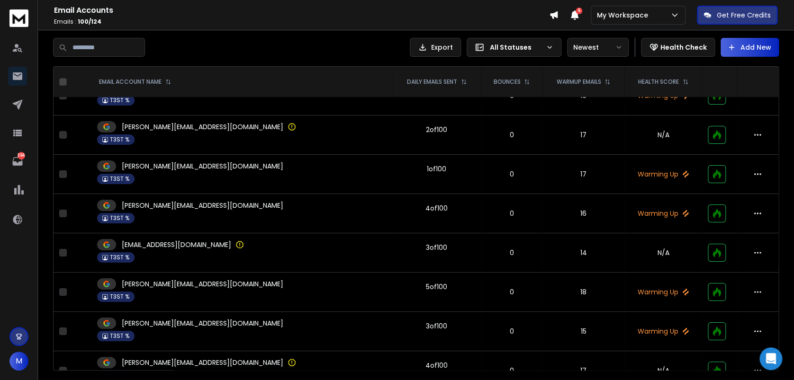
scroll to position [1731, 0]
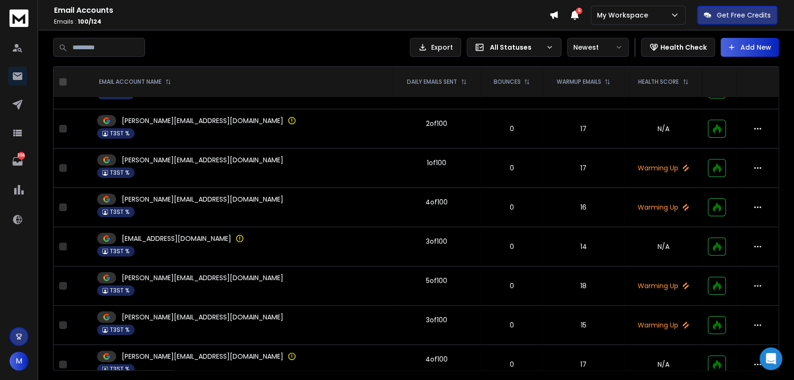
click at [255, 234] on div "johnmuller@activeretreet.com" at bounding box center [241, 238] width 289 height 11
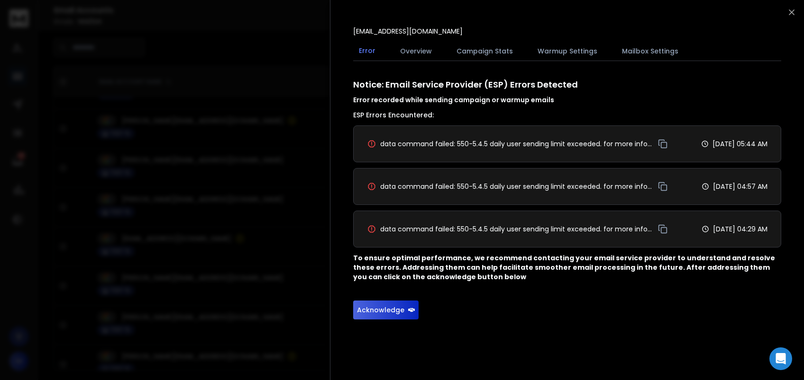
click at [227, 229] on div at bounding box center [402, 190] width 804 height 380
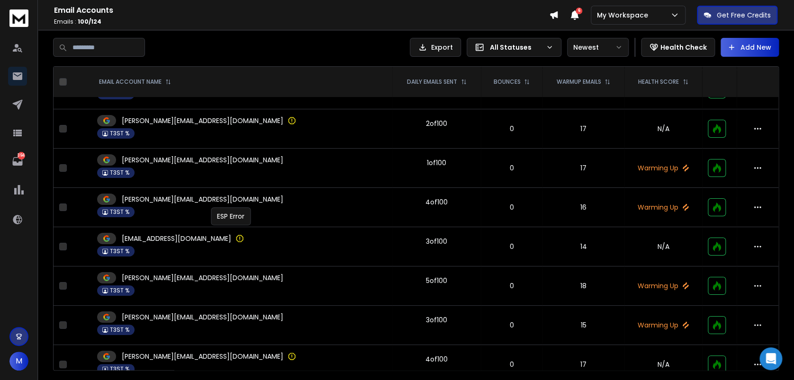
click at [235, 234] on icon at bounding box center [239, 238] width 9 height 9
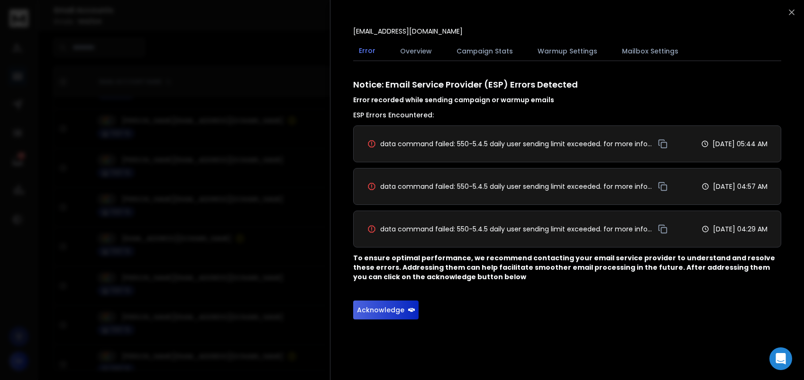
click at [376, 312] on button "Acknowledge" at bounding box center [385, 310] width 65 height 19
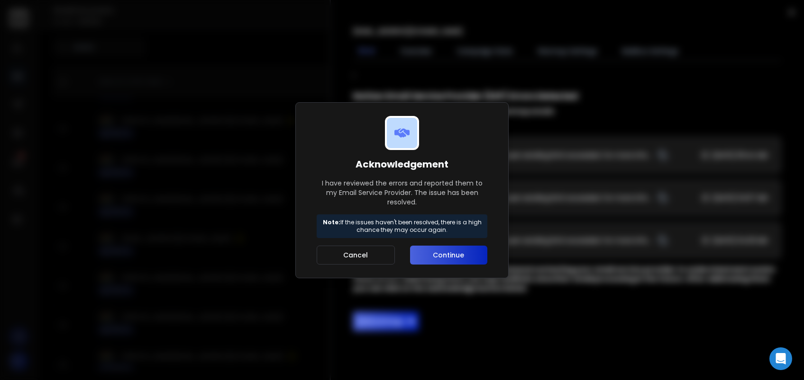
click at [455, 255] on button "Continue" at bounding box center [448, 255] width 77 height 19
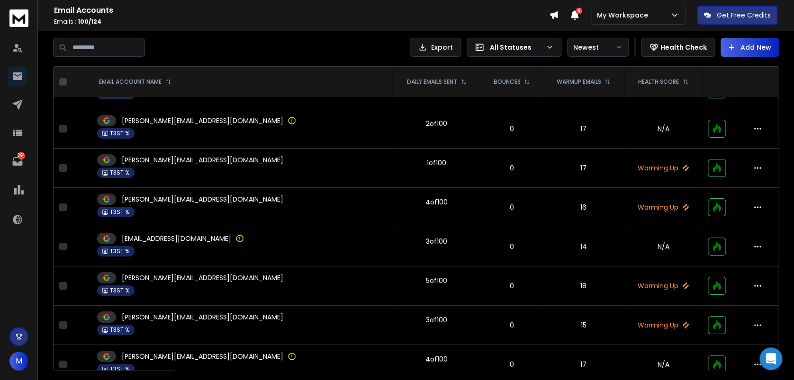
click at [287, 352] on icon at bounding box center [291, 356] width 9 height 9
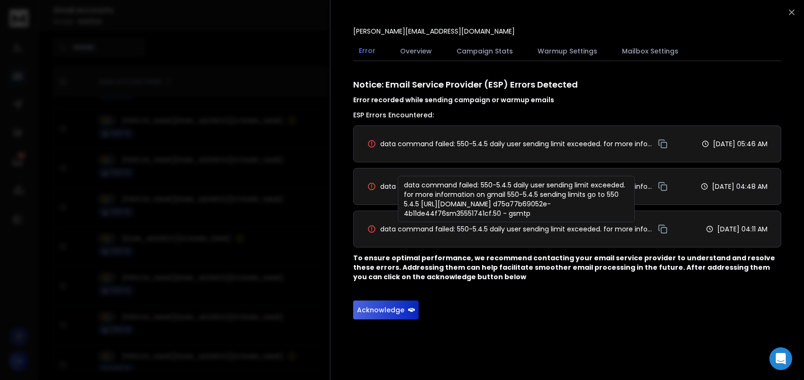
click at [381, 312] on button "Acknowledge" at bounding box center [385, 310] width 65 height 19
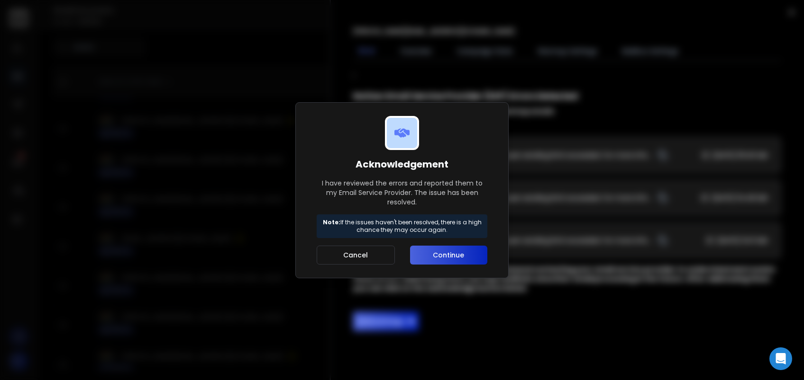
click at [430, 247] on button "Continue" at bounding box center [448, 255] width 77 height 19
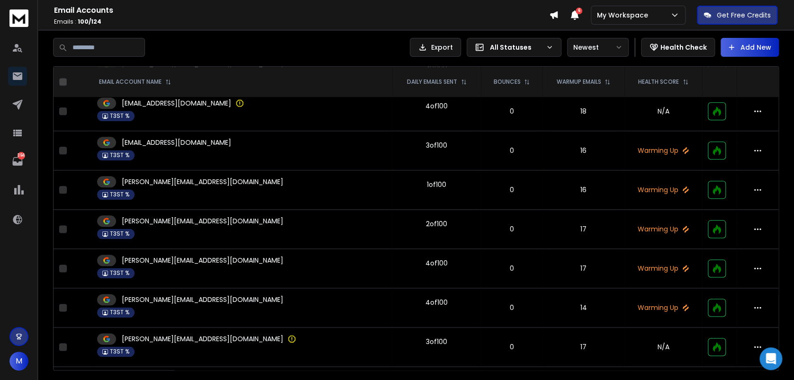
scroll to position [2362, 0]
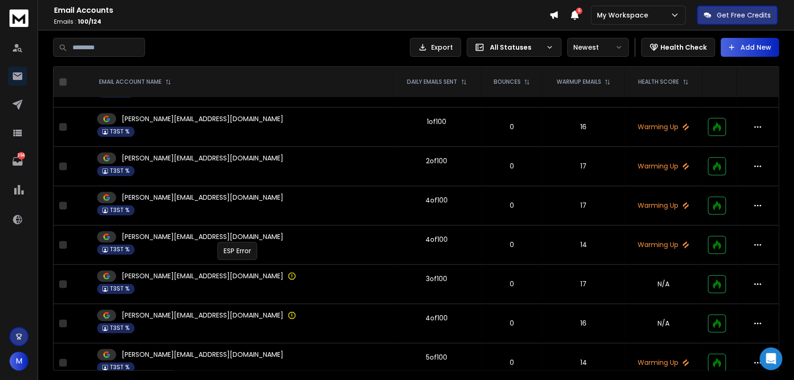
click at [287, 271] on icon at bounding box center [291, 275] width 9 height 9
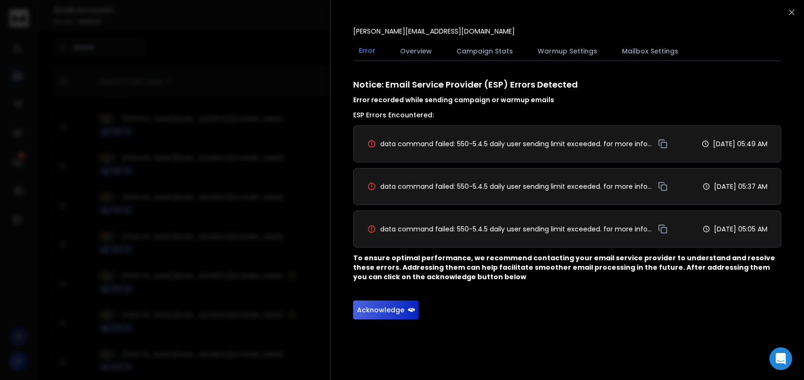
click at [387, 304] on button "Acknowledge" at bounding box center [385, 310] width 65 height 19
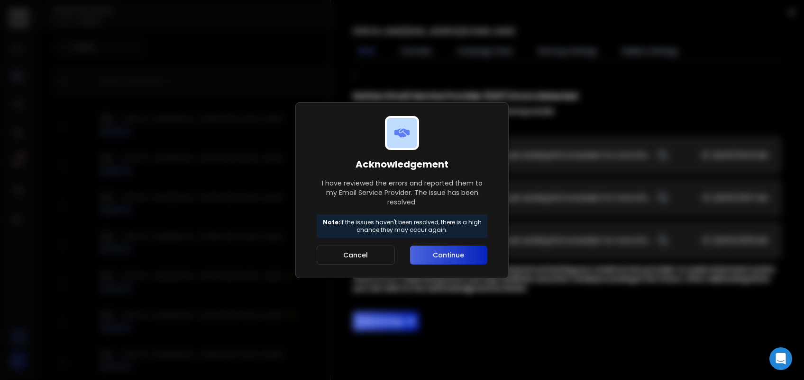
click at [441, 257] on button "Continue" at bounding box center [448, 255] width 77 height 19
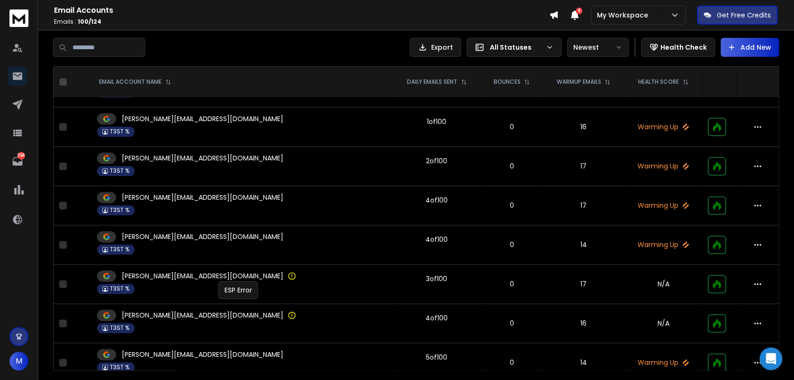
click at [287, 311] on icon at bounding box center [291, 315] width 9 height 9
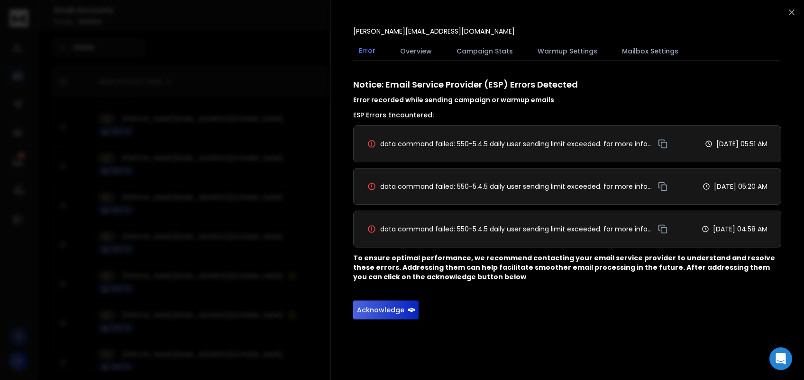
click at [401, 306] on button "Acknowledge" at bounding box center [385, 310] width 65 height 19
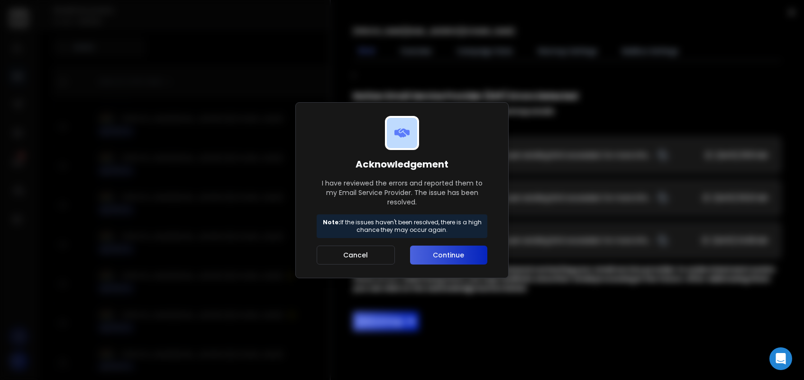
click at [473, 258] on button "Continue" at bounding box center [448, 255] width 77 height 19
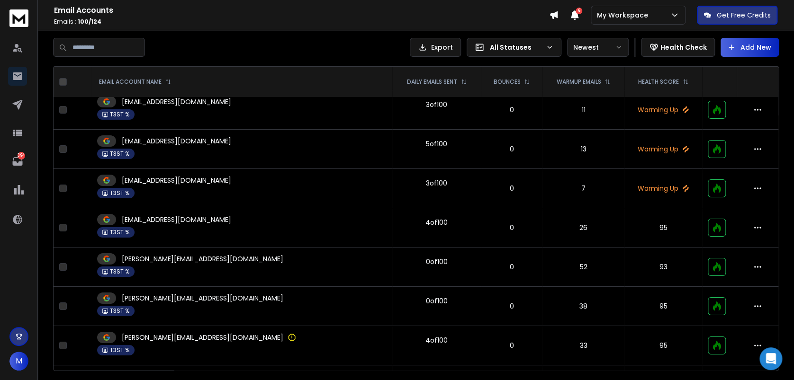
scroll to position [3523, 0]
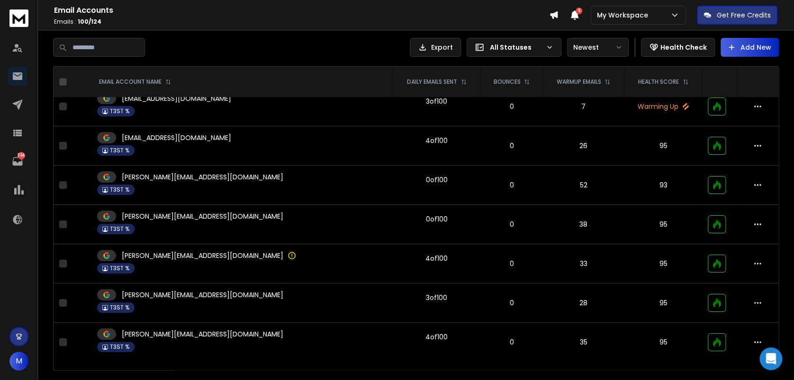
click at [772, 379] on html "Your warmest leads are on your site – Turn visits into conversations Reach Out …" at bounding box center [397, 188] width 794 height 380
click at [16, 109] on icon at bounding box center [17, 104] width 11 height 11
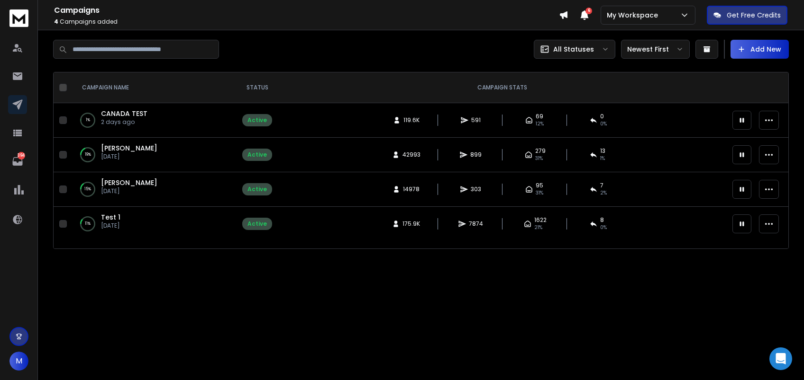
click at [6, 159] on div "394 M" at bounding box center [19, 190] width 38 height 380
click at [9, 160] on link "394" at bounding box center [17, 161] width 19 height 19
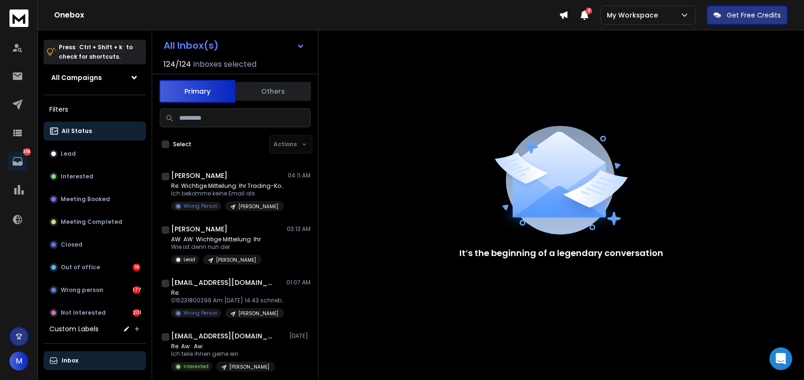
click at [260, 101] on button "Others" at bounding box center [273, 91] width 76 height 21
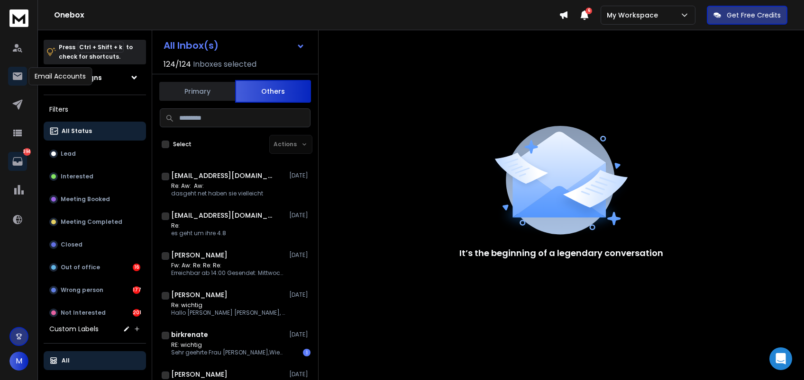
click at [17, 75] on icon at bounding box center [17, 76] width 9 height 8
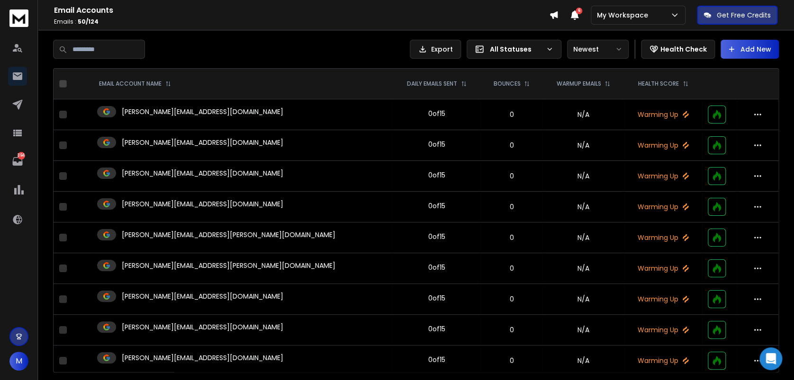
click at [110, 50] on input at bounding box center [99, 49] width 92 height 19
paste input "**********"
type input "**********"
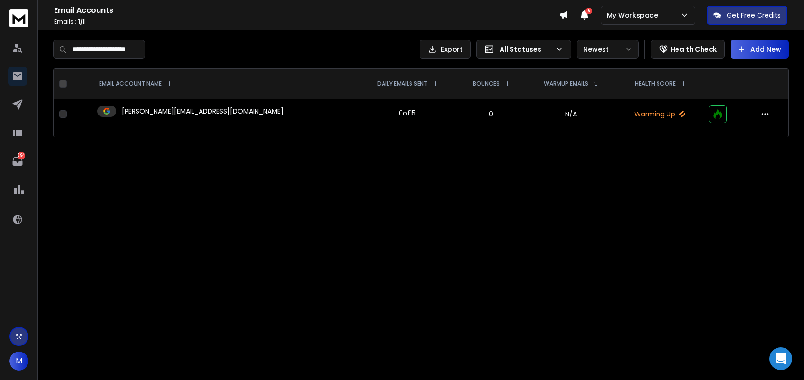
click at [107, 47] on input "**********" at bounding box center [99, 49] width 92 height 19
paste input "**********"
type input "**********"
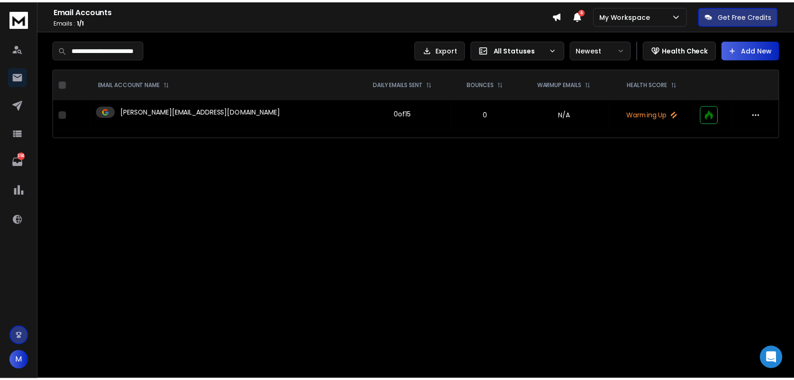
scroll to position [0, 20]
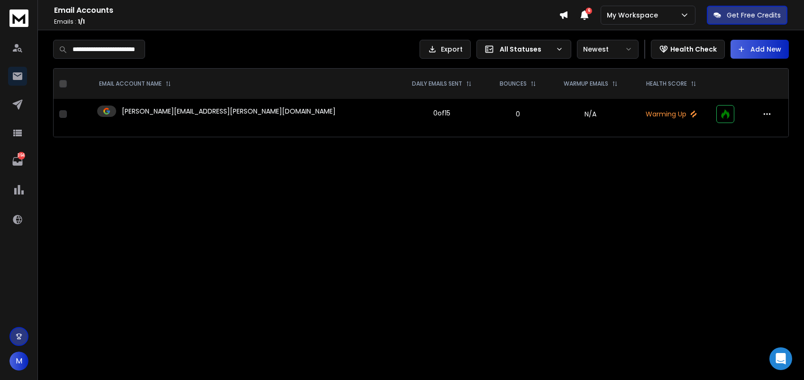
click at [143, 48] on input "**********" at bounding box center [99, 49] width 92 height 19
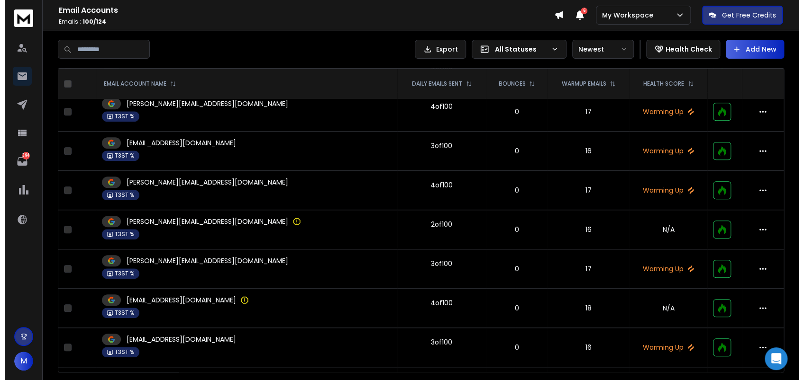
scroll to position [2305, 0]
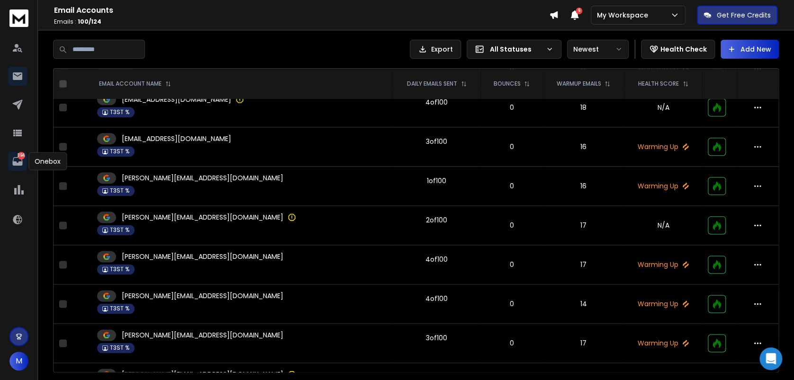
click at [12, 163] on icon at bounding box center [17, 161] width 11 height 11
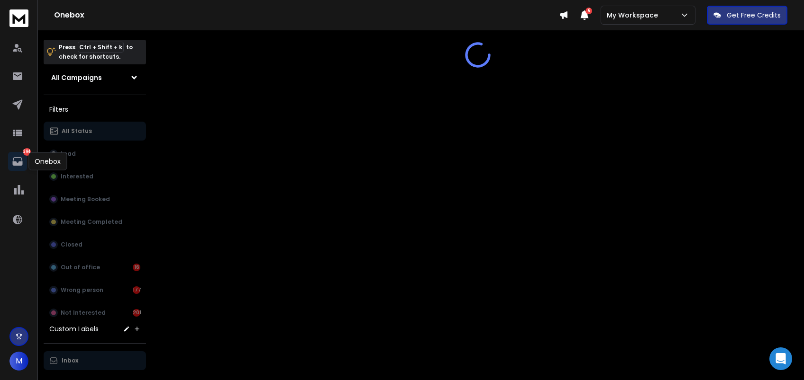
click at [12, 163] on icon at bounding box center [17, 161] width 11 height 11
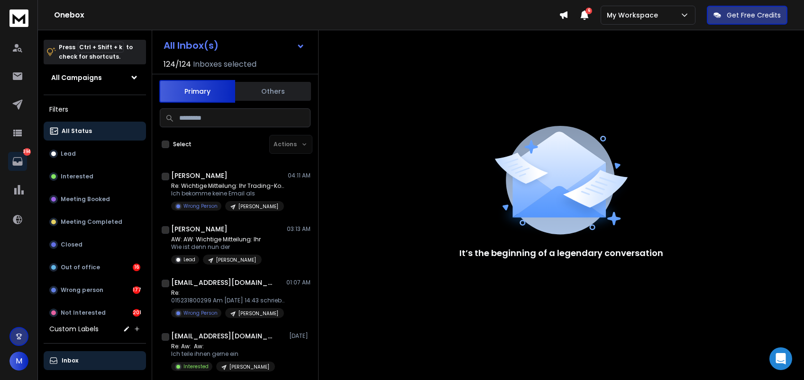
click at [262, 98] on button "Others" at bounding box center [273, 91] width 76 height 21
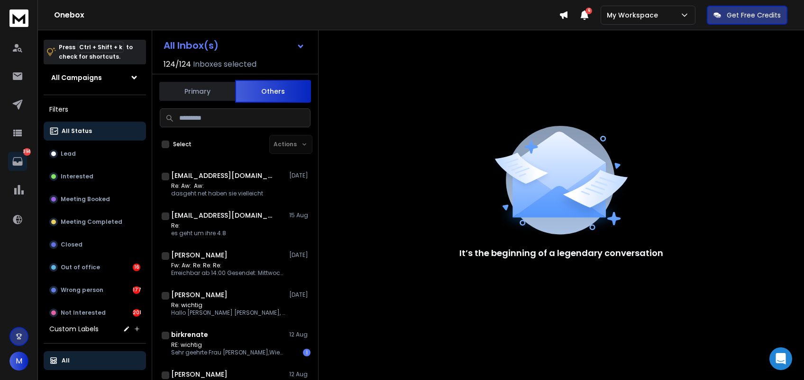
click at [196, 130] on div "Select Actions heinrich3005@web.de 16 Aug Re: Aw: Aw: dasgeht net haben sie vie…" at bounding box center [235, 275] width 166 height 340
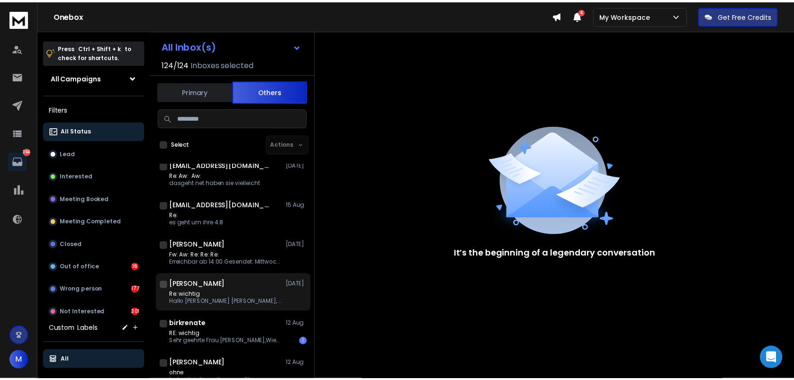
scroll to position [8, 0]
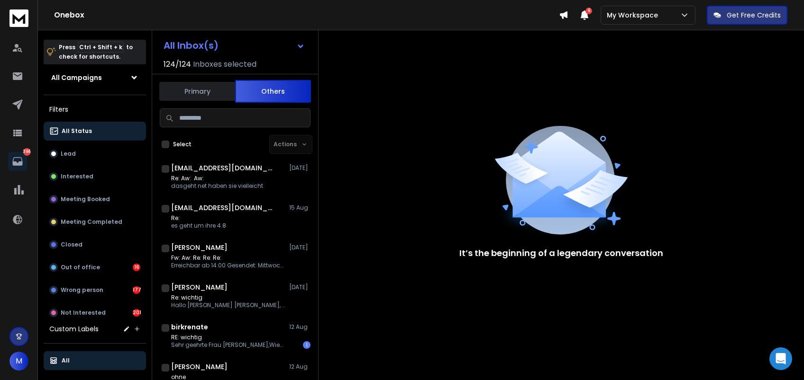
click at [205, 90] on button "Primary" at bounding box center [197, 91] width 76 height 21
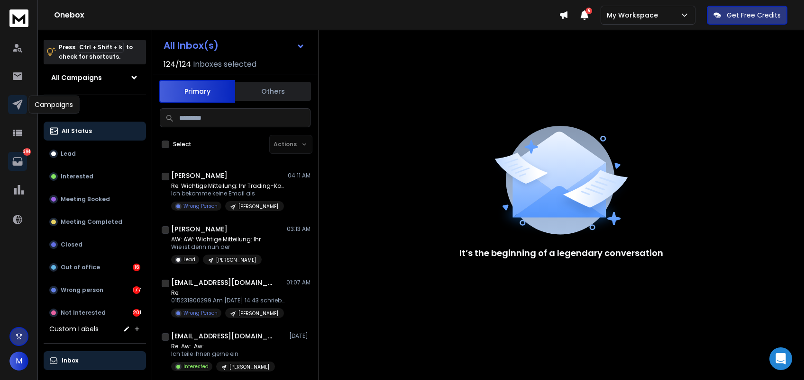
click at [10, 102] on link at bounding box center [17, 104] width 19 height 19
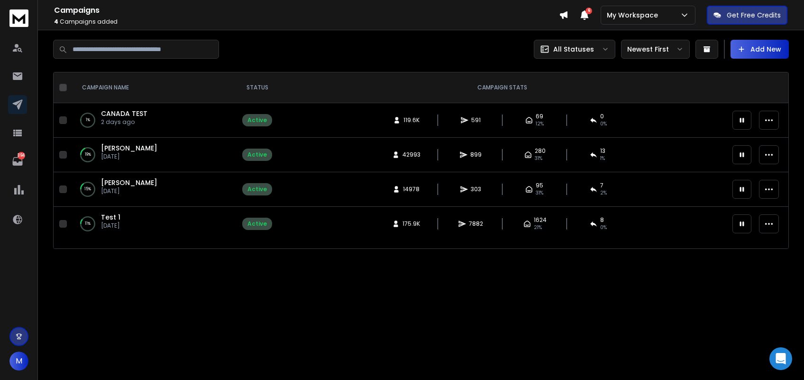
click at [108, 116] on span "CANADA TEST" at bounding box center [124, 113] width 46 height 9
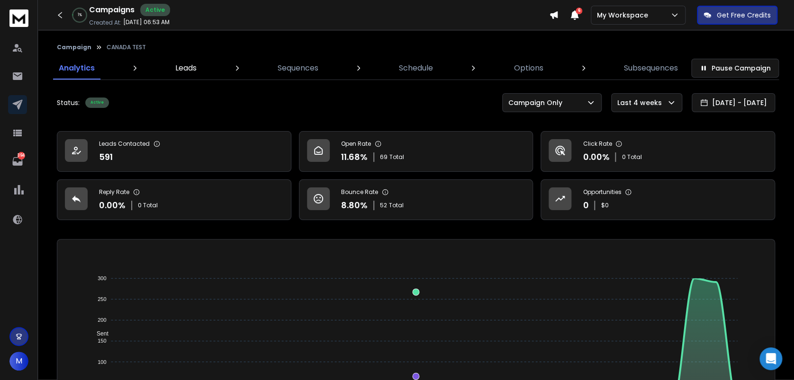
click at [181, 64] on p "Leads" at bounding box center [185, 68] width 21 height 11
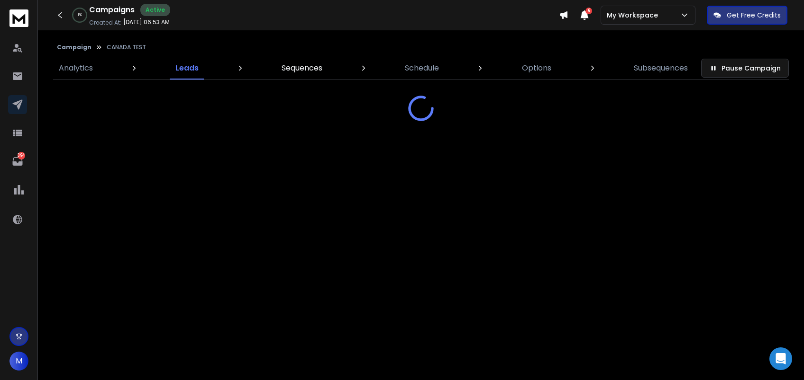
drag, startPoint x: 181, startPoint y: 64, endPoint x: 292, endPoint y: 72, distance: 112.1
click at [292, 72] on div "Analytics Leads Sequences Schedule Options Subsequences" at bounding box center [373, 68] width 640 height 23
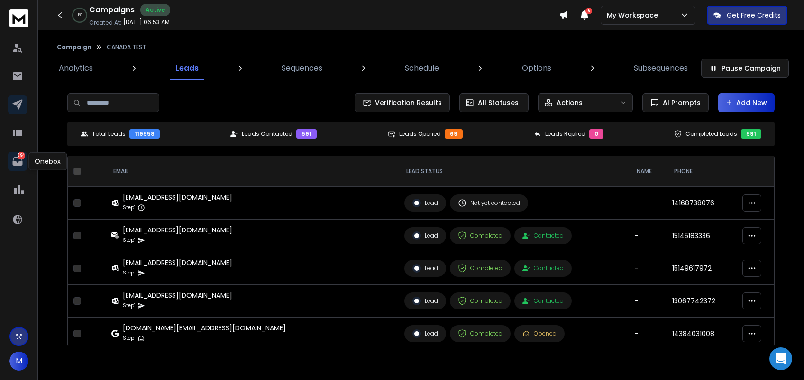
click at [14, 164] on icon at bounding box center [17, 161] width 10 height 9
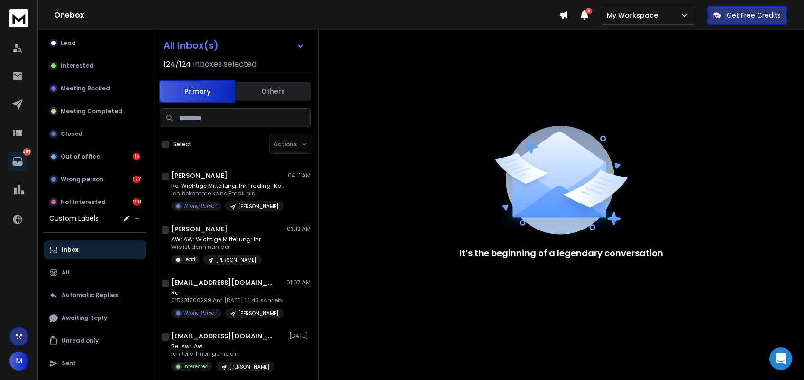
scroll to position [112, 0]
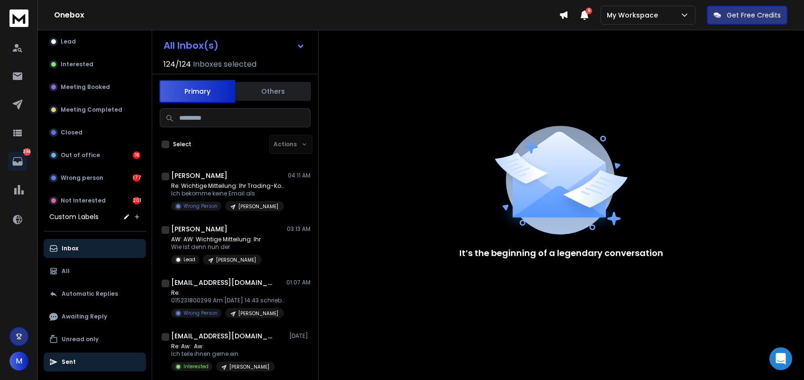
click at [87, 365] on button "Sent" at bounding box center [95, 362] width 102 height 19
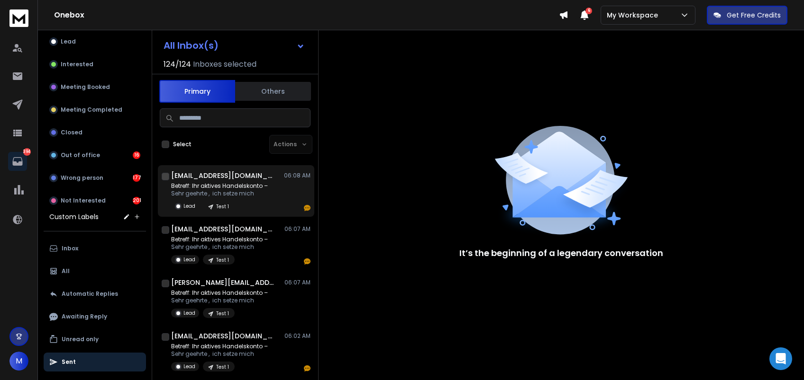
click at [247, 190] on p "Sehr geehrte , ich setze mich" at bounding box center [219, 194] width 97 height 8
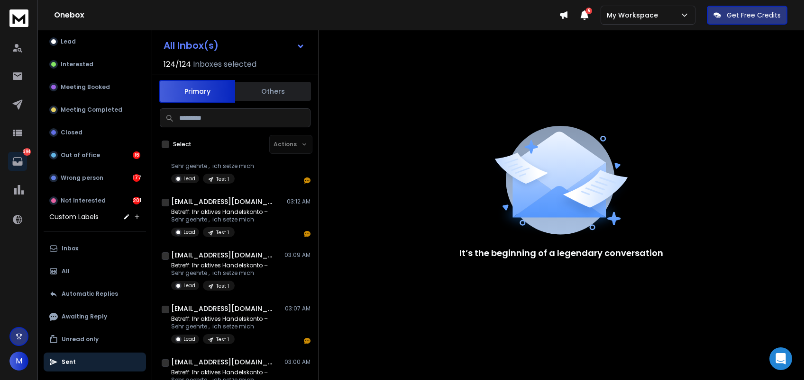
scroll to position [2666, 0]
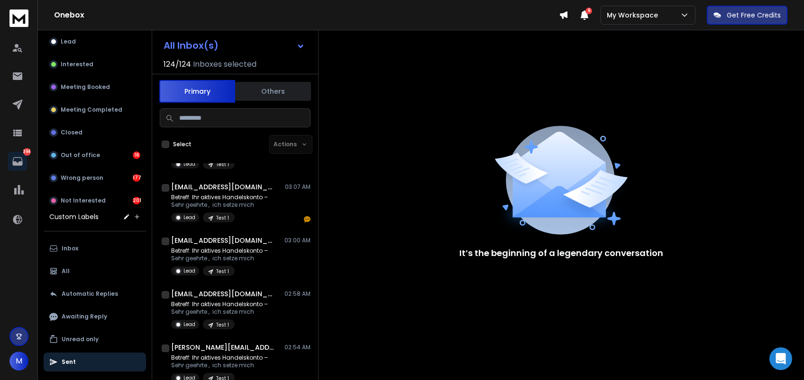
drag, startPoint x: 318, startPoint y: 316, endPoint x: 322, endPoint y: 336, distance: 20.3
click at [319, 318] on div "It’s the beginning of a legendary conversation" at bounding box center [560, 192] width 485 height 324
click at [22, 102] on icon at bounding box center [17, 104] width 11 height 11
